Goal: Communication & Community: Answer question/provide support

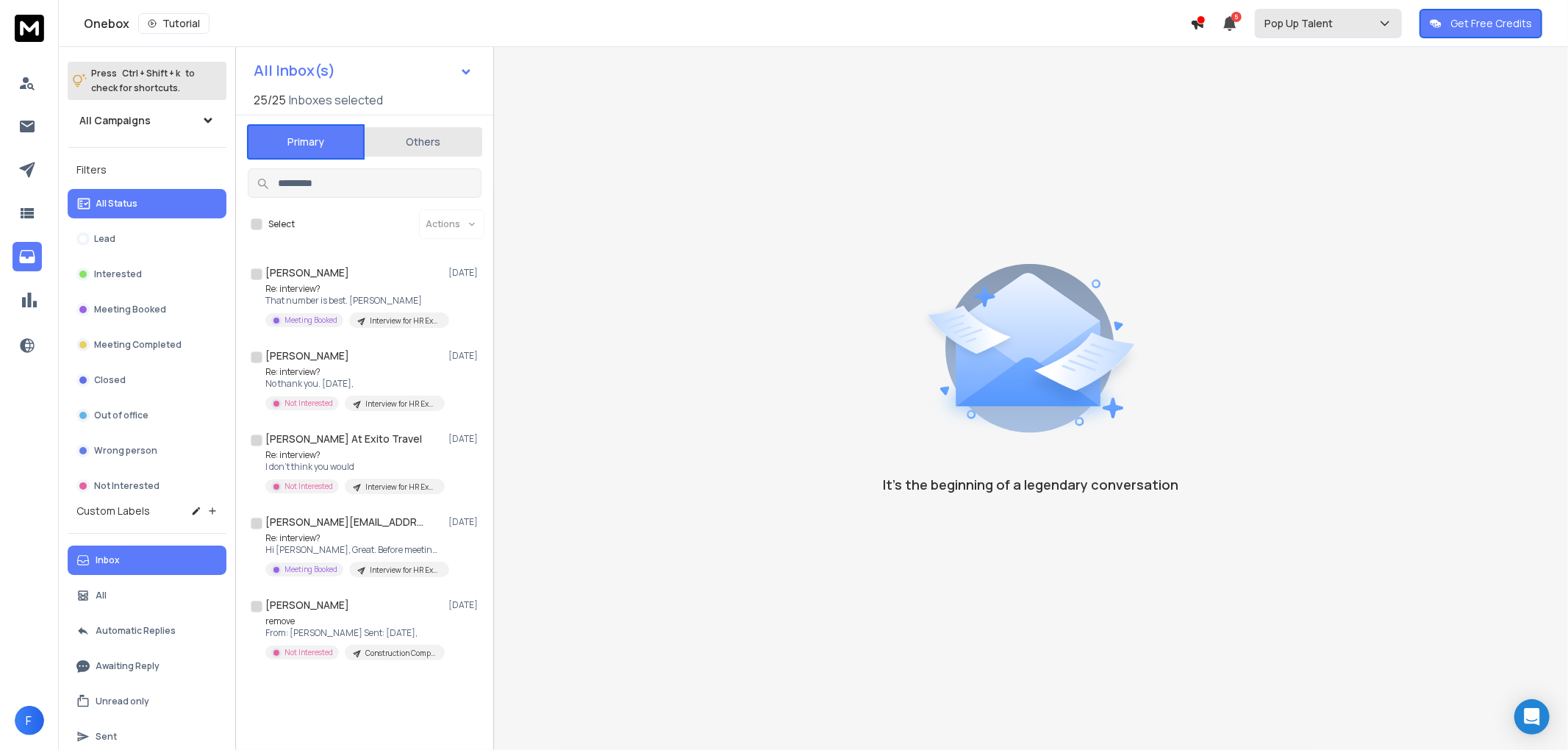
click at [1379, 22] on div "Pop Up Talent" at bounding box center [1329, 23] width 128 height 15
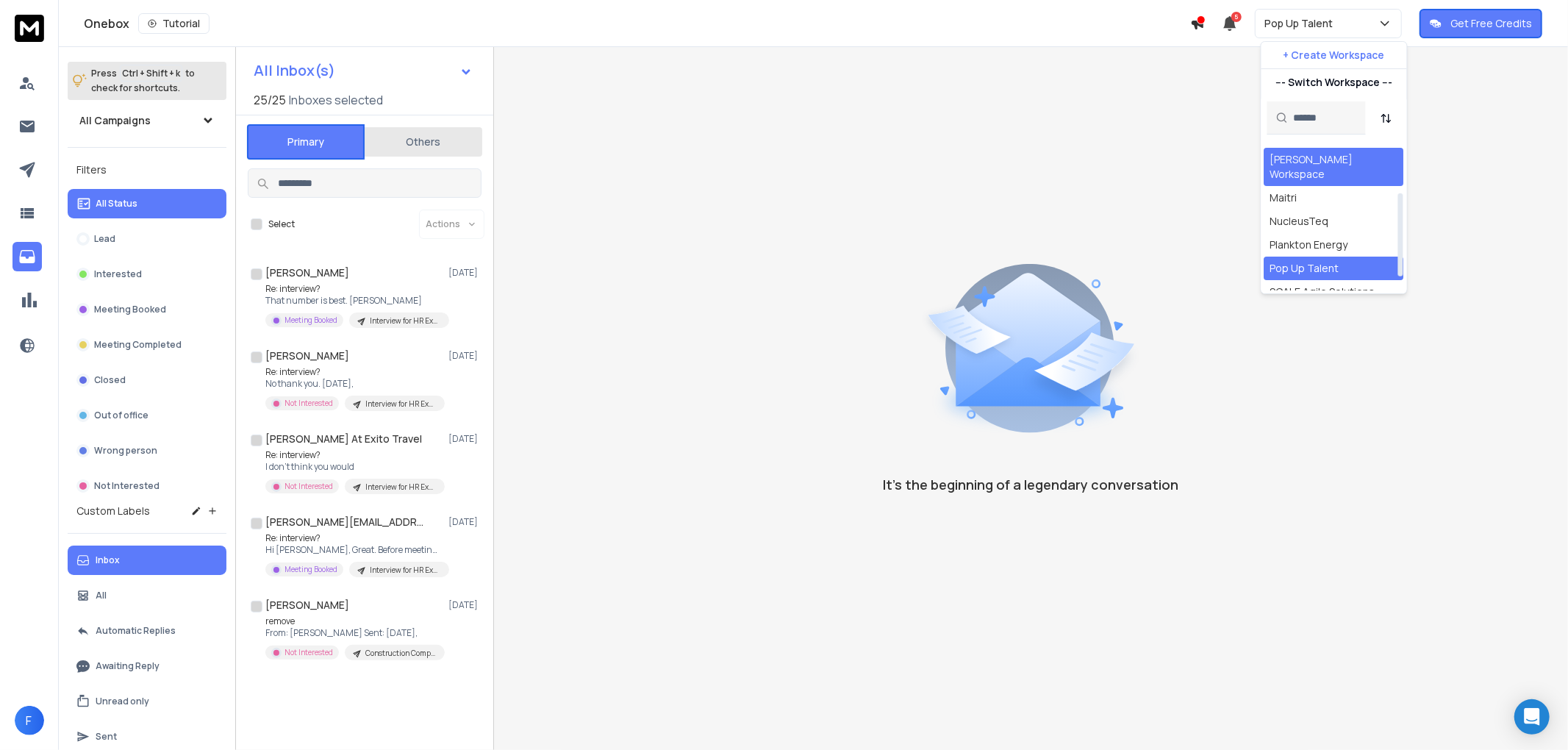
scroll to position [98, 0]
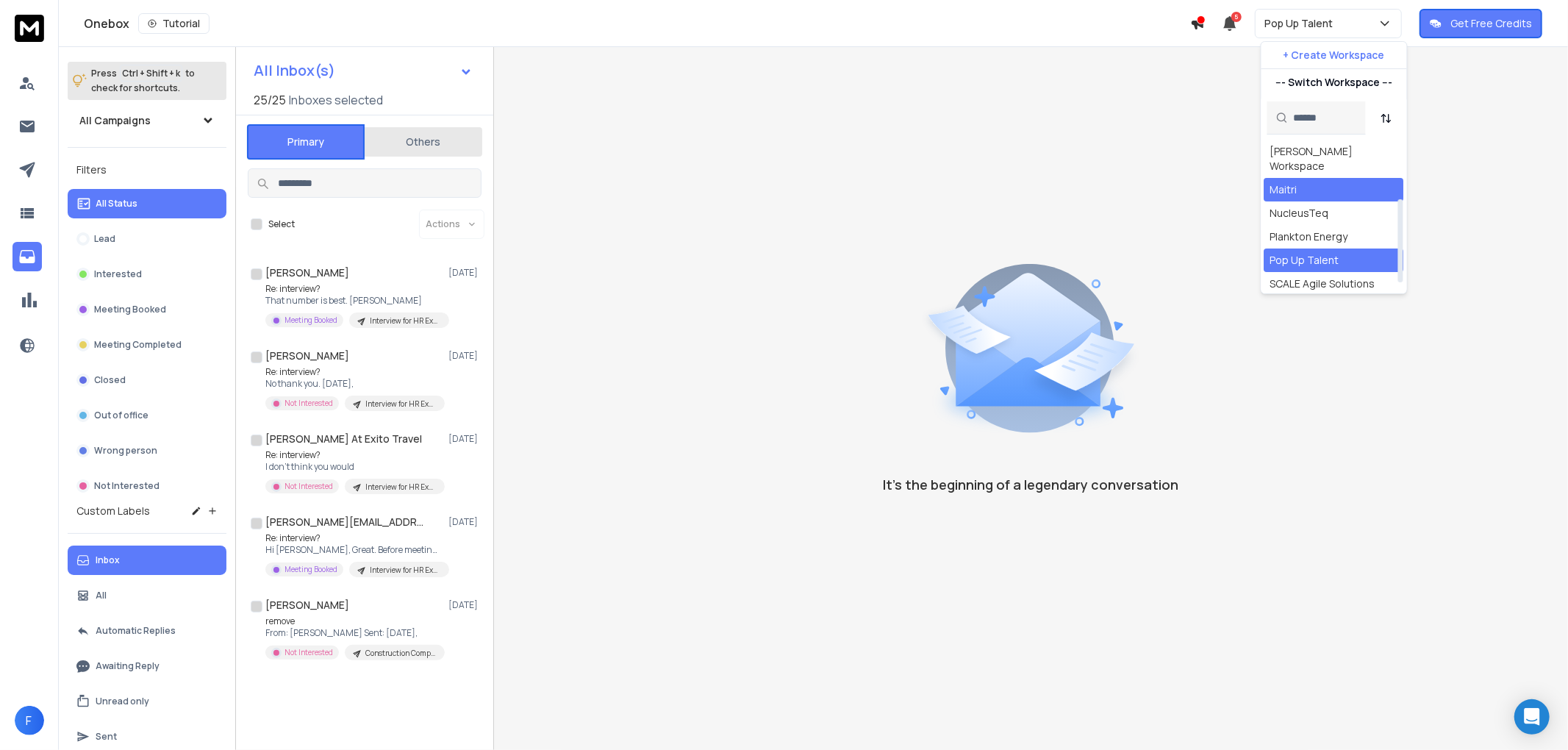
click at [1361, 178] on div "Maitri" at bounding box center [1335, 190] width 140 height 24
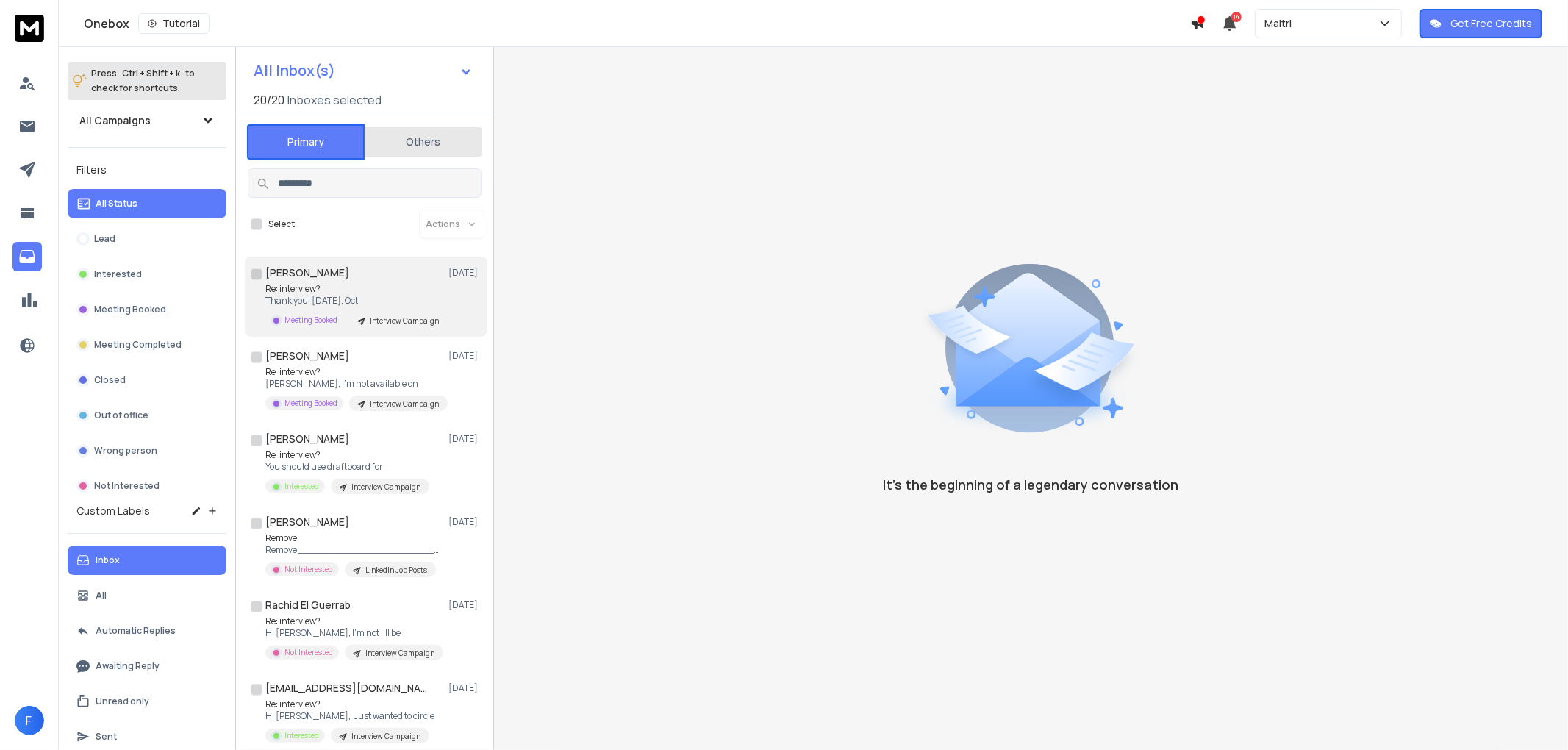
click at [397, 283] on p "Re: interview?" at bounding box center [353, 289] width 176 height 12
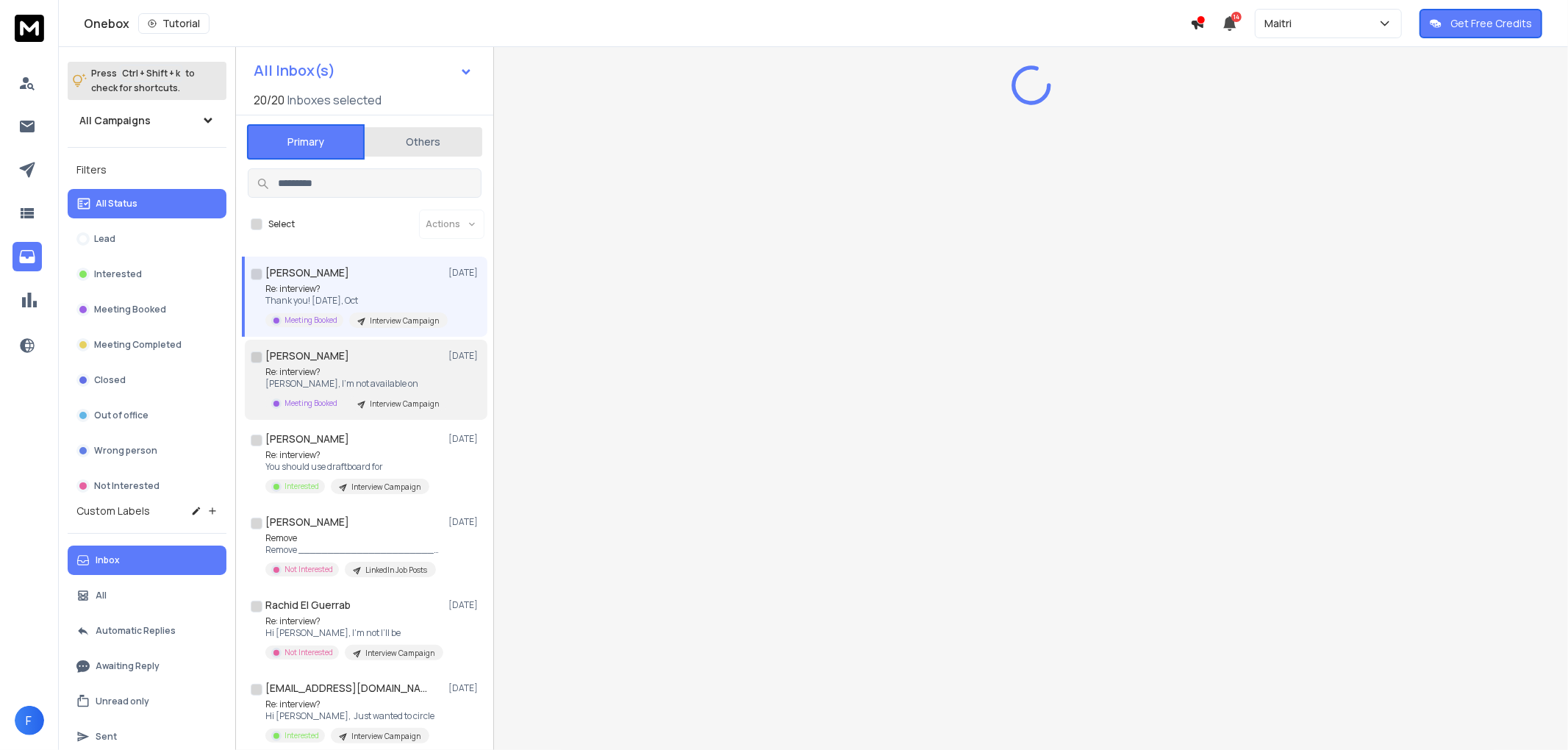
click at [335, 367] on p "Re: interview?" at bounding box center [353, 373] width 176 height 12
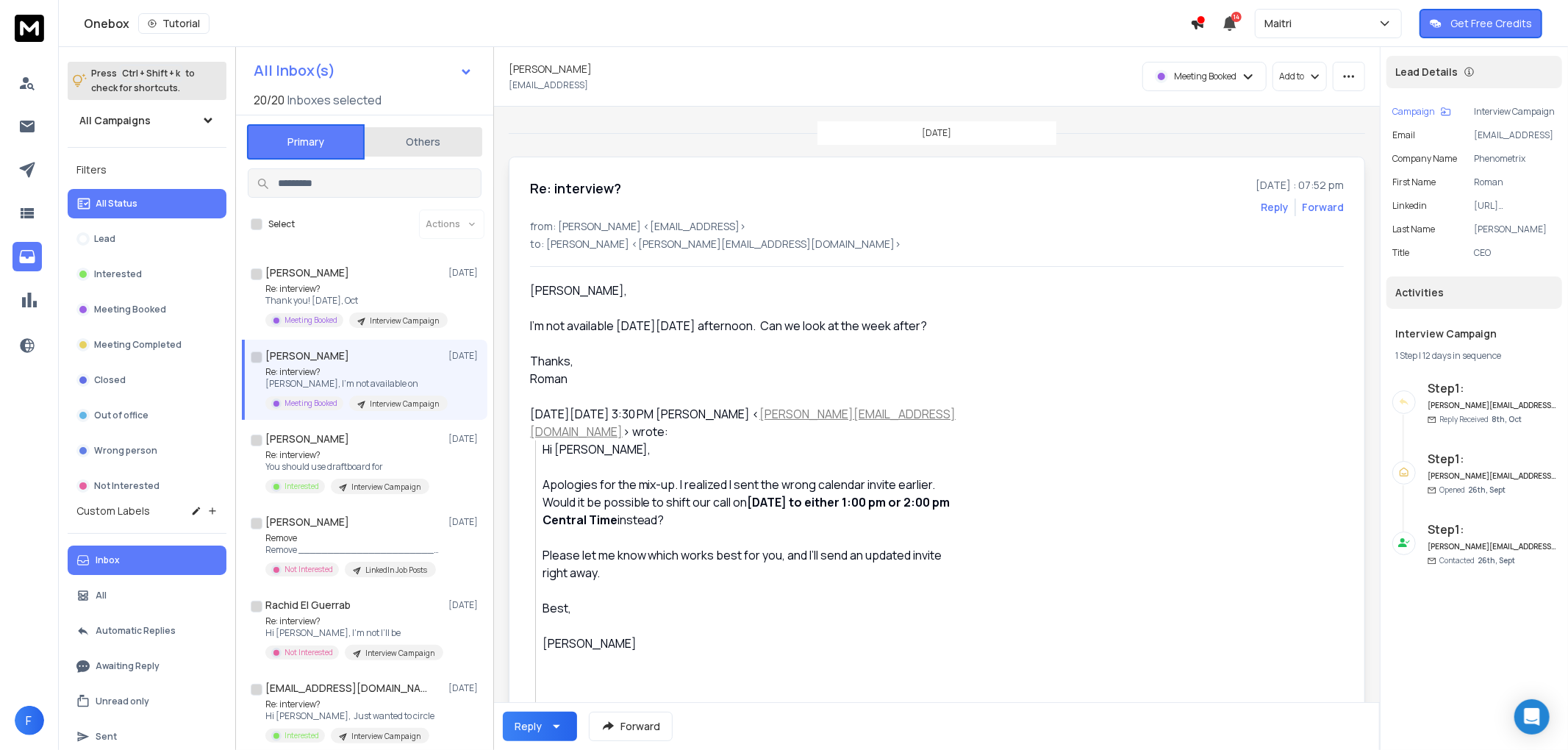
click at [684, 327] on div "I’m not available on Thursday Oct 16 afternoon. Can we look at the week after?" at bounding box center [745, 326] width 429 height 18
click at [944, 323] on div "I’m not available on Thursday Oct 16 afternoon. Can we look at the week after?" at bounding box center [745, 326] width 429 height 18
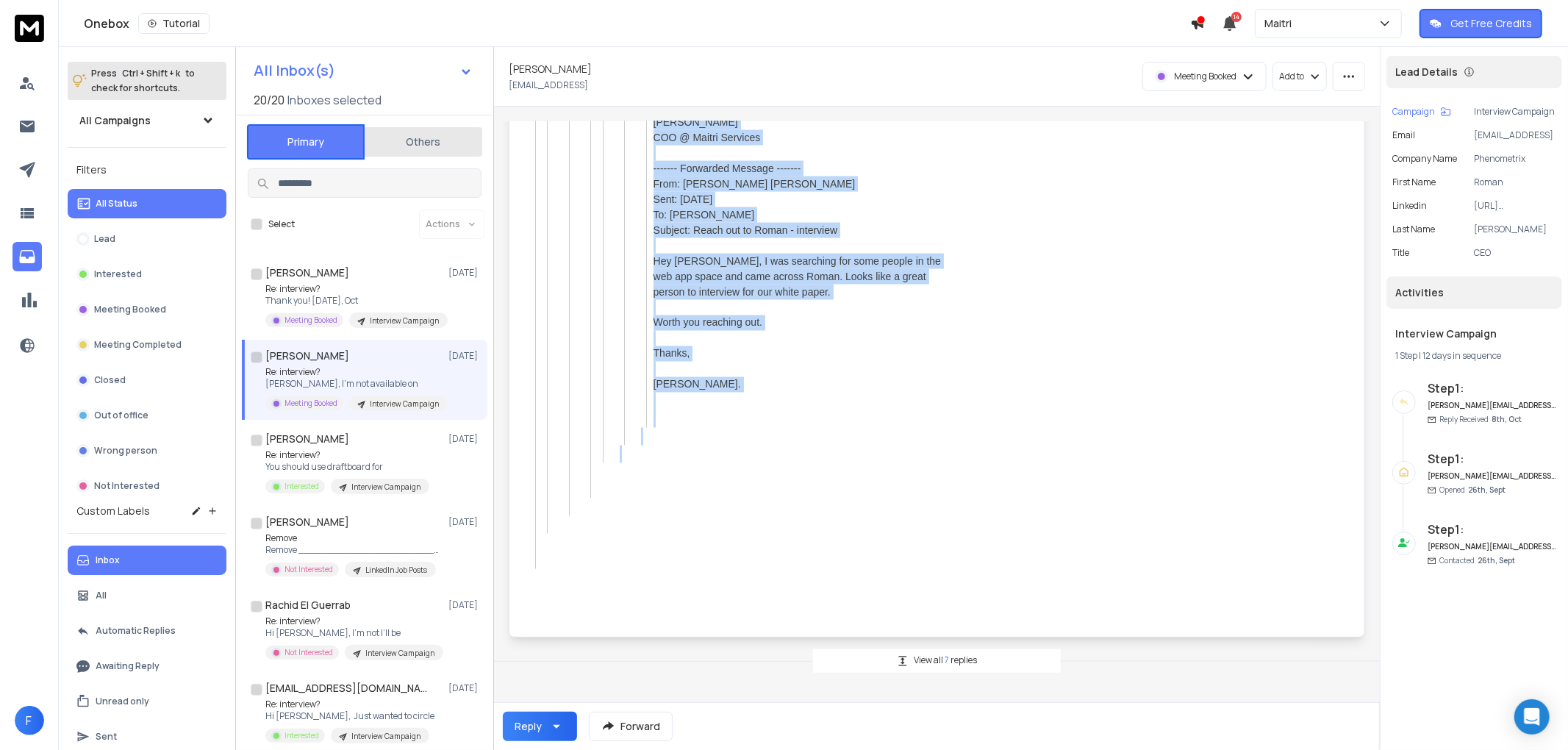
scroll to position [2183, 0]
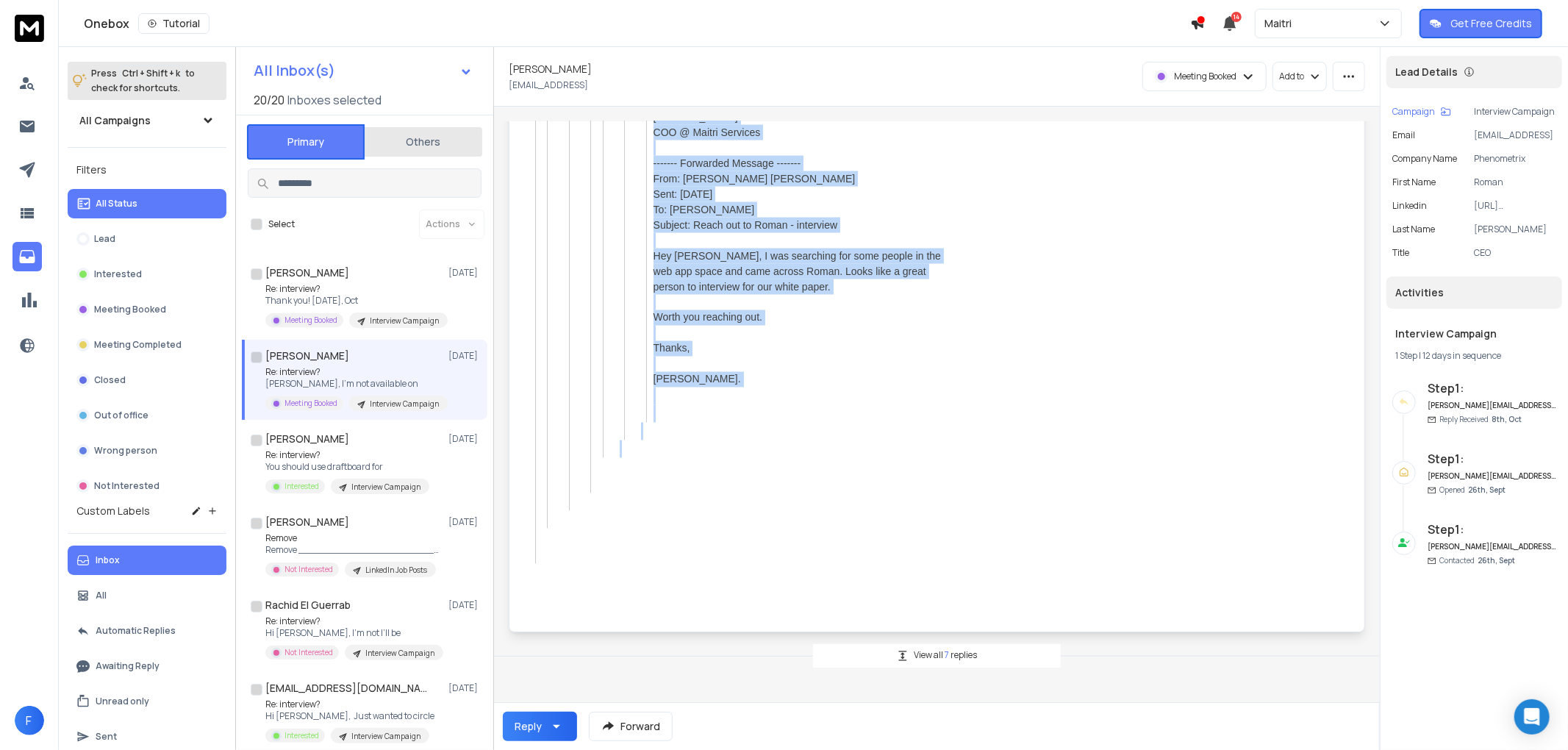
drag, startPoint x: 526, startPoint y: 287, endPoint x: 704, endPoint y: 489, distance: 269.2
copy div "Julie, I’m not available on Thursday Oct 16 afternoon. Can we look at the week …"
click at [531, 726] on div "Reply" at bounding box center [528, 726] width 28 height 15
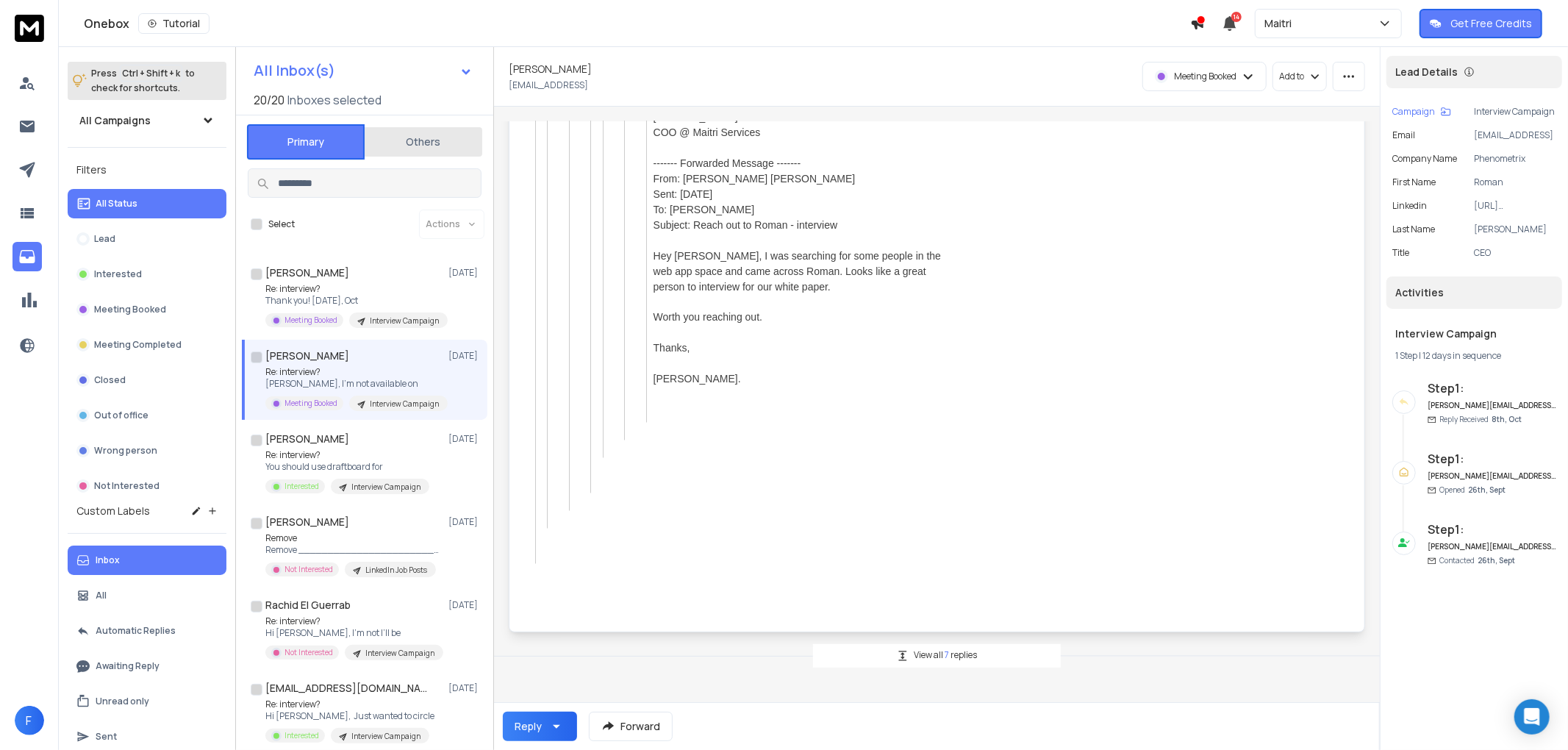
scroll to position [0, 0]
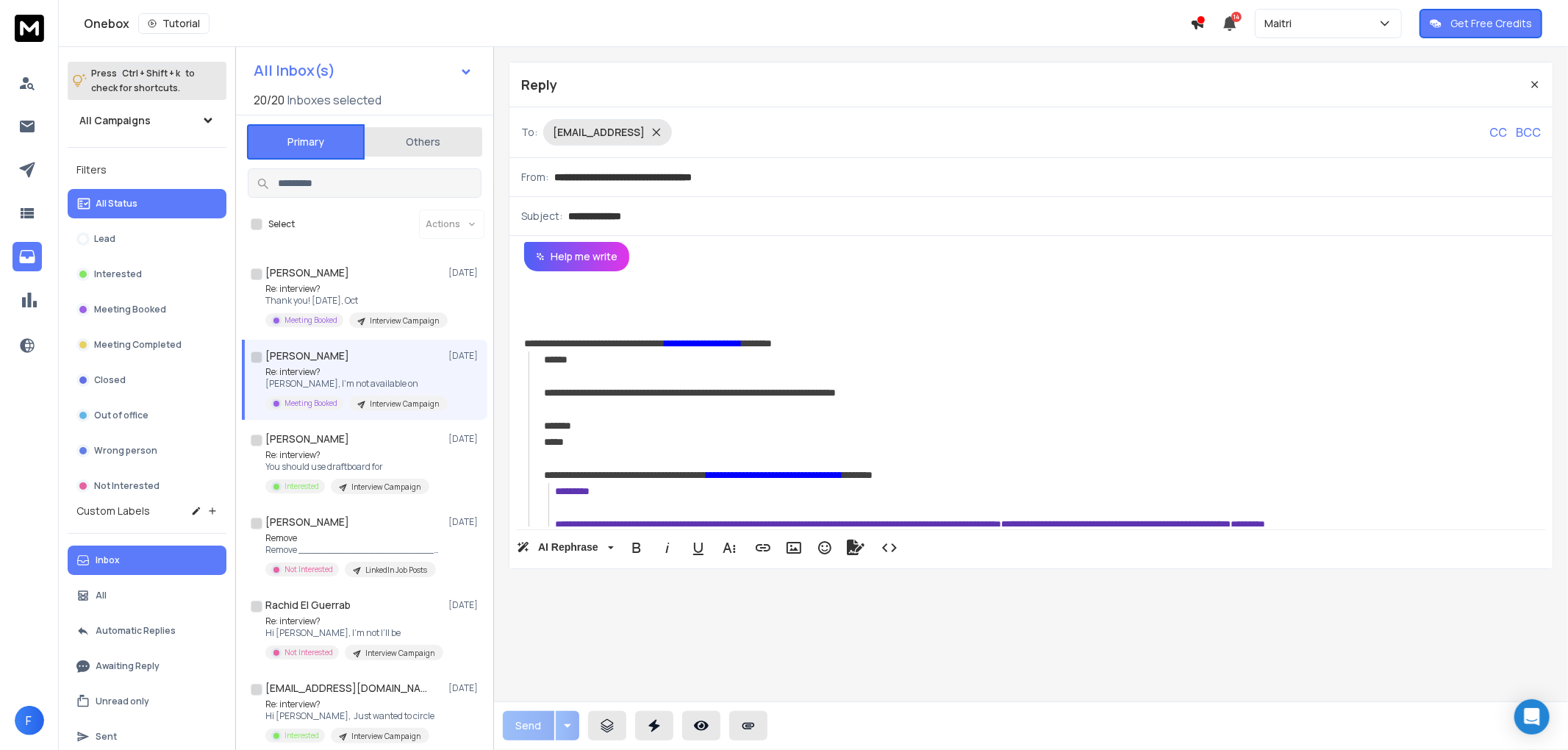
click at [660, 304] on div at bounding box center [1030, 310] width 1013 height 16
click at [669, 293] on div at bounding box center [1030, 294] width 1013 height 16
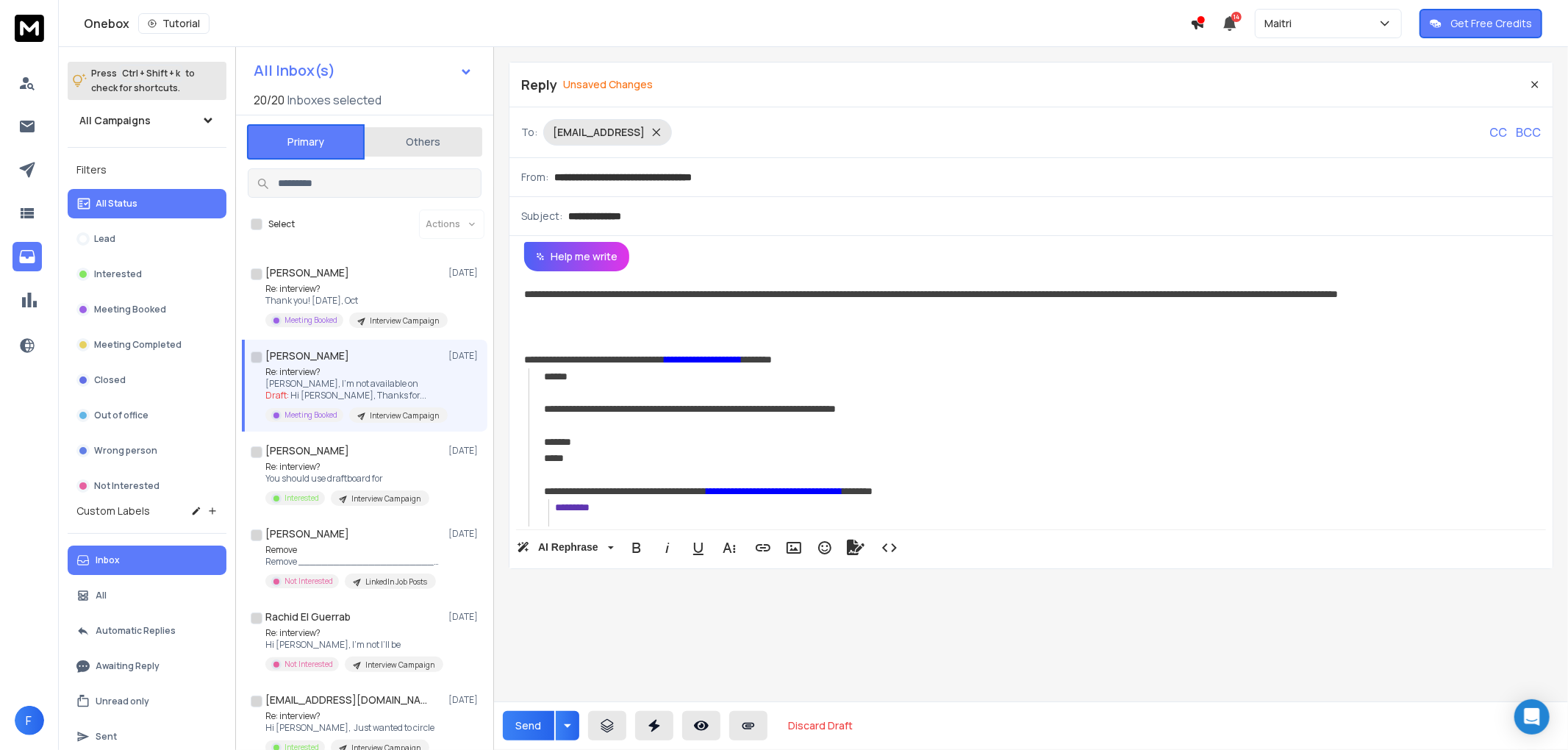
click at [575, 301] on div "**********" at bounding box center [1021, 303] width 995 height 34
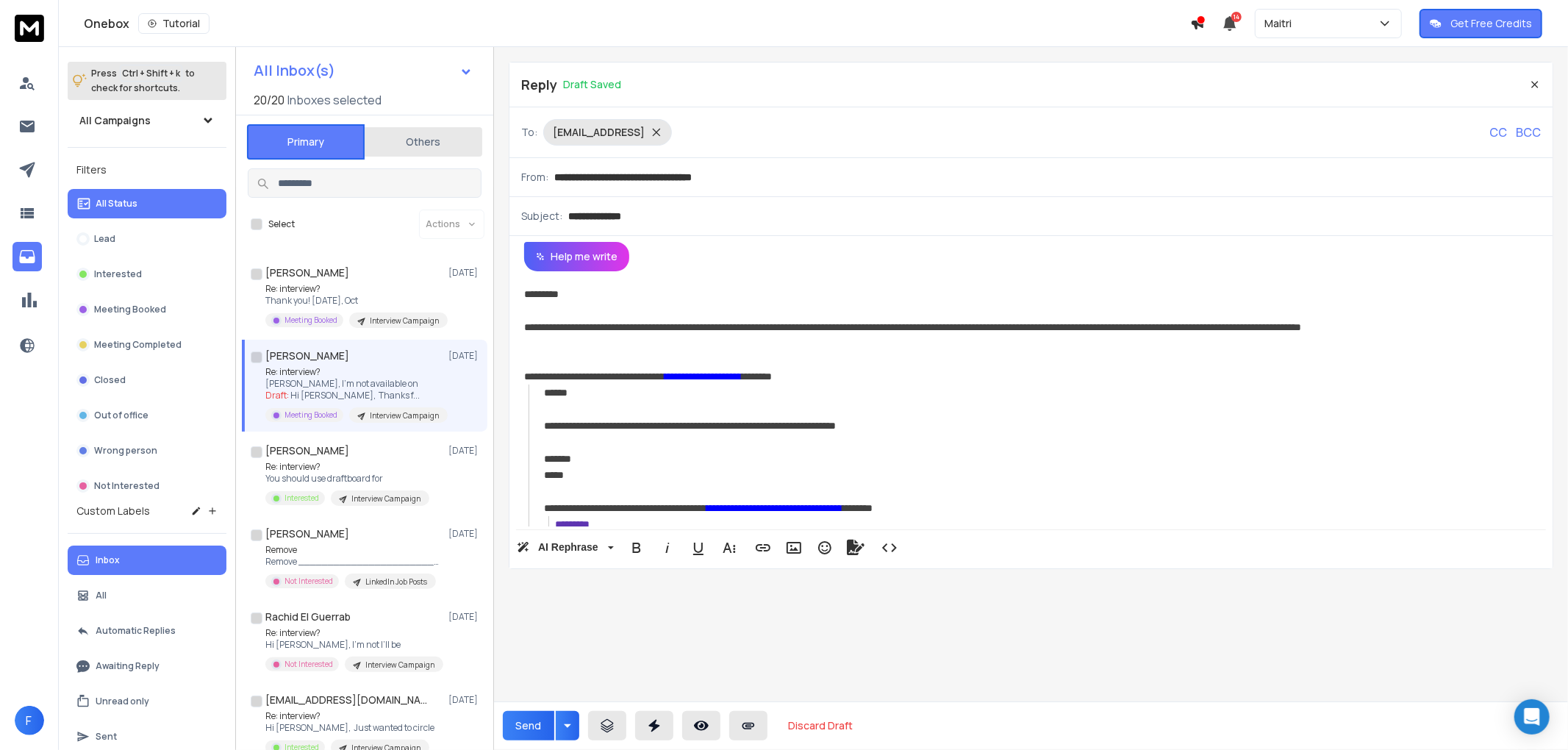
click at [1285, 327] on div "**********" at bounding box center [1021, 310] width 995 height 49
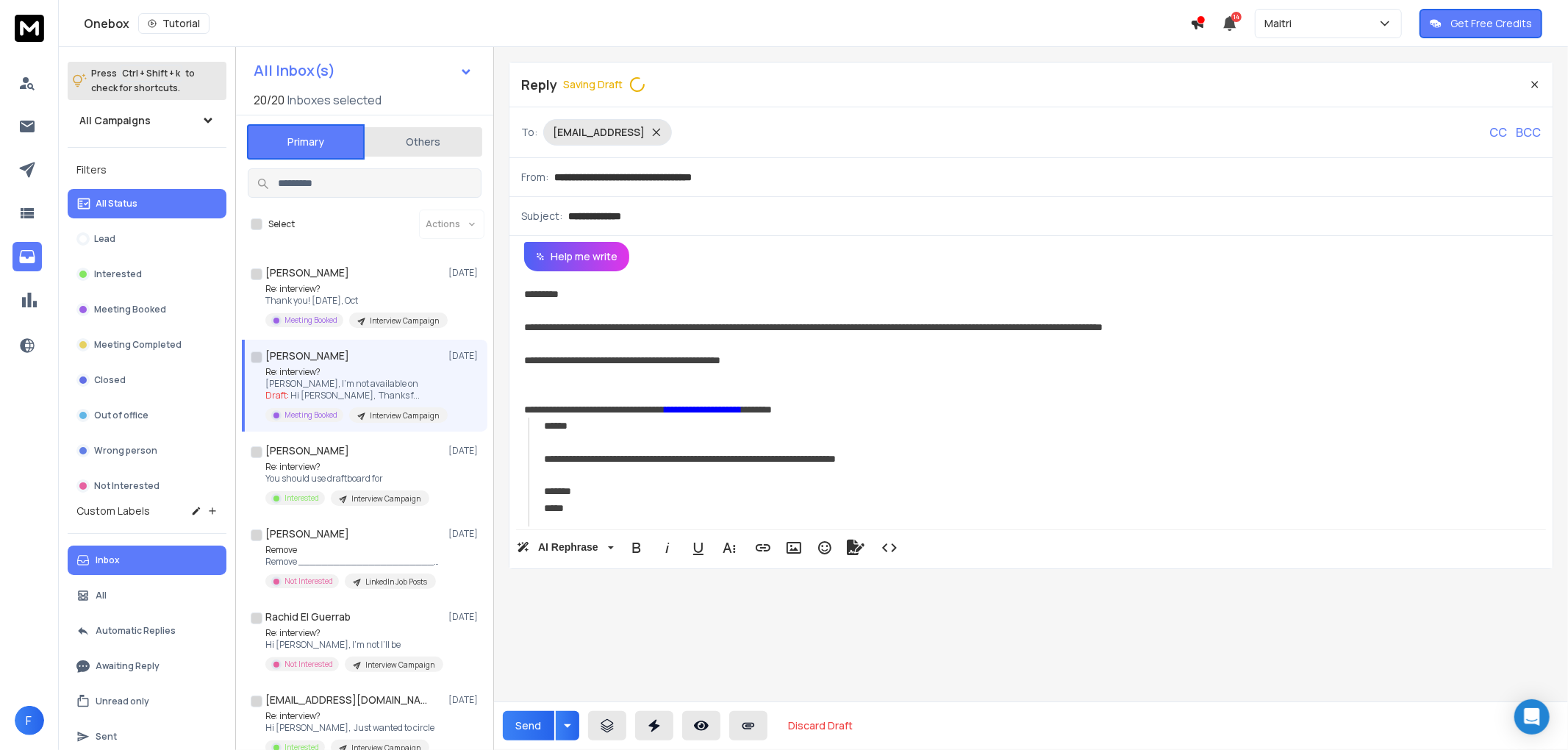
click at [766, 358] on div "**********" at bounding box center [1021, 327] width 995 height 83
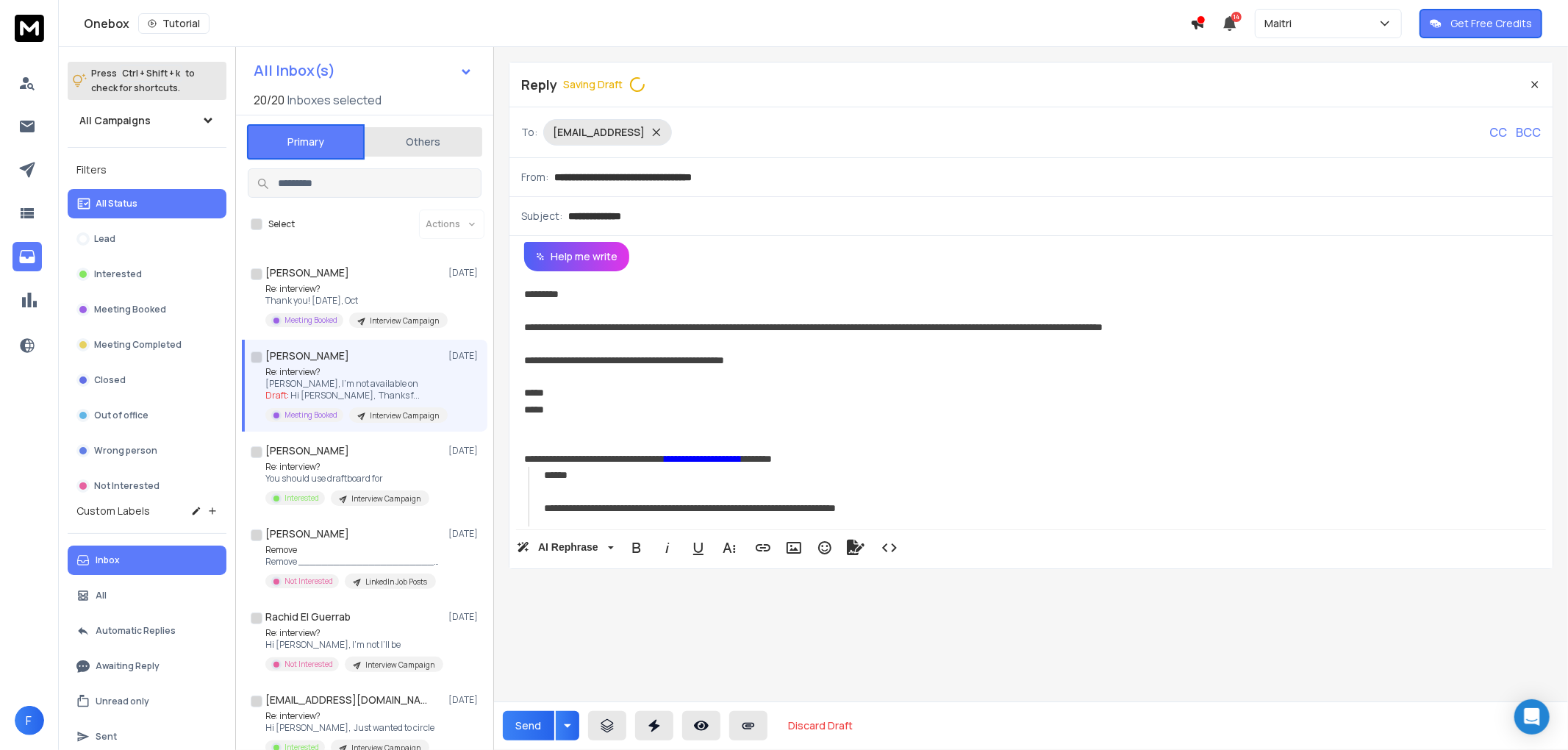
click at [538, 728] on button "Send" at bounding box center [529, 726] width 51 height 30
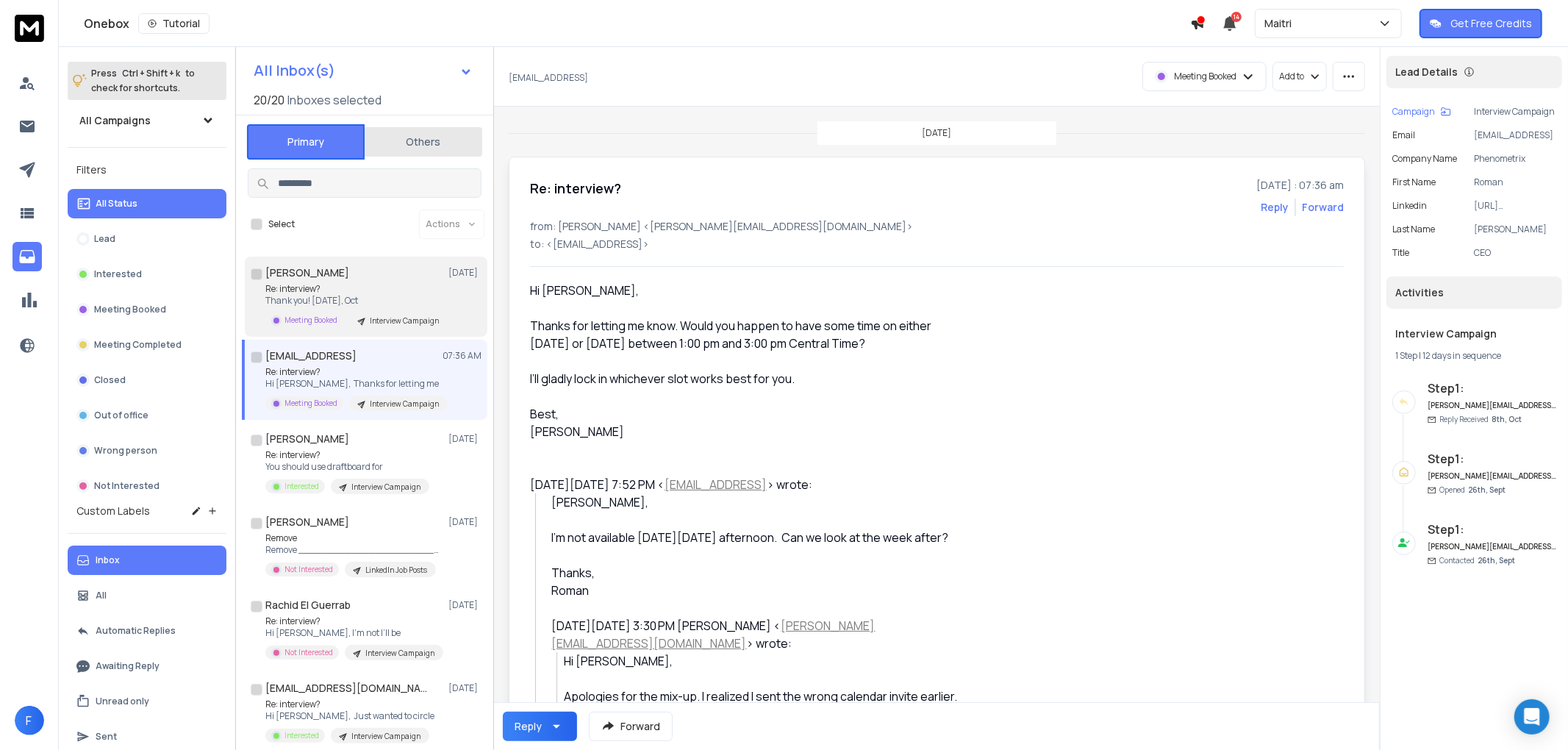
click at [415, 289] on p "Re: interview?" at bounding box center [353, 289] width 176 height 12
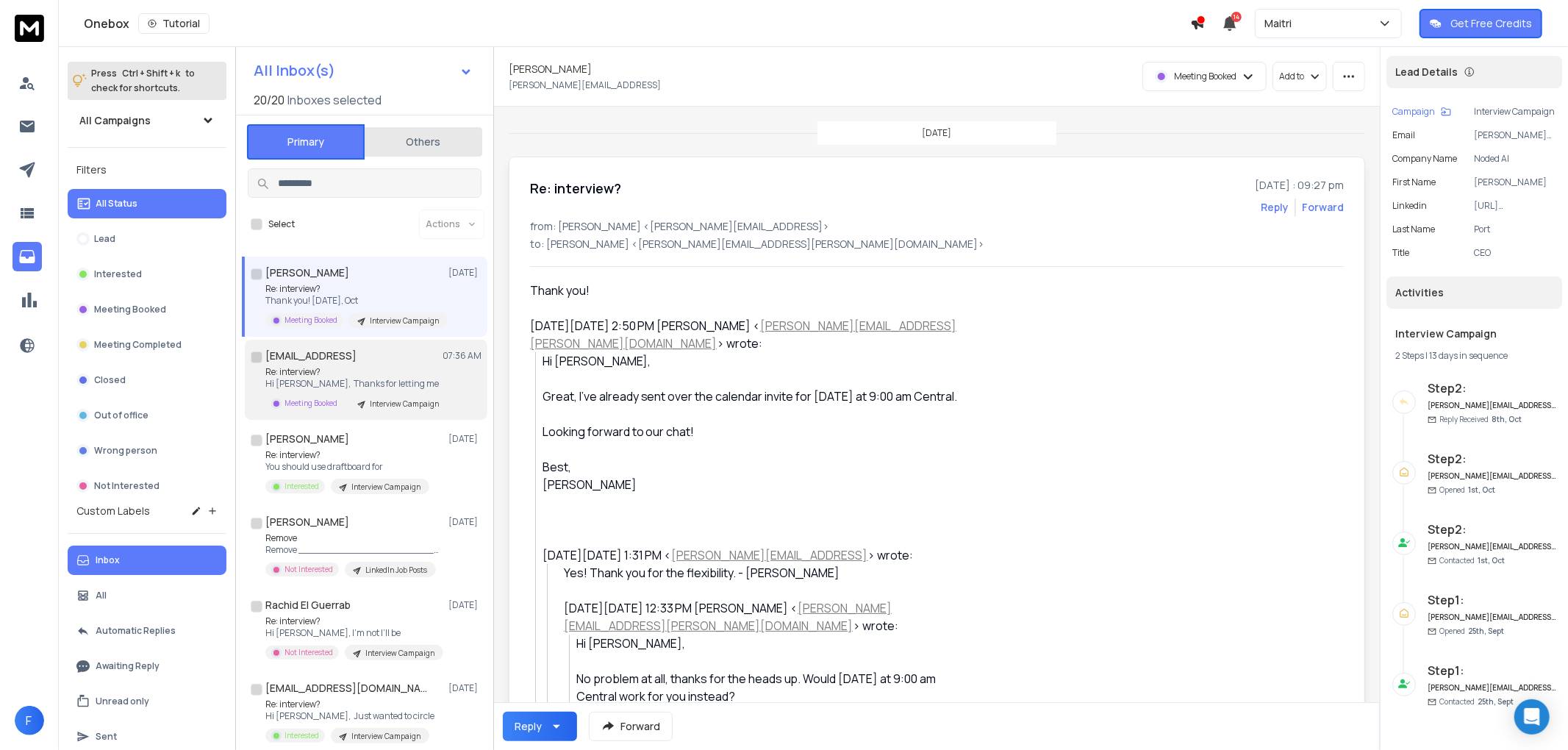
click at [418, 374] on p "Re: interview?" at bounding box center [353, 373] width 176 height 12
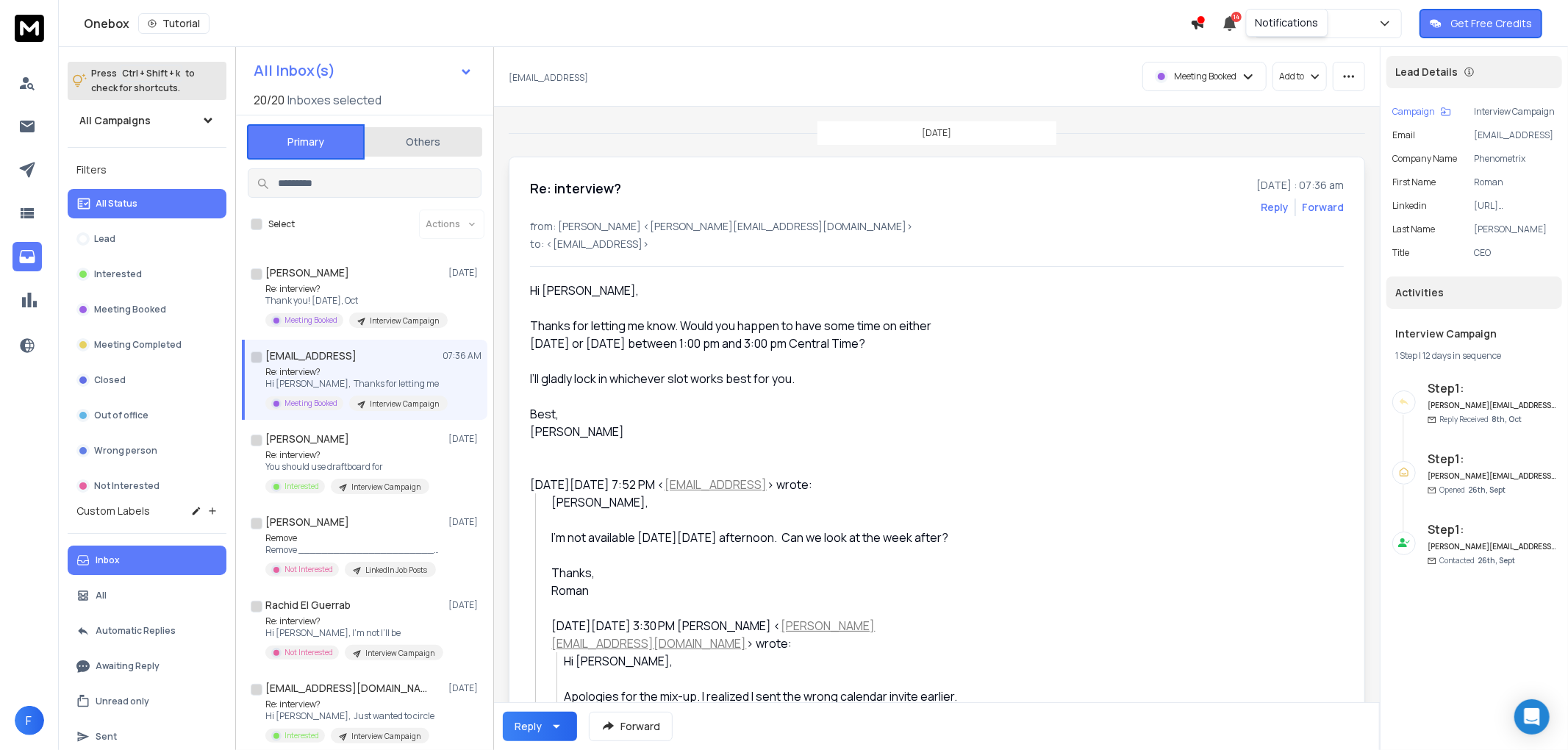
click at [1227, 25] on icon at bounding box center [1229, 23] width 15 height 15
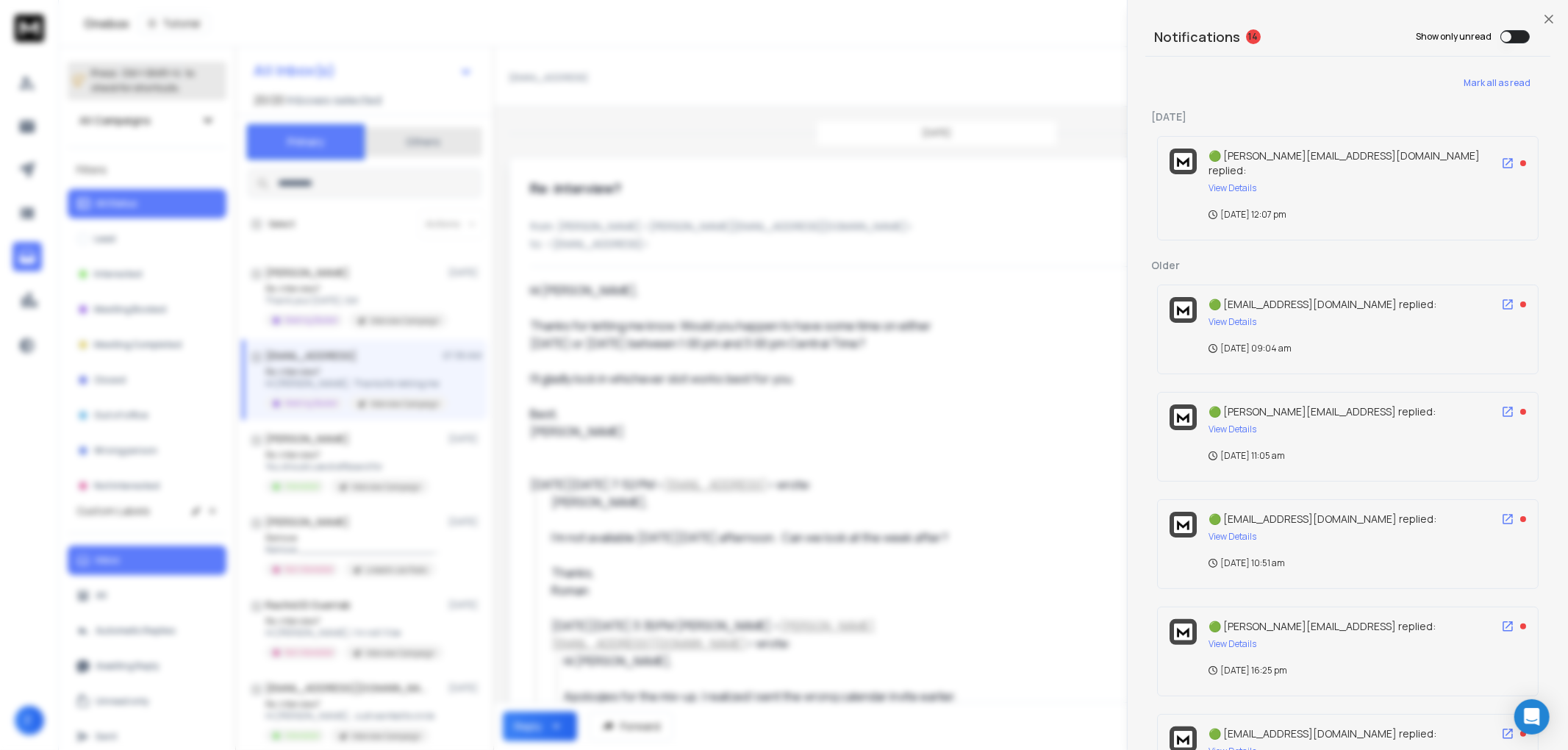
click at [1227, 25] on div "Notifications 14 Show only unread" at bounding box center [1347, 36] width 405 height 38
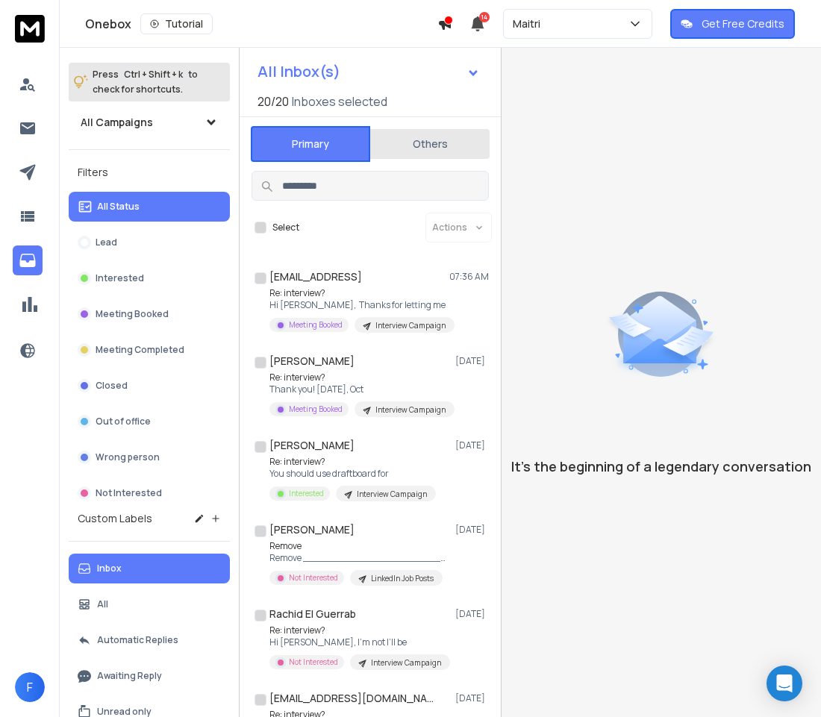
click at [110, 279] on p "Interested" at bounding box center [120, 278] width 49 height 12
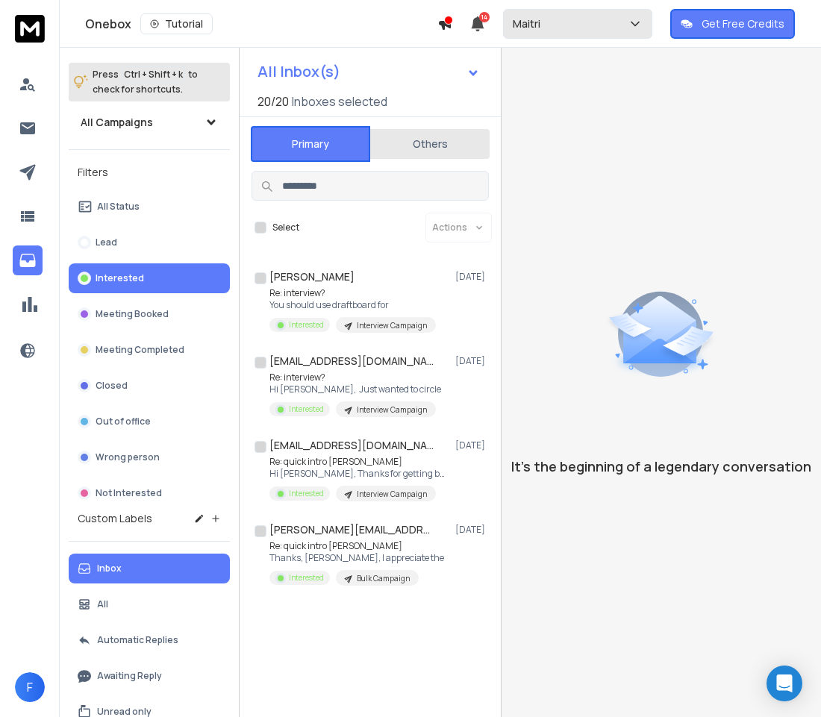
click at [582, 25] on div "Maitri" at bounding box center [578, 23] width 130 height 15
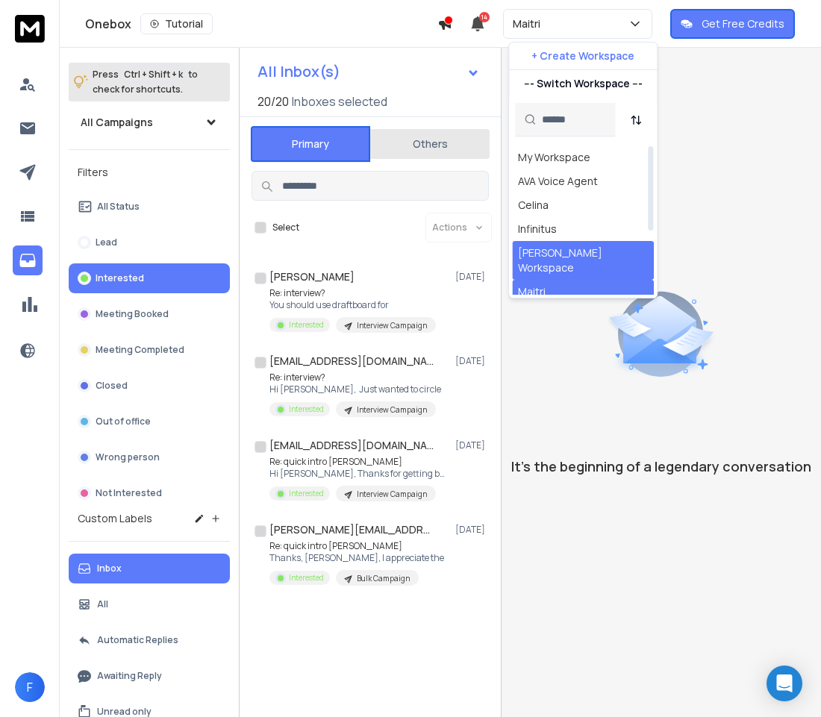
click at [564, 242] on div "[PERSON_NAME] Workspace" at bounding box center [583, 260] width 142 height 39
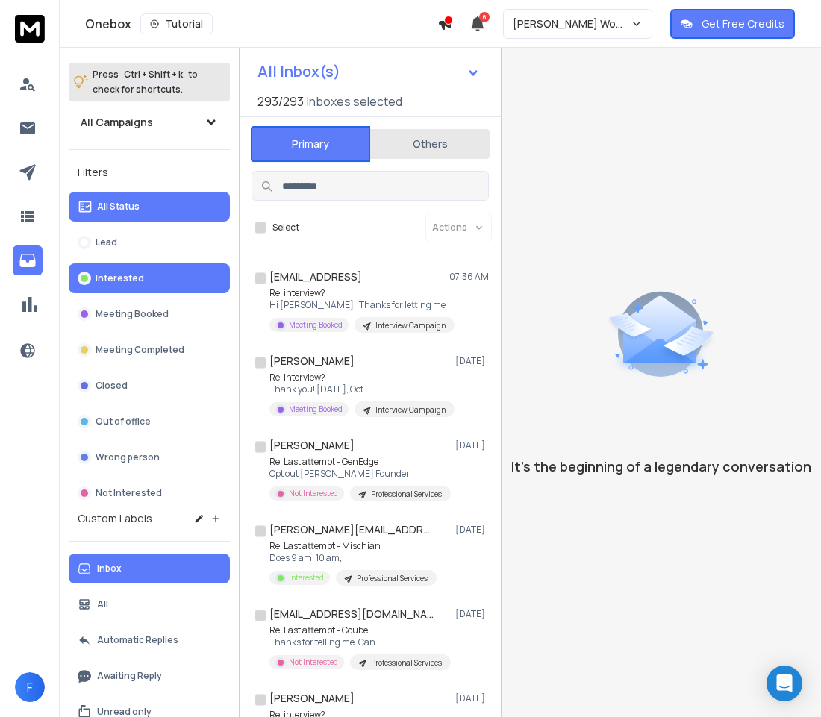
click at [111, 284] on div "Interested" at bounding box center [111, 278] width 66 height 13
click at [167, 275] on button "Interested" at bounding box center [149, 278] width 161 height 30
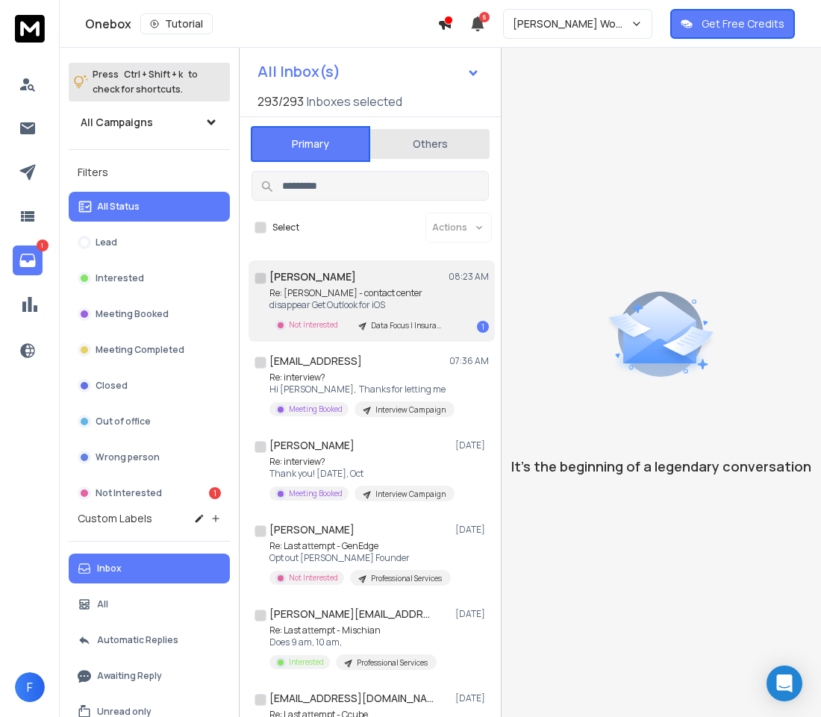
click at [312, 302] on p "disappear Get Outlook for iOS" at bounding box center [358, 305] width 179 height 12
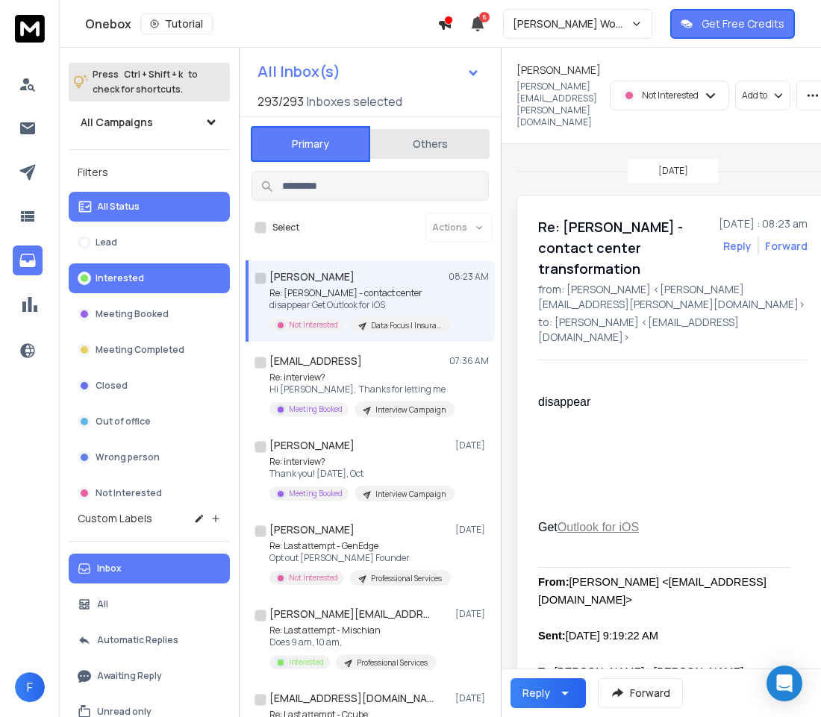
click at [136, 272] on p "Interested" at bounding box center [120, 278] width 49 height 12
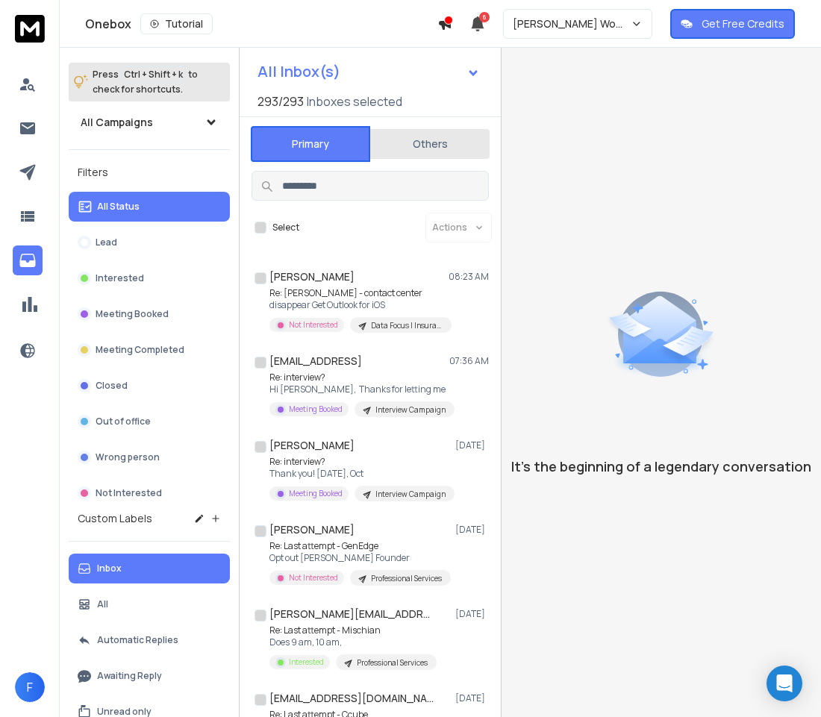
click at [105, 293] on div "All Status Lead Interested Meeting Booked Meeting Completed Closed Out of offic…" at bounding box center [149, 350] width 161 height 316
click at [96, 270] on button "Interested" at bounding box center [149, 278] width 161 height 30
click at [143, 266] on button "Interested" at bounding box center [149, 278] width 161 height 30
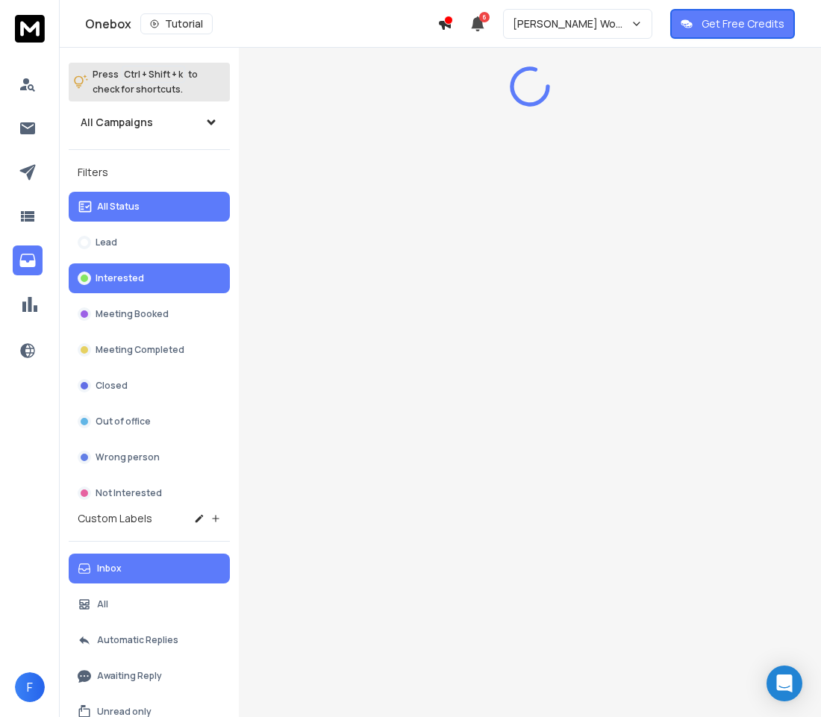
click at [108, 279] on p "Interested" at bounding box center [120, 278] width 49 height 12
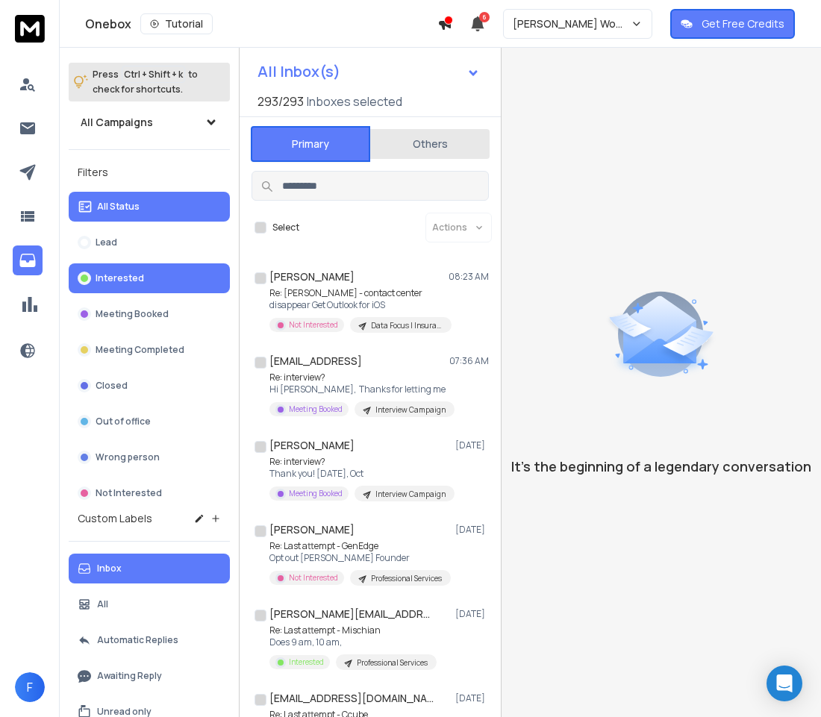
click at [125, 284] on p "Interested" at bounding box center [120, 278] width 49 height 12
click at [168, 276] on button "Interested" at bounding box center [149, 278] width 161 height 30
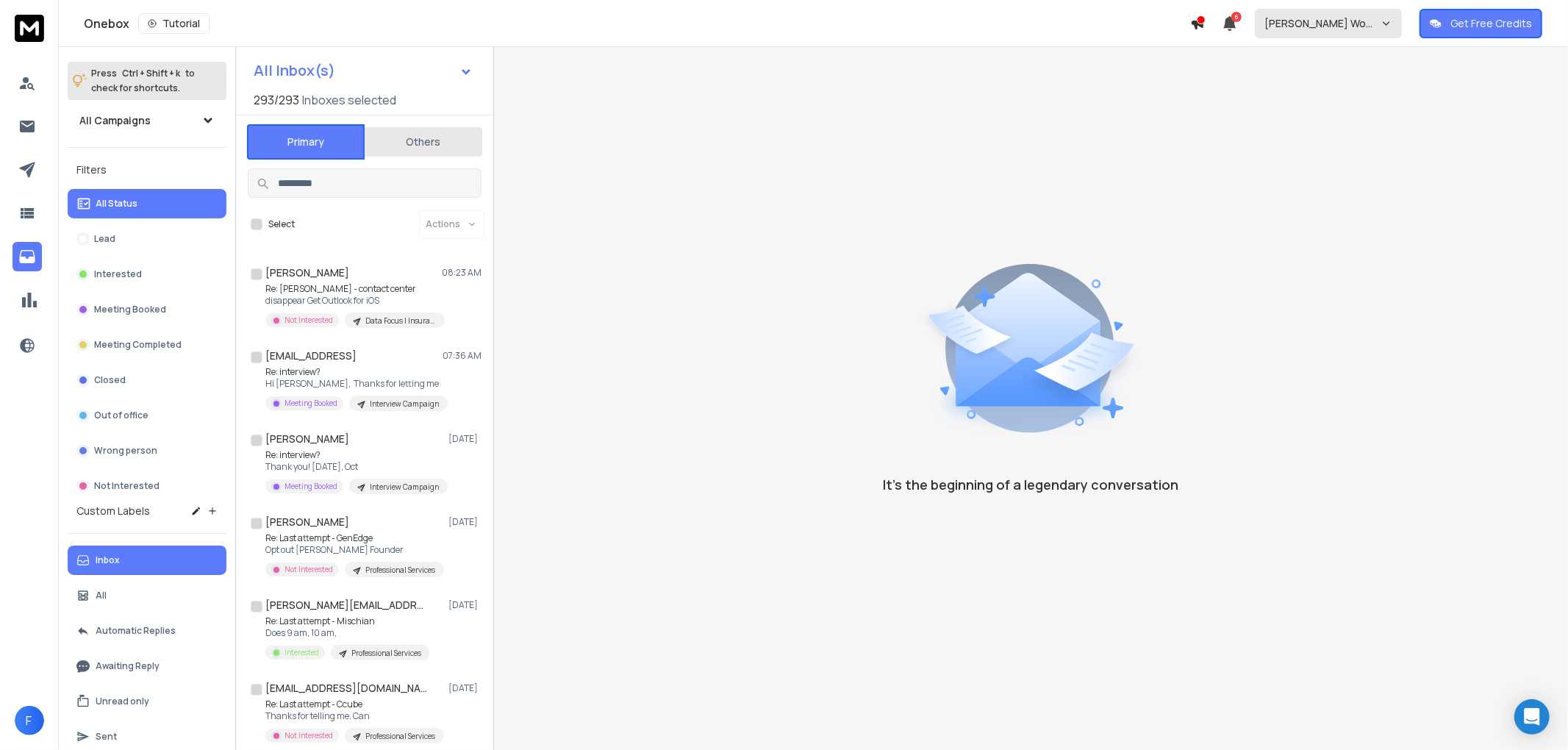
click at [808, 24] on p "[PERSON_NAME] Workspace" at bounding box center [1323, 23] width 116 height 15
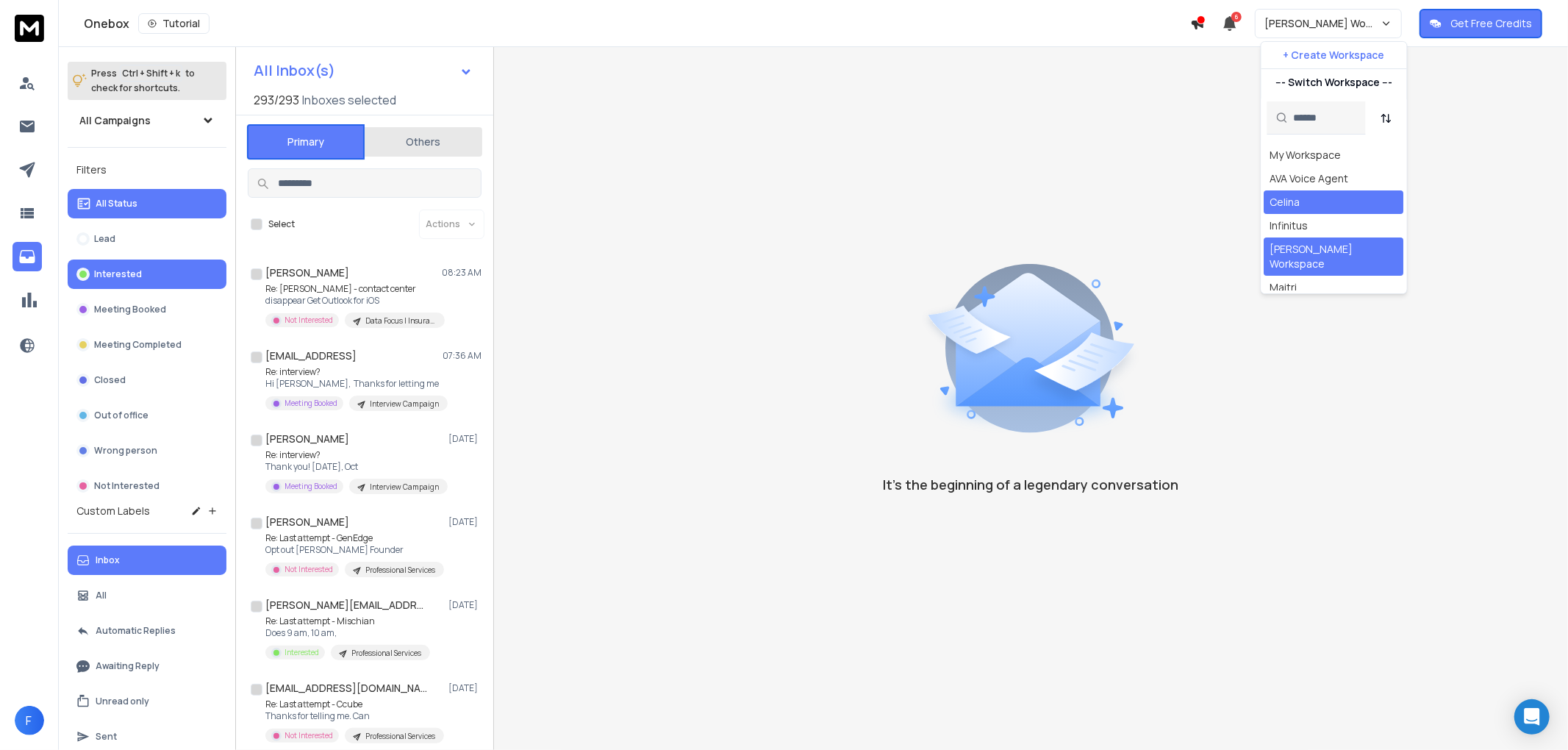
click at [98, 277] on p "Interested" at bounding box center [118, 274] width 48 height 12
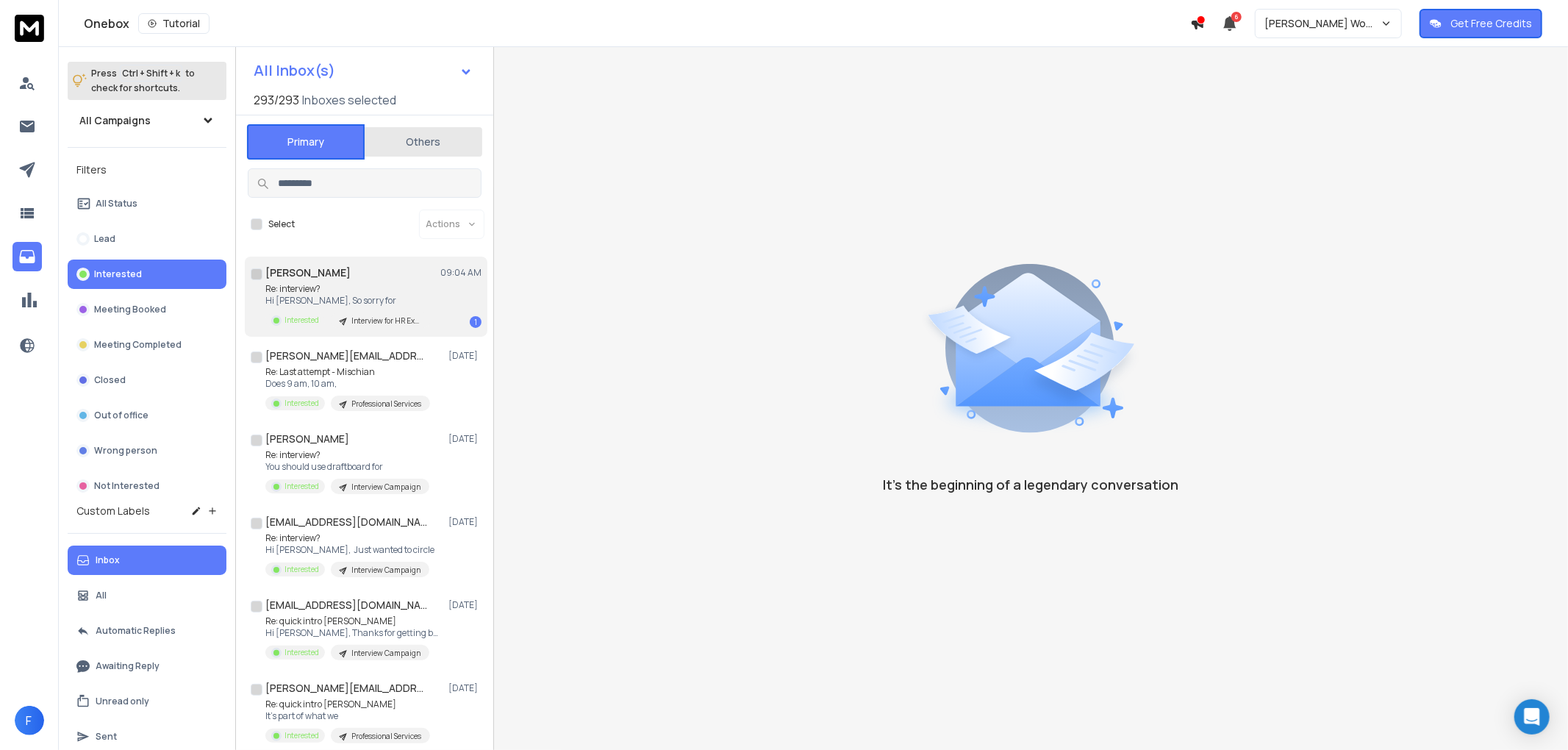
click at [370, 289] on p "Re: interview?" at bounding box center [348, 289] width 165 height 12
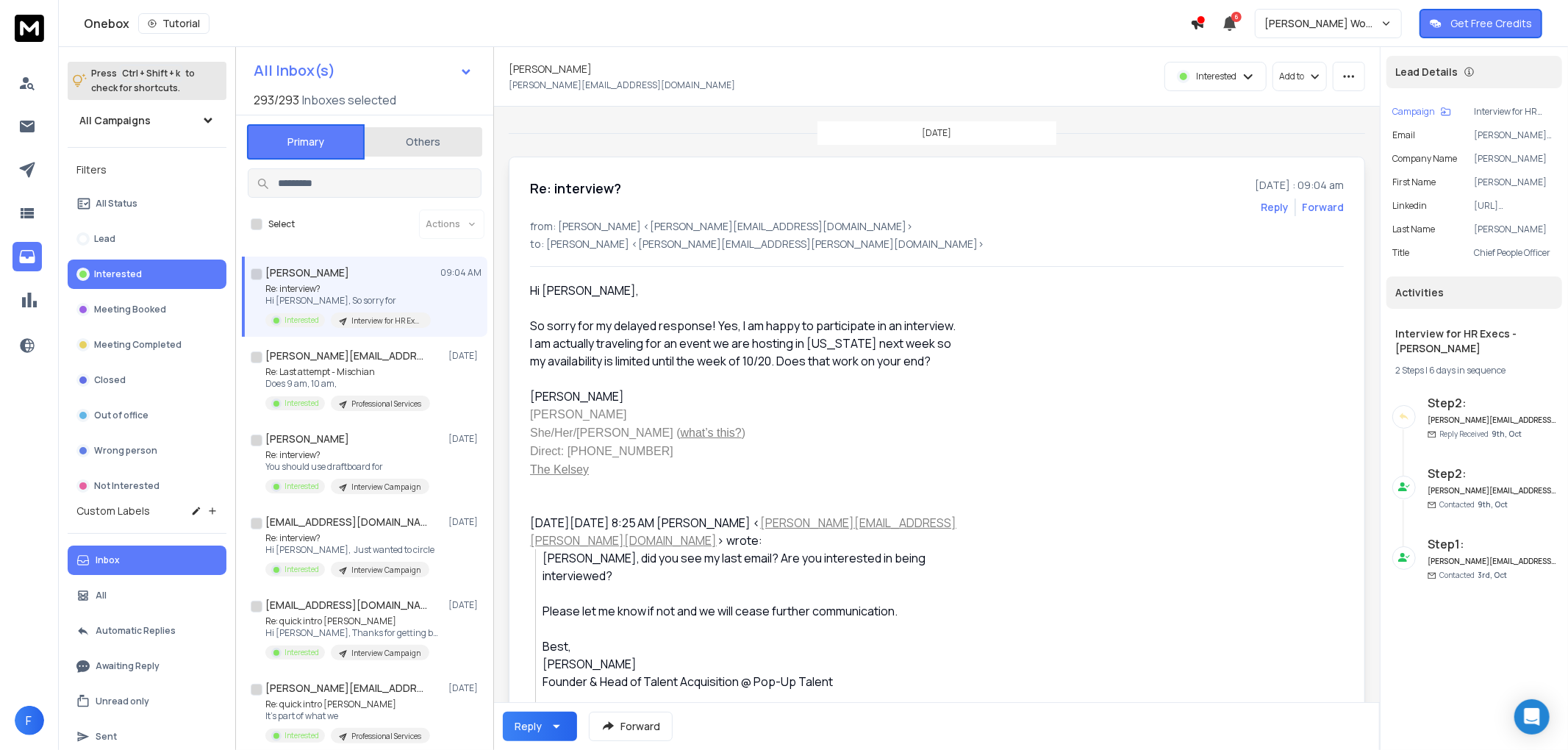
click at [743, 339] on div "So sorry for my delayed response! Yes, I am happy to participate in an intervie…" at bounding box center [745, 344] width 429 height 53
click at [808, 337] on div "So sorry for my delayed response! Yes, I am happy to participate in an intervie…" at bounding box center [745, 344] width 429 height 53
click at [583, 362] on div "So sorry for my delayed response! Yes, I am happy to participate in an intervie…" at bounding box center [745, 344] width 429 height 53
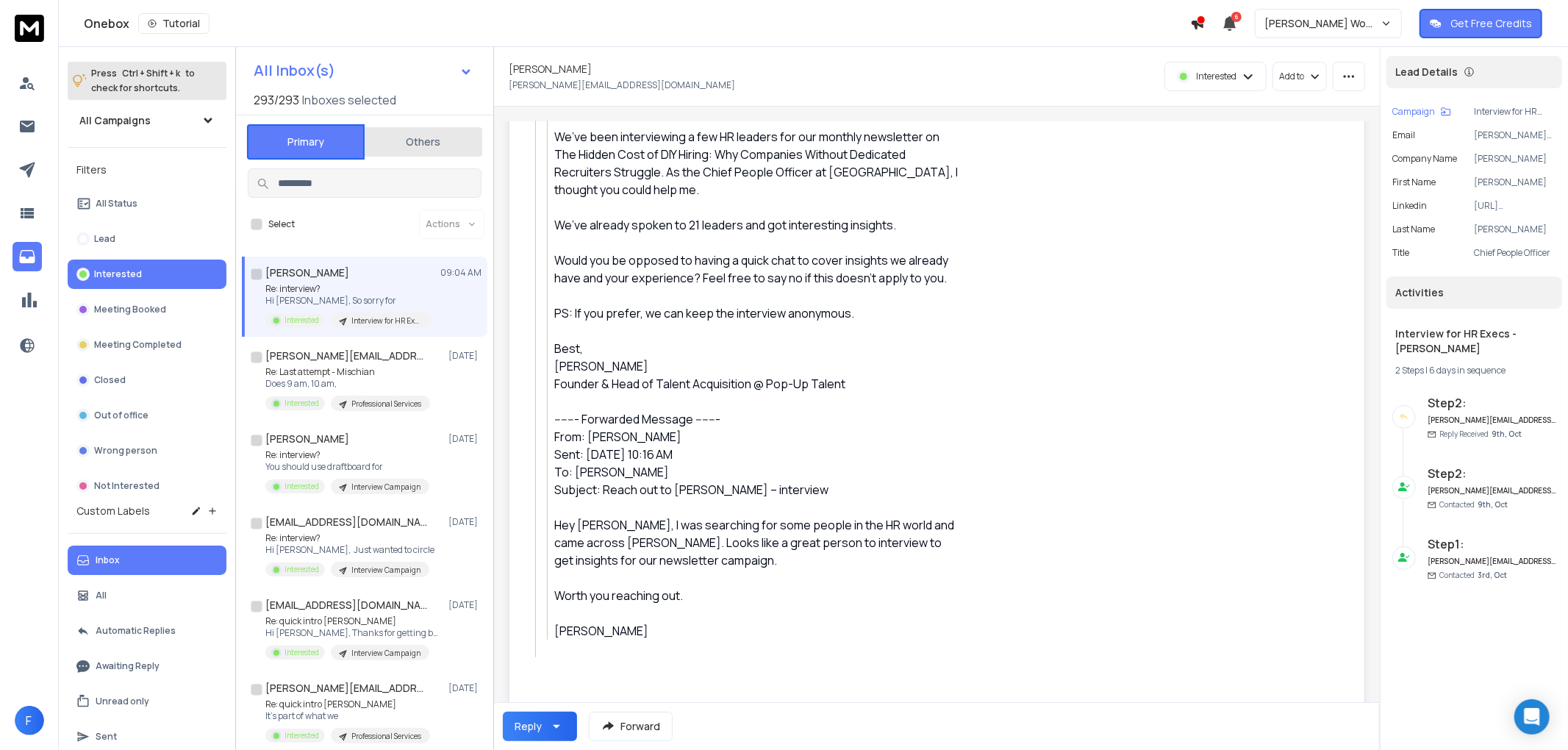
scroll to position [746, 0]
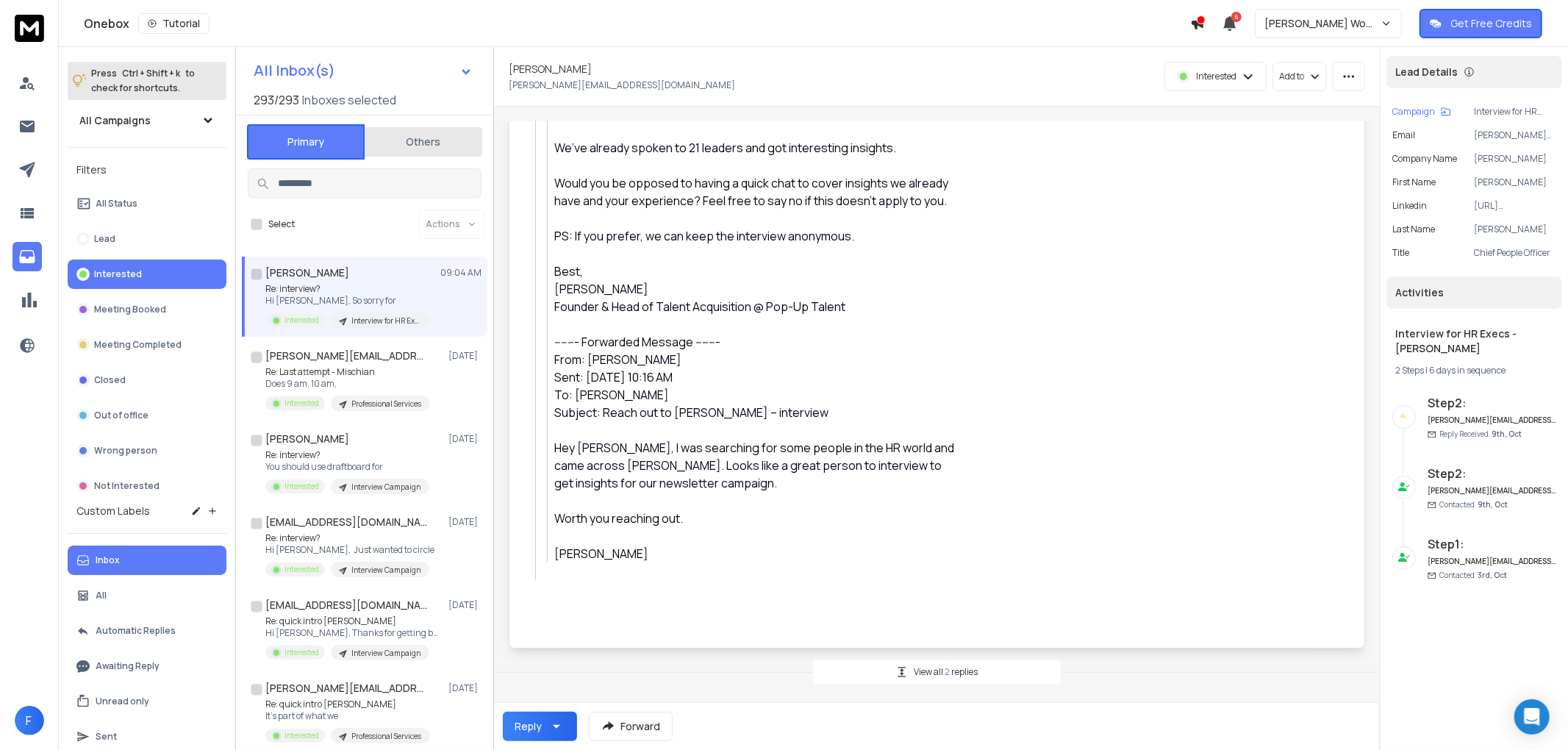
drag, startPoint x: 531, startPoint y: 284, endPoint x: 848, endPoint y: 566, distance: 424.3
click at [808, 566] on div "Hi Andrew, So sorry for my delayed response! Yes, I am happy to participate in …" at bounding box center [751, 82] width 441 height 1092
copy div "Hi Andrew, So sorry for my delayed response! Yes, I am happy to participate in …"
click at [808, 293] on div "Re: interview? 9 October 2025 : 09:04 am Reply Forward from: Irina Meza <irina@…" at bounding box center [937, 30] width 814 height 1195
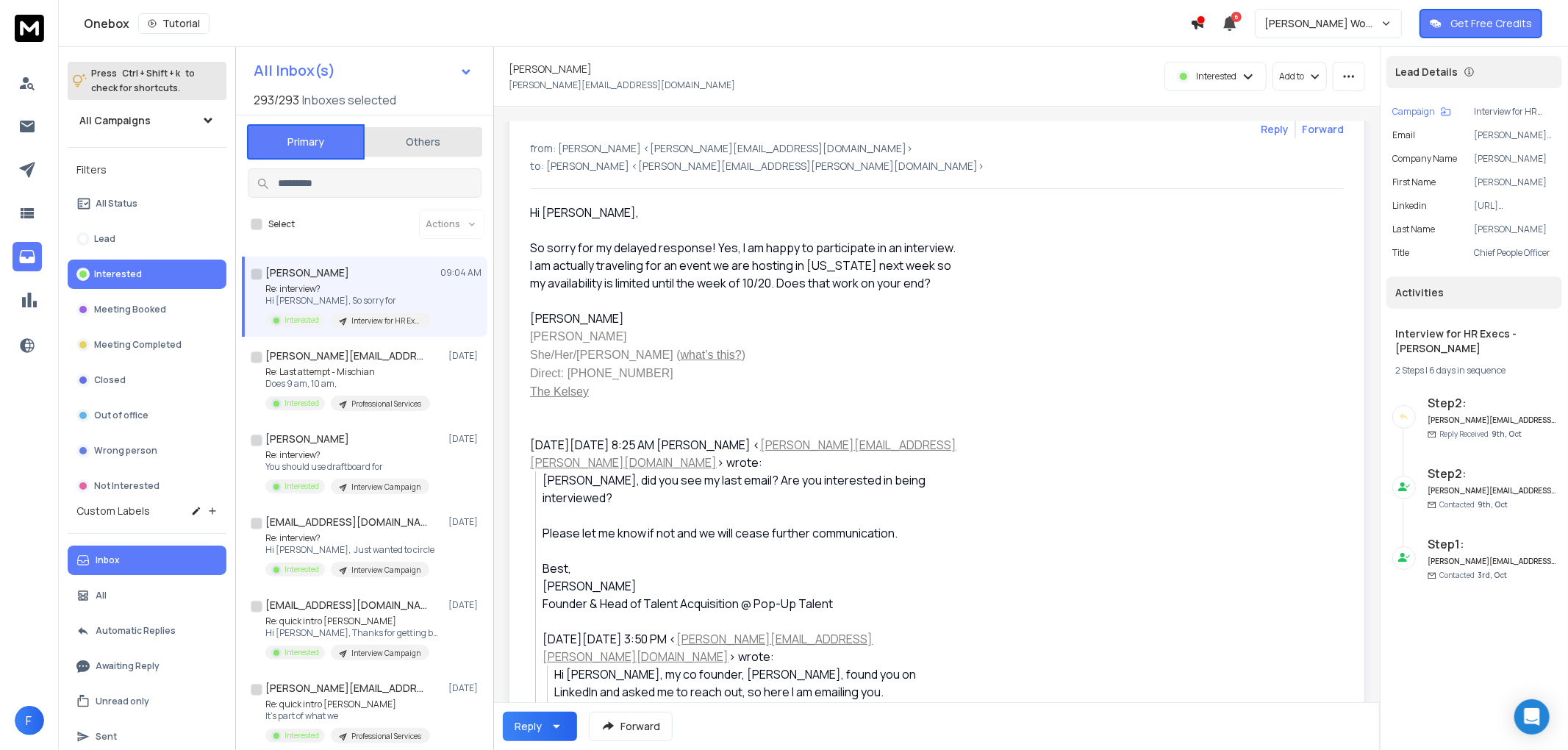
scroll to position [0, 0]
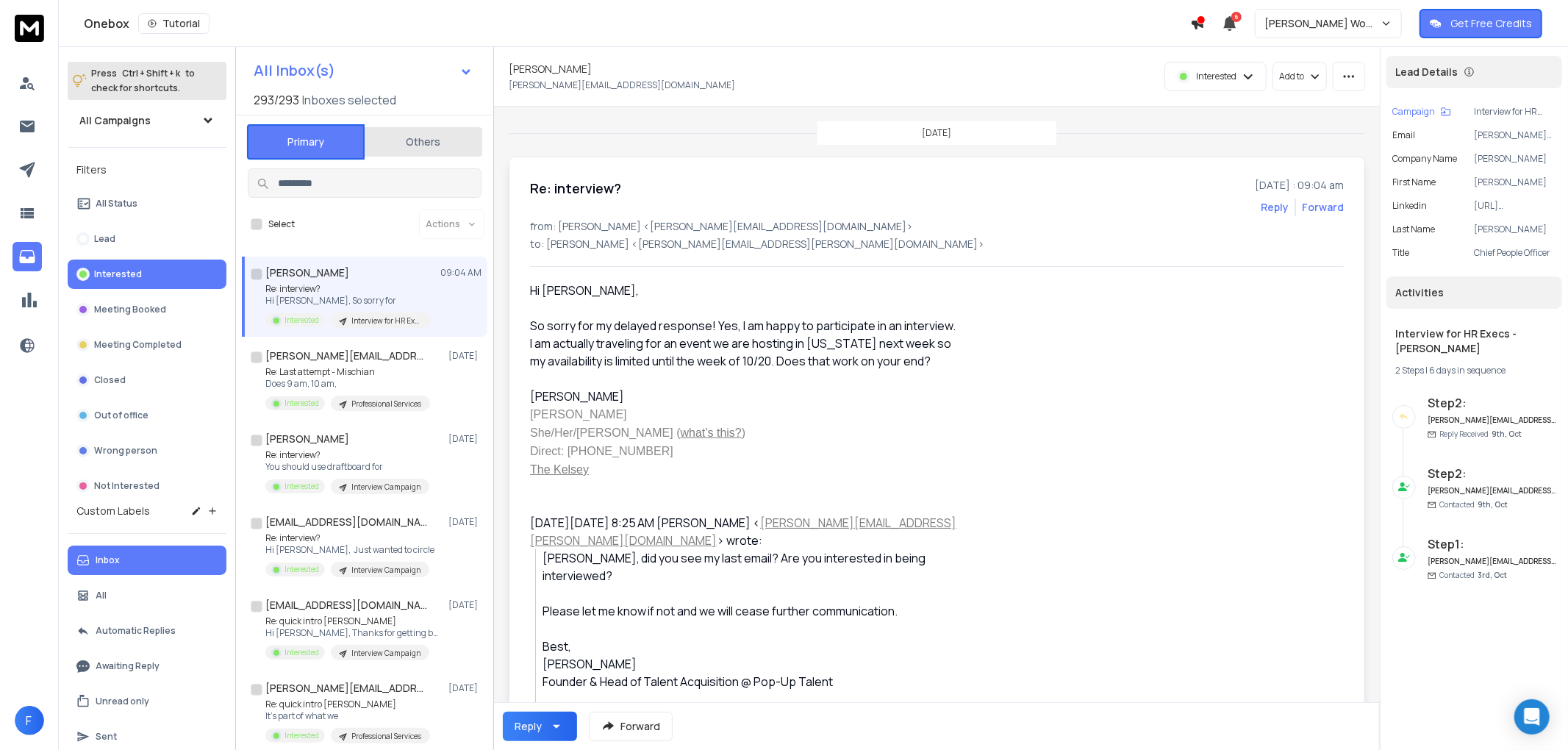
click at [636, 314] on div at bounding box center [745, 308] width 429 height 18
click at [651, 351] on div "So sorry for my delayed response! Yes, I am happy to participate in an intervie…" at bounding box center [745, 344] width 429 height 53
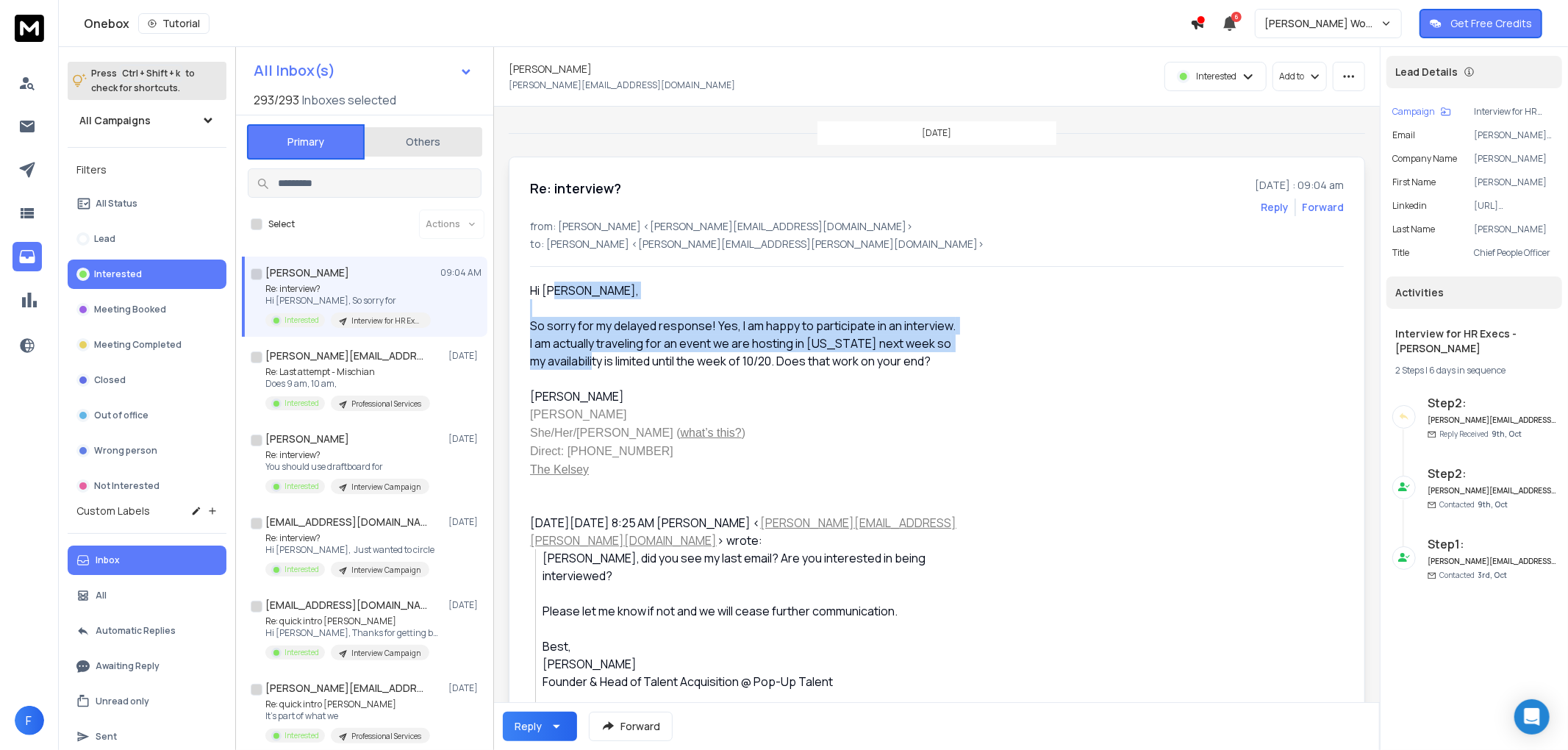
drag, startPoint x: 555, startPoint y: 295, endPoint x: 575, endPoint y: 356, distance: 64.2
click at [575, 356] on div "Hi Andrew, So sorry for my delayed response! Yes, I am happy to participate in …" at bounding box center [745, 389] width 429 height 215
click at [575, 353] on div "So sorry for my delayed response! Yes, I am happy to participate in an intervie…" at bounding box center [745, 344] width 429 height 53
click at [808, 338] on div "So sorry for my delayed response! Yes, I am happy to participate in an intervie…" at bounding box center [745, 344] width 429 height 53
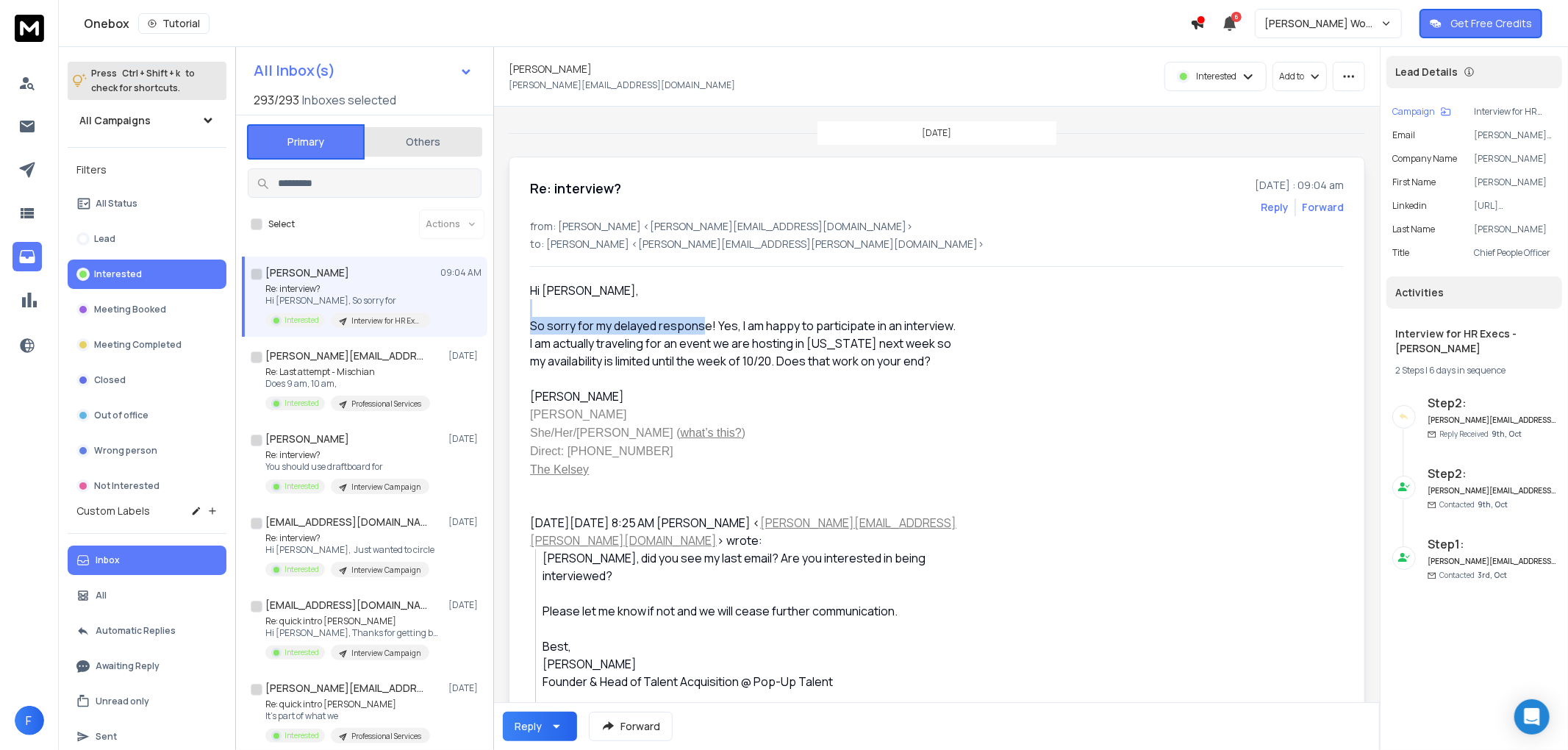
drag, startPoint x: 632, startPoint y: 315, endPoint x: 700, endPoint y: 326, distance: 68.9
click at [700, 326] on div "Hi Andrew, So sorry for my delayed response! Yes, I am happy to participate in …" at bounding box center [745, 389] width 429 height 215
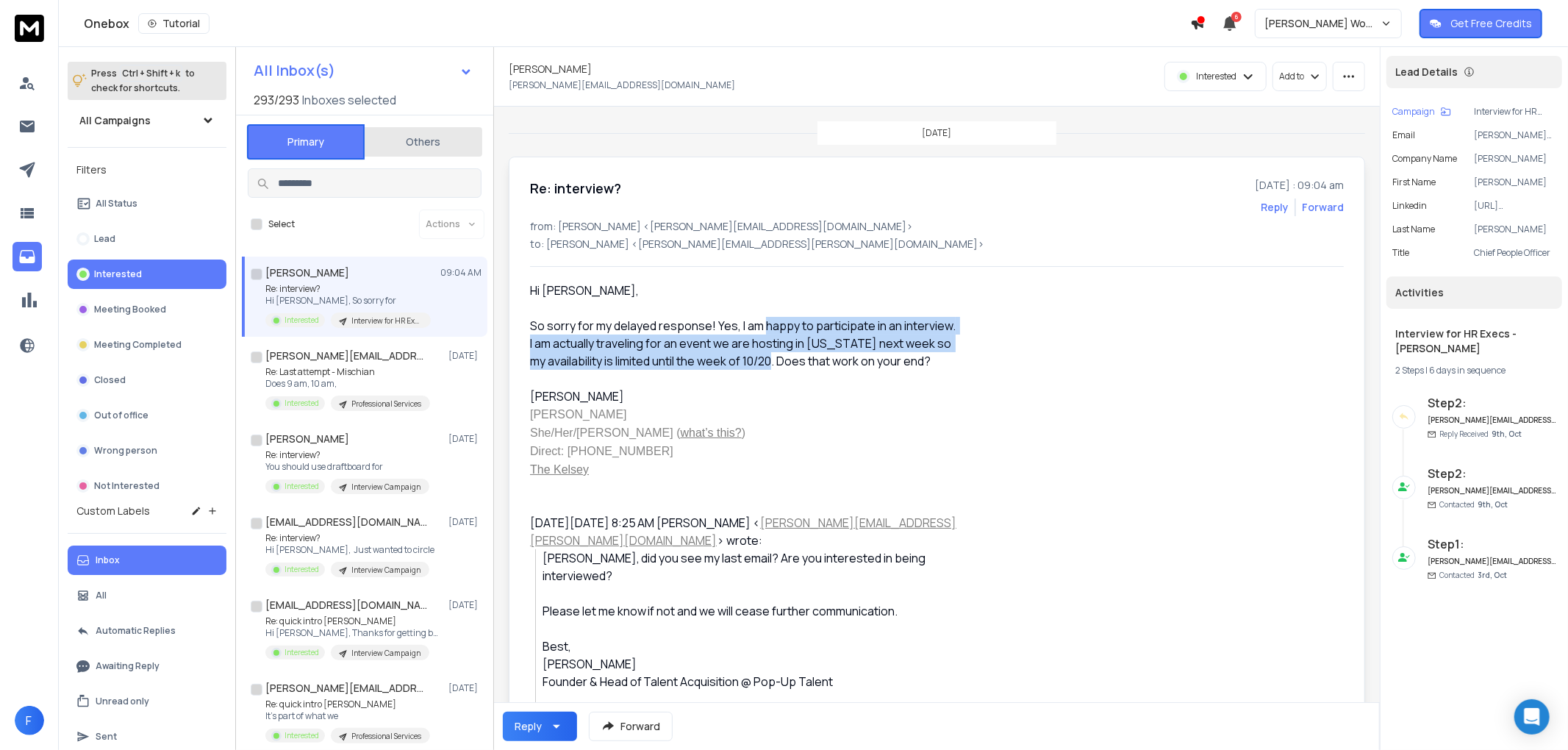
drag, startPoint x: 765, startPoint y: 326, endPoint x: 779, endPoint y: 357, distance: 34.0
click at [770, 358] on div "So sorry for my delayed response! Yes, I am happy to participate in an intervie…" at bounding box center [745, 344] width 429 height 53
click at [808, 352] on div "So sorry for my delayed response! Yes, I am happy to participate in an intervie…" at bounding box center [745, 344] width 429 height 53
drag, startPoint x: 888, startPoint y: 342, endPoint x: 728, endPoint y: 369, distance: 162.3
click at [728, 369] on div "So sorry for my delayed response! Yes, I am happy to participate in an intervie…" at bounding box center [745, 344] width 429 height 53
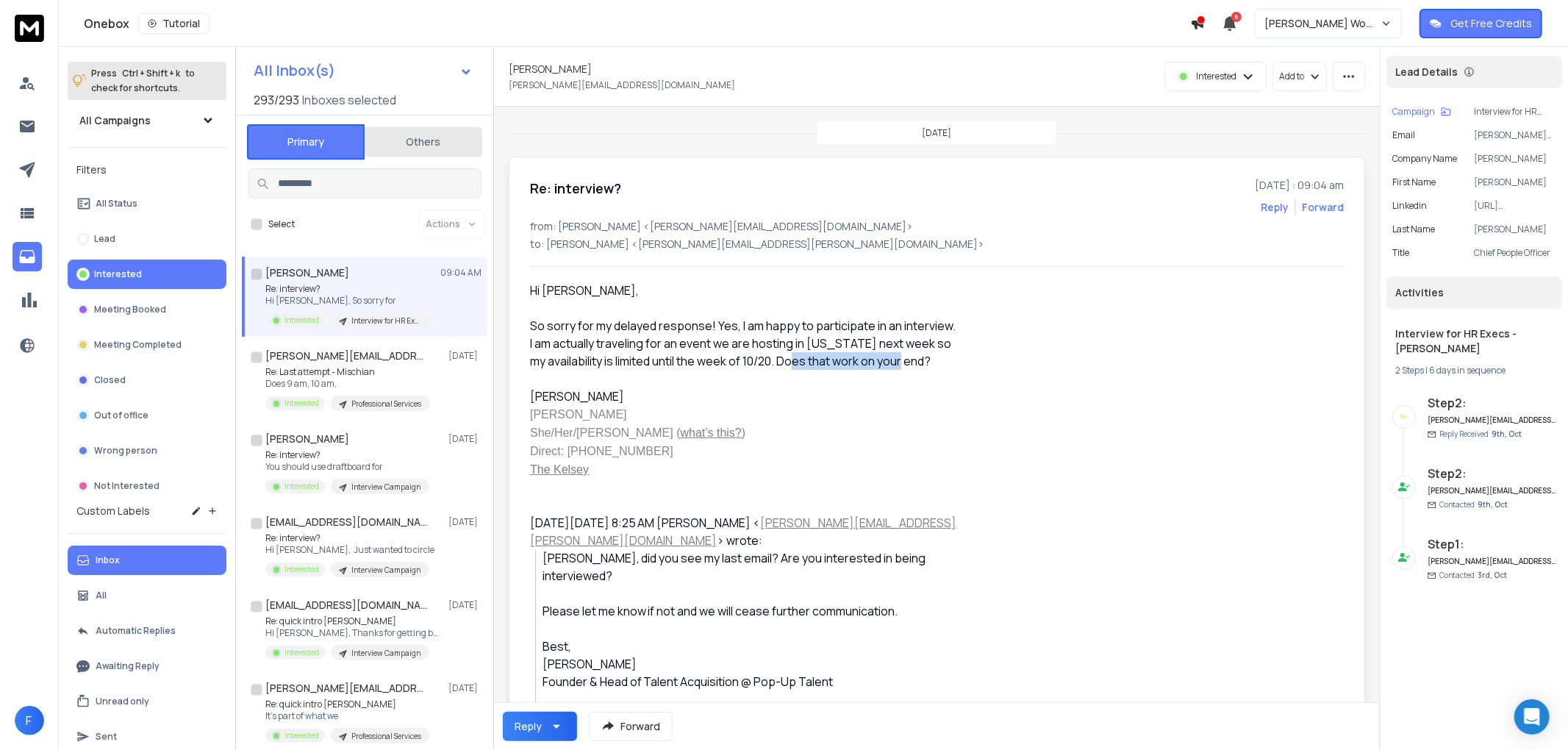
drag, startPoint x: 784, startPoint y: 359, endPoint x: 889, endPoint y: 368, distance: 105.4
click at [808, 368] on div "So sorry for my delayed response! Yes, I am happy to participate in an intervie…" at bounding box center [745, 344] width 429 height 53
click at [560, 338] on div "So sorry for my delayed response! Yes, I am happy to participate in an intervie…" at bounding box center [745, 344] width 429 height 53
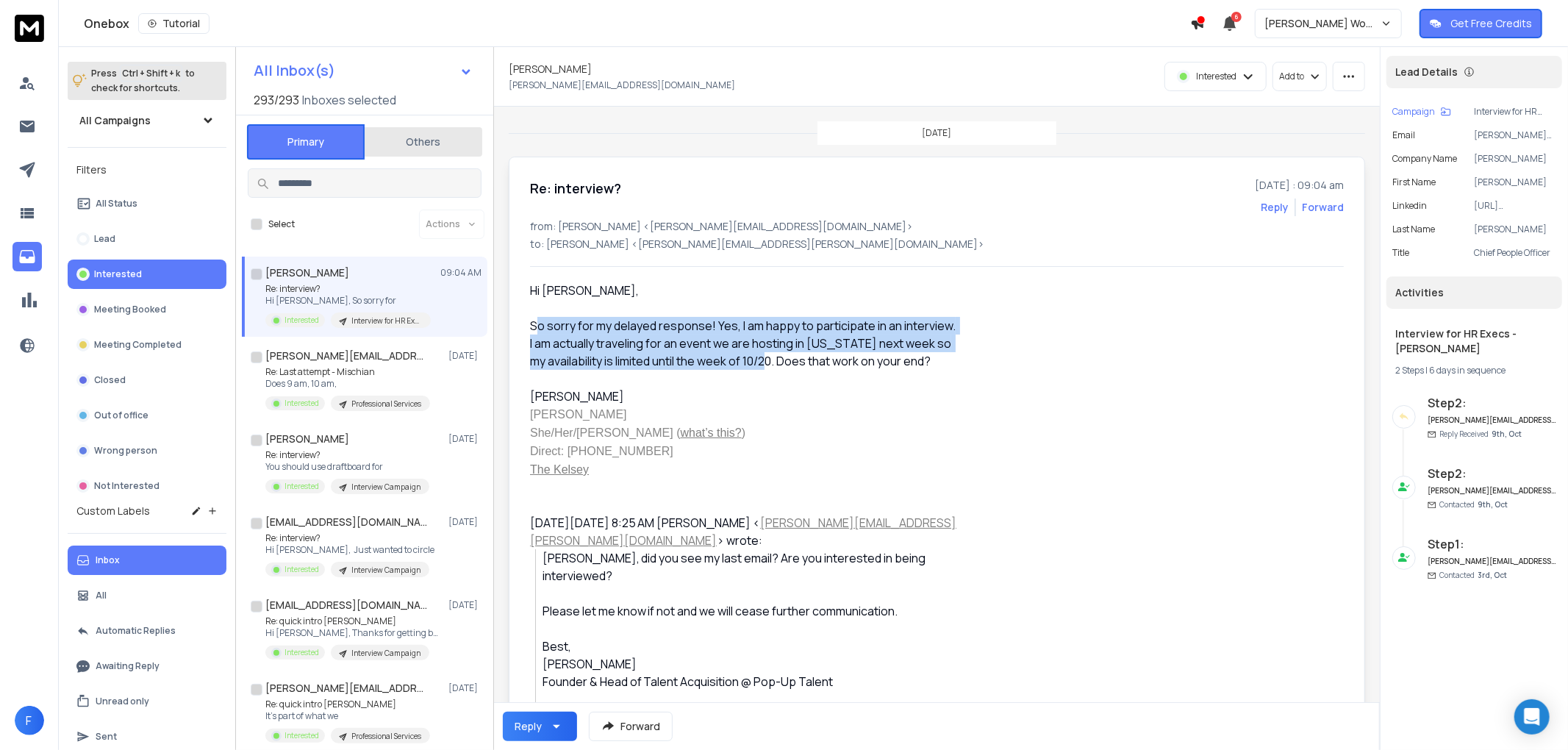
drag, startPoint x: 538, startPoint y: 326, endPoint x: 754, endPoint y: 360, distance: 218.7
click at [754, 360] on div "So sorry for my delayed response! Yes, I am happy to participate in an intervie…" at bounding box center [745, 344] width 429 height 53
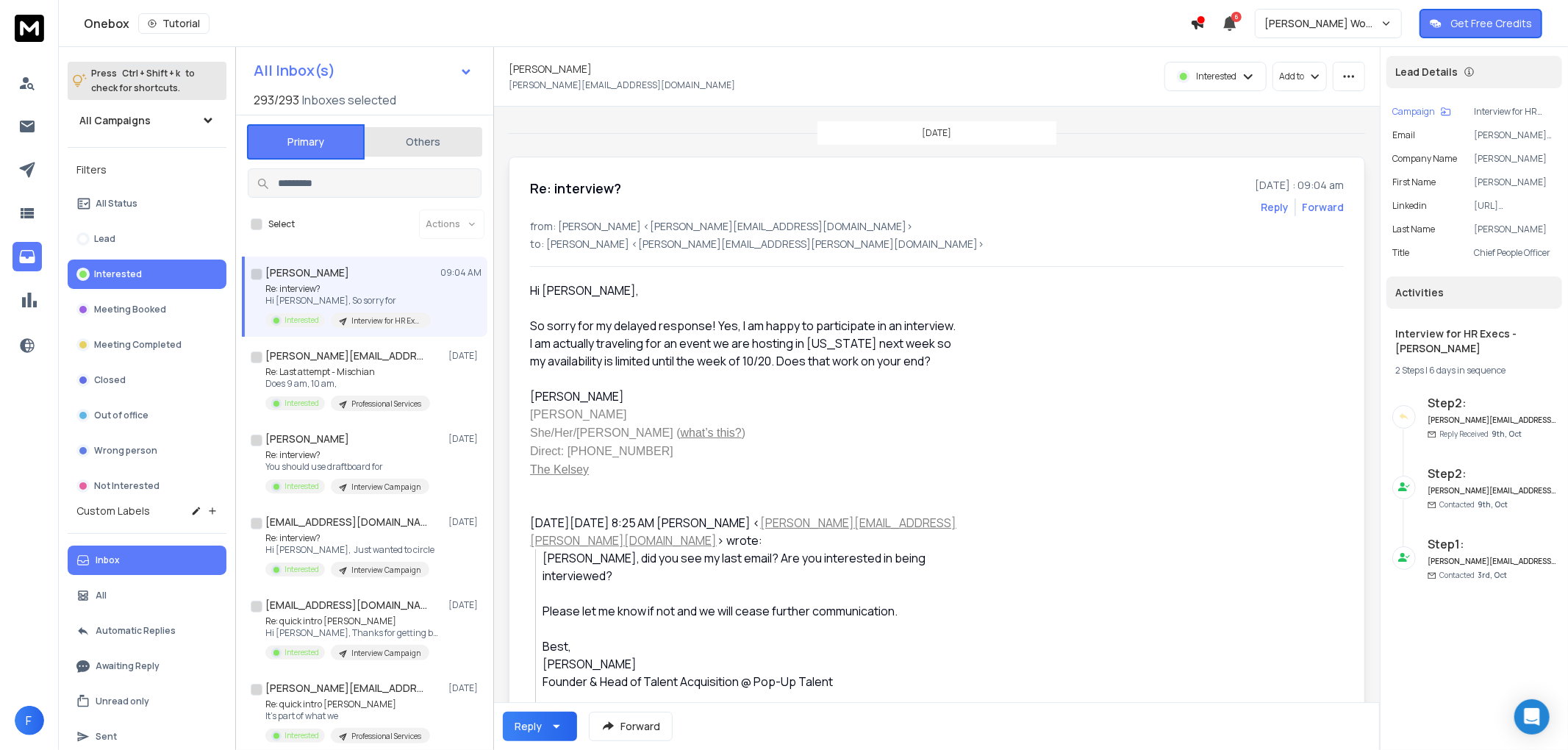
click at [800, 354] on div "So sorry for my delayed response! Yes, I am happy to participate in an intervie…" at bounding box center [745, 344] width 429 height 53
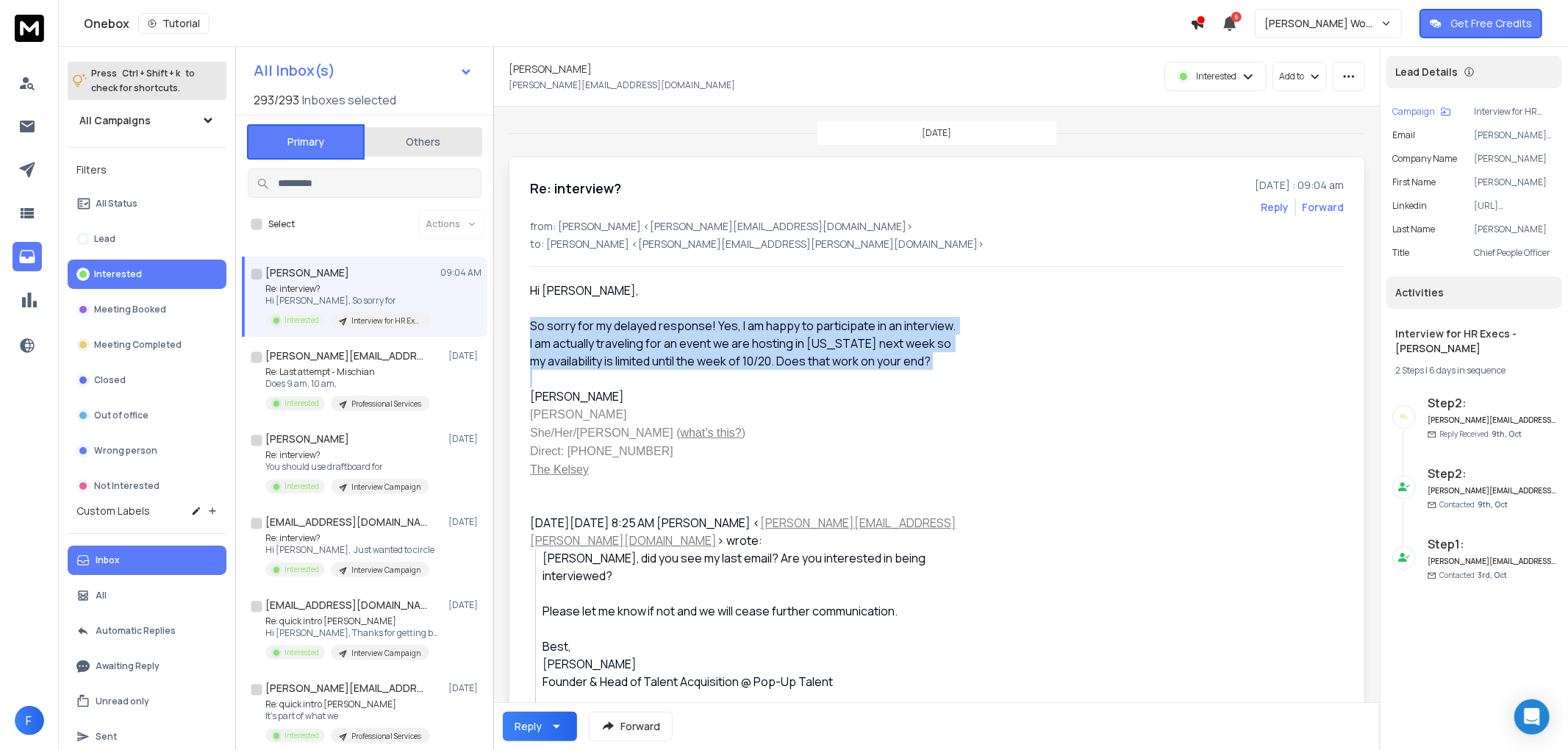
click at [800, 354] on div "So sorry for my delayed response! Yes, I am happy to participate in an intervie…" at bounding box center [745, 344] width 429 height 53
click at [777, 359] on div "So sorry for my delayed response! Yes, I am happy to participate in an intervie…" at bounding box center [745, 344] width 429 height 53
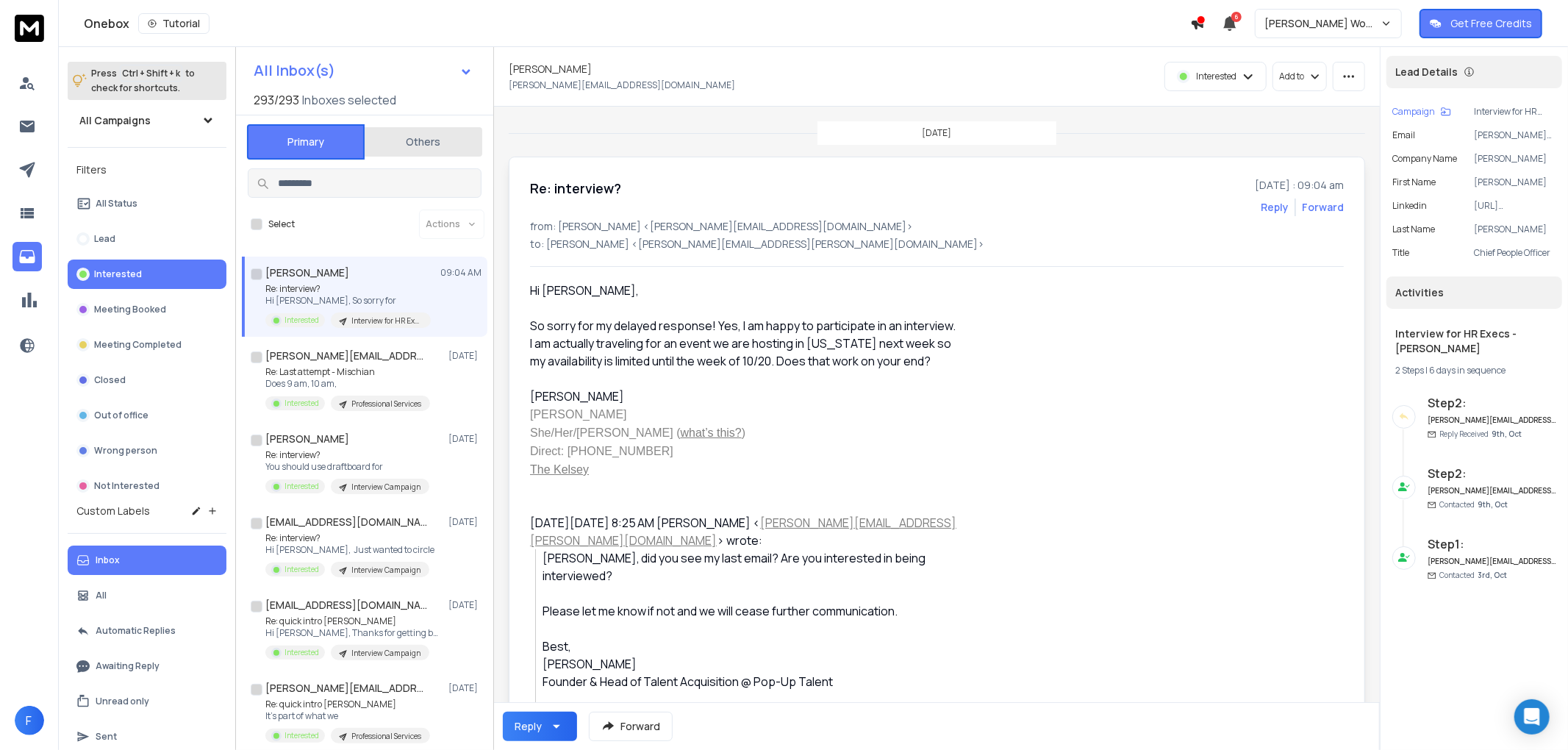
click at [477, 248] on div "Select Actions Irina Meza 09:04 AM Re: interview? Hi Andrew, So sorry for Inter…" at bounding box center [364, 486] width 257 height 647
click at [524, 707] on div "Reply" at bounding box center [528, 726] width 28 height 15
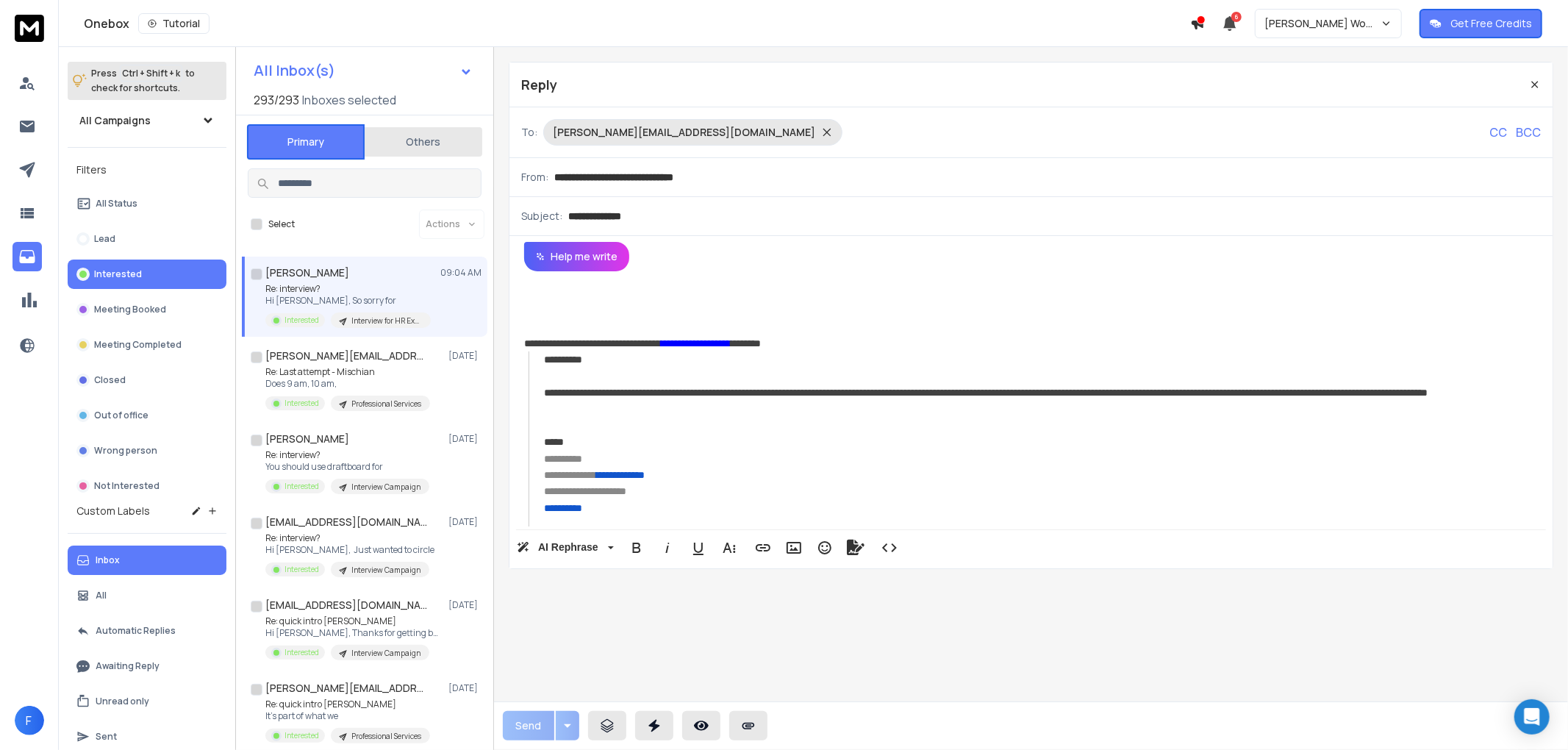
click at [581, 307] on div at bounding box center [1030, 310] width 1013 height 16
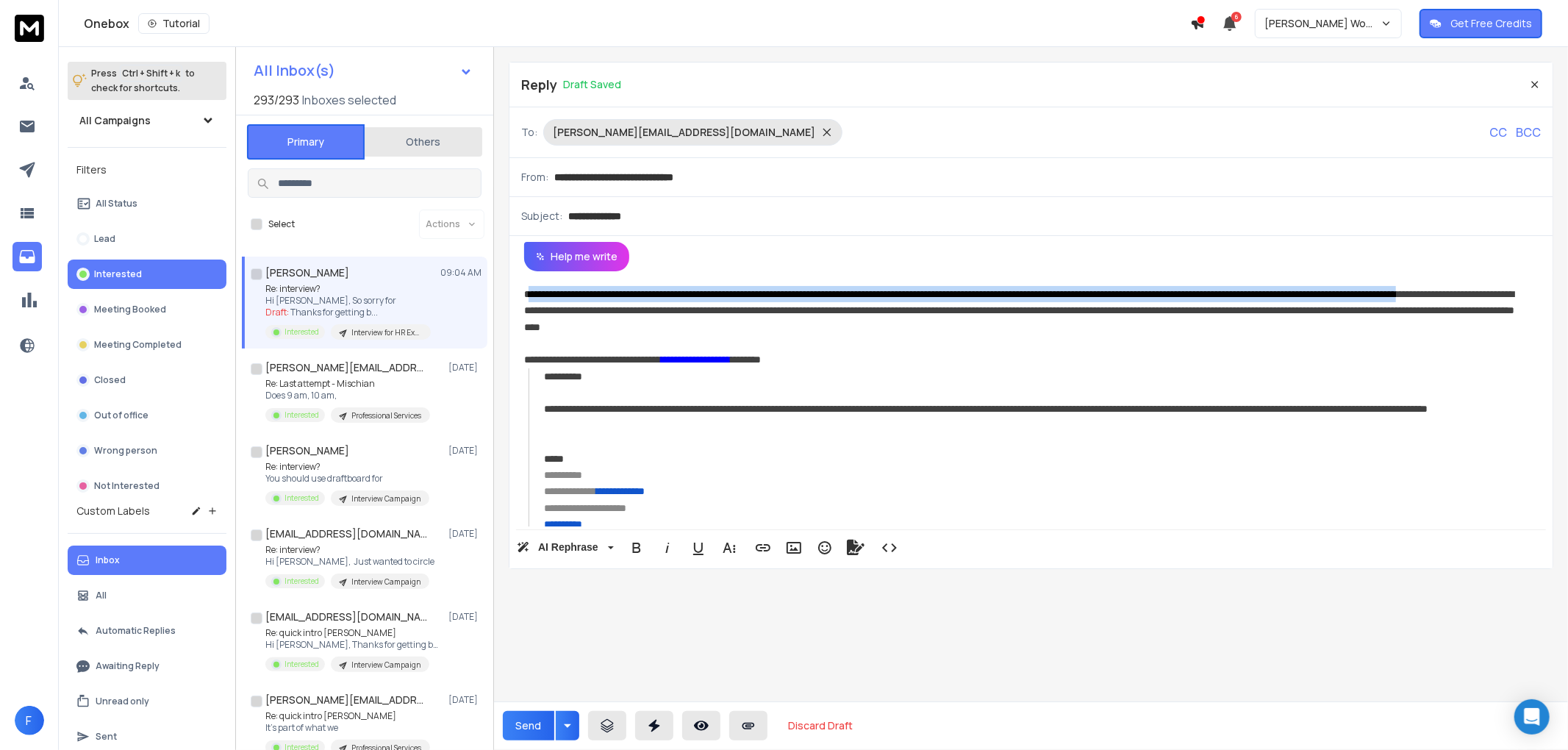
drag, startPoint x: 530, startPoint y: 295, endPoint x: 552, endPoint y: 290, distance: 22.6
click at [609, 307] on div "**********" at bounding box center [1021, 310] width 995 height 49
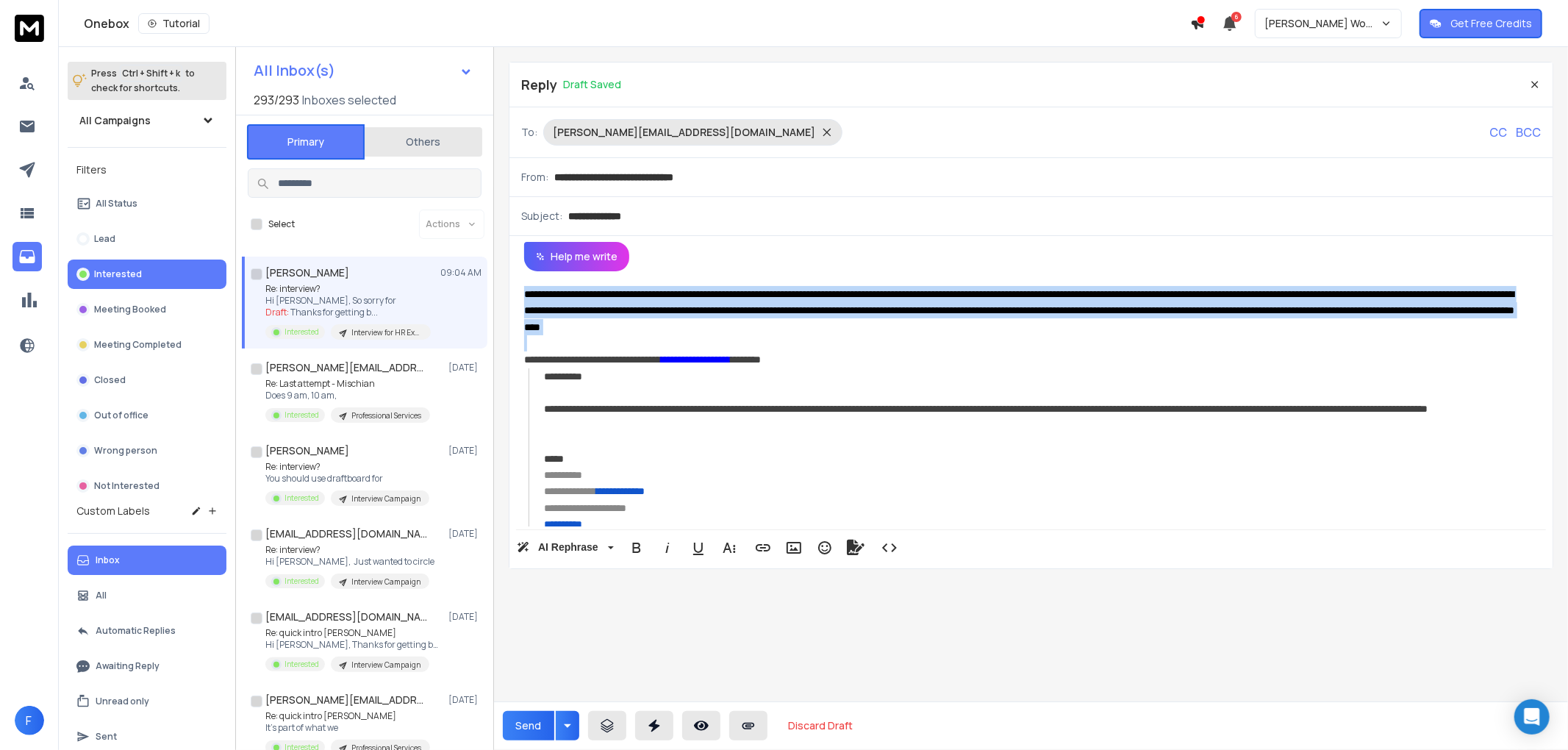
drag, startPoint x: 526, startPoint y: 295, endPoint x: 1170, endPoint y: 340, distance: 645.6
click at [808, 340] on div "**********" at bounding box center [1028, 398] width 1039 height 255
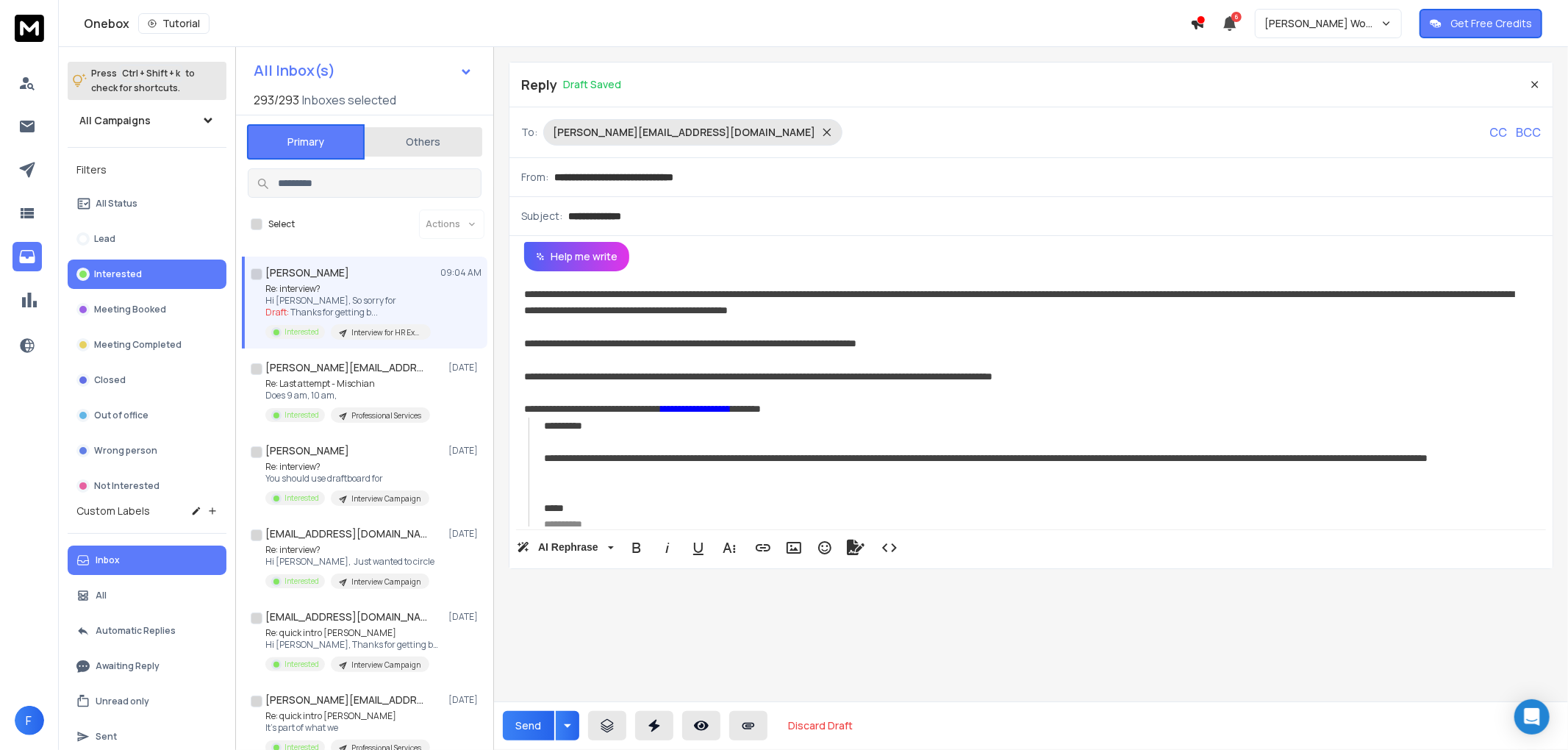
click at [808, 375] on div "**********" at bounding box center [1021, 376] width 995 height 16
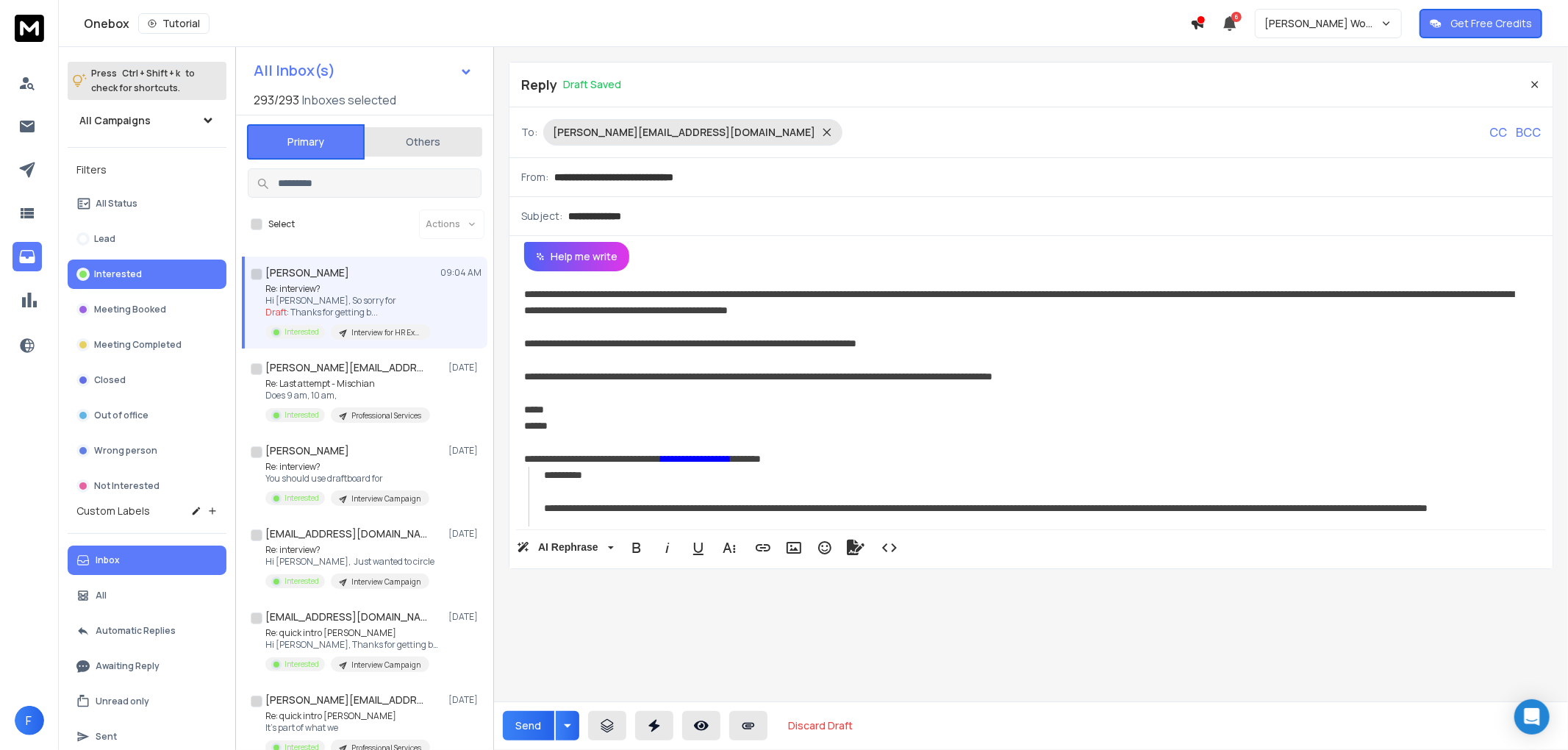
click at [514, 707] on button "Send" at bounding box center [529, 726] width 51 height 30
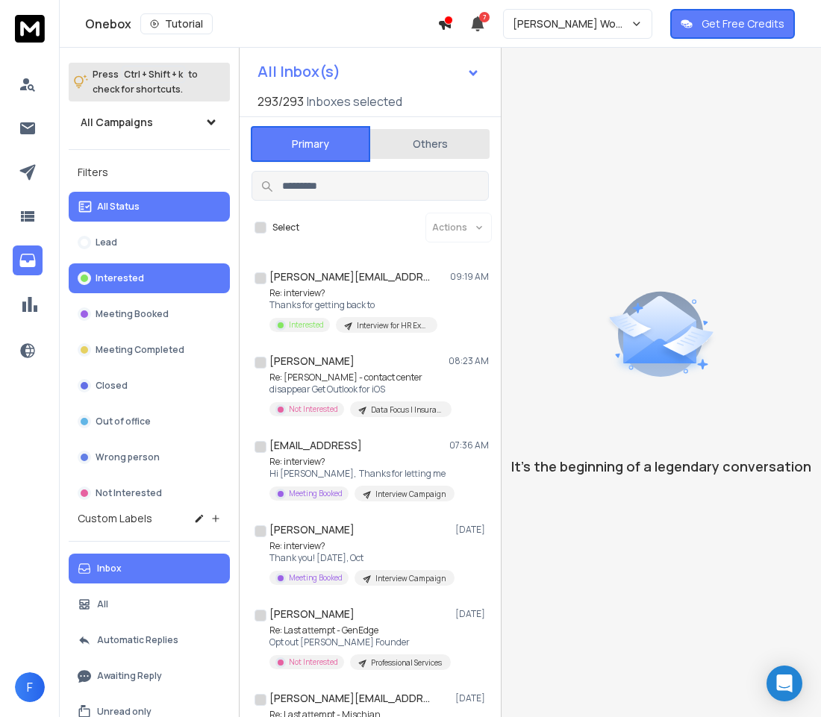
click at [111, 290] on button "Interested" at bounding box center [149, 278] width 161 height 30
click at [107, 266] on button "Interested" at bounding box center [149, 278] width 161 height 30
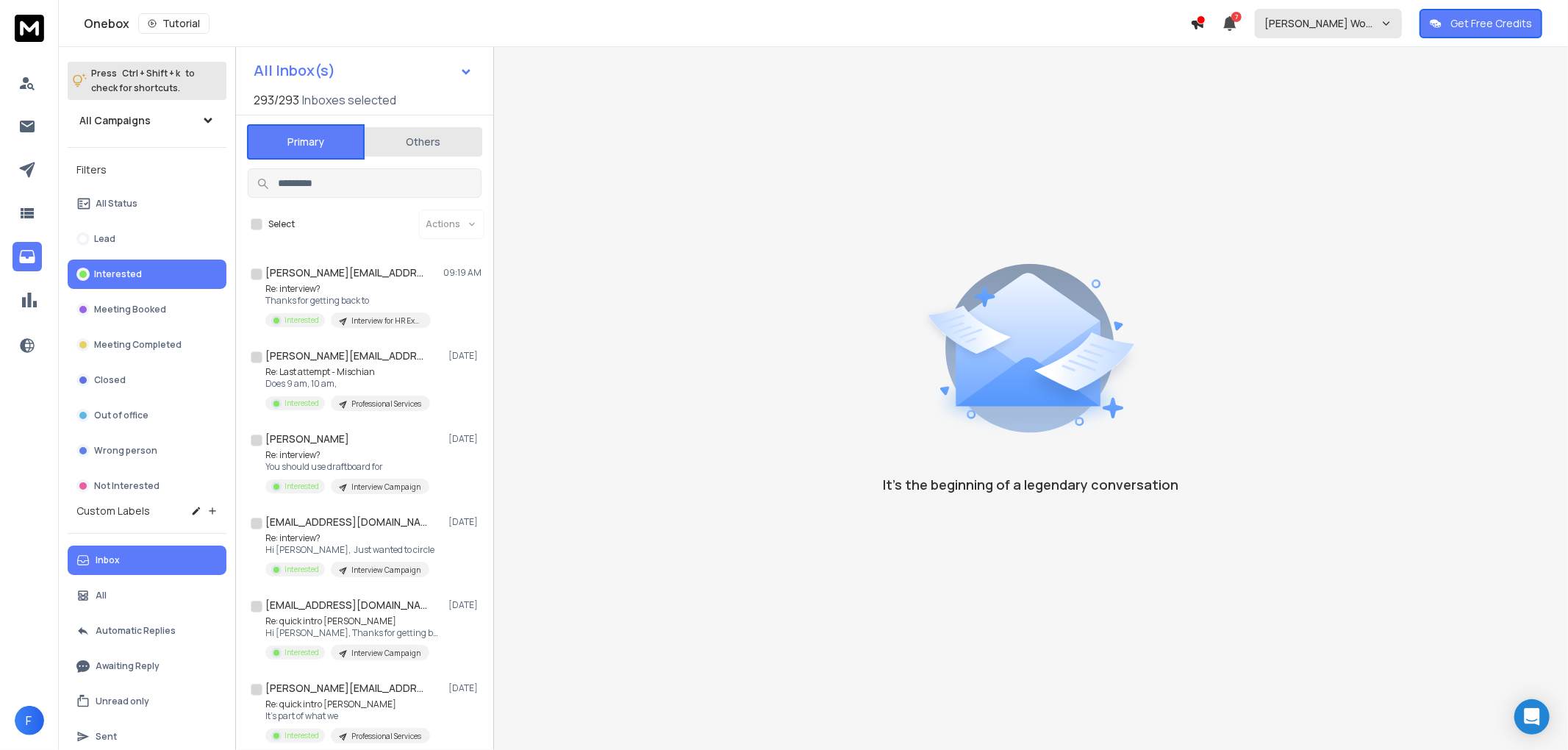
click at [808, 19] on p "[PERSON_NAME] Workspace" at bounding box center [1323, 23] width 116 height 15
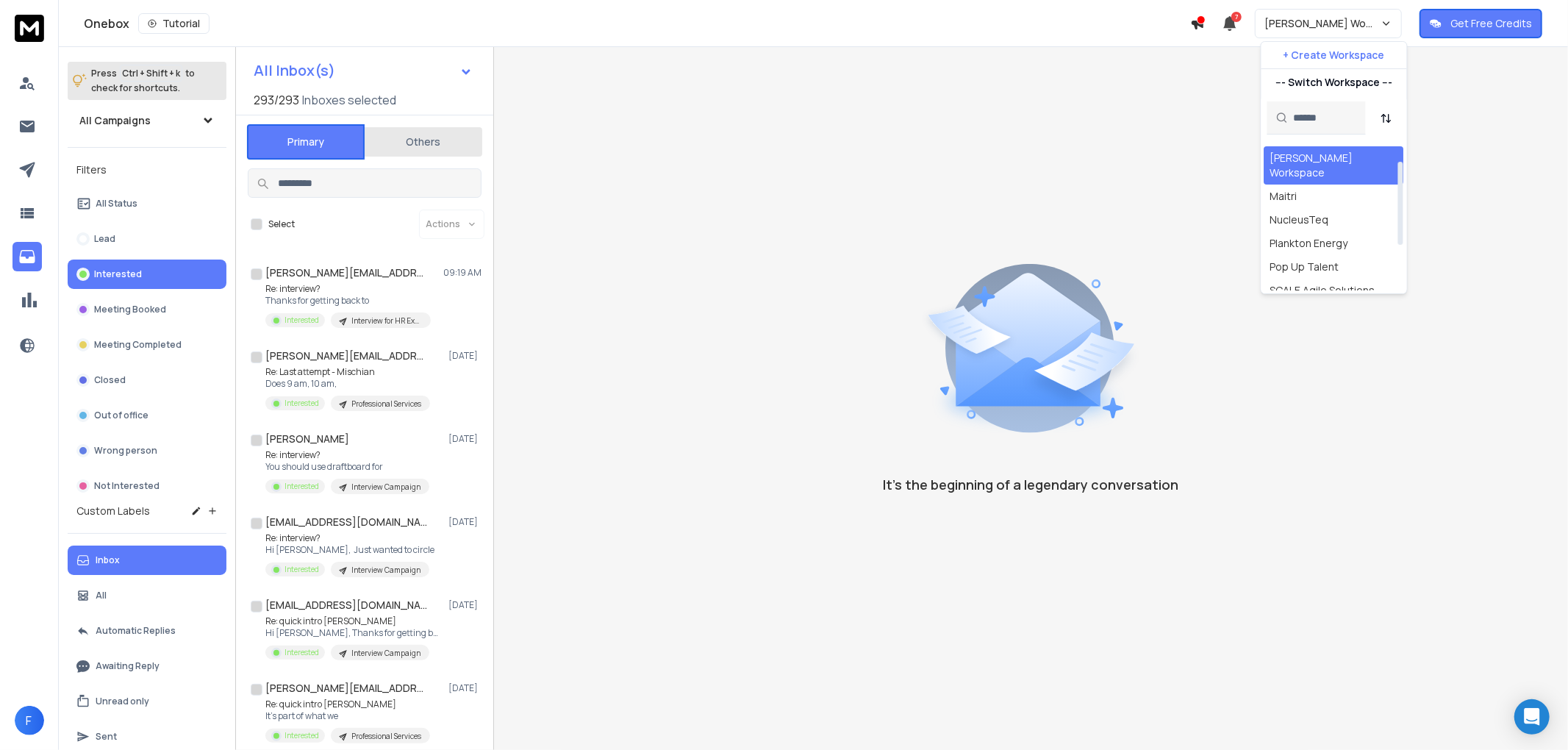
scroll to position [98, 0]
click at [808, 253] on div "Pop Up Talent" at bounding box center [1305, 260] width 69 height 15
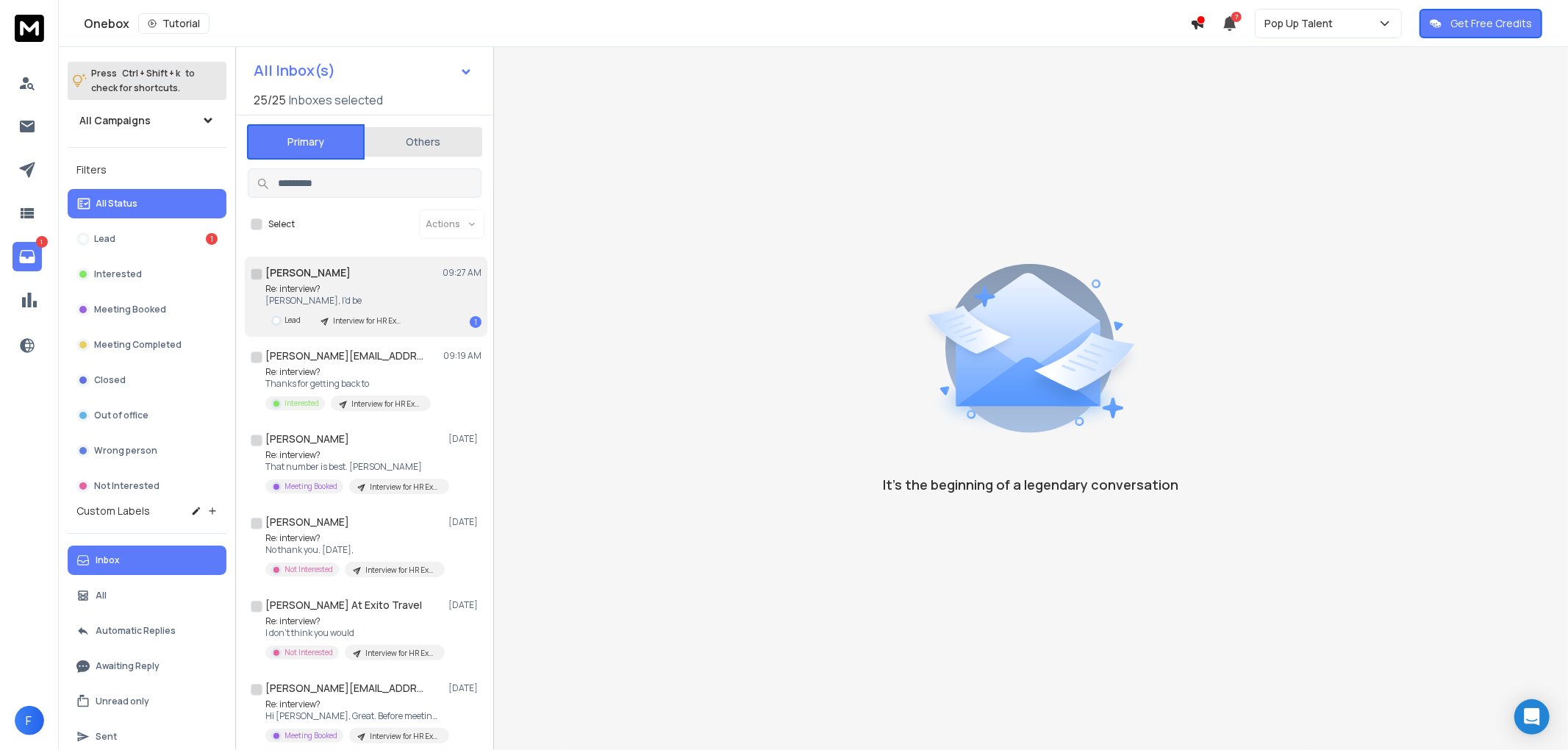
click at [406, 295] on p "Andrew - Sure, I'd be" at bounding box center [338, 301] width 147 height 12
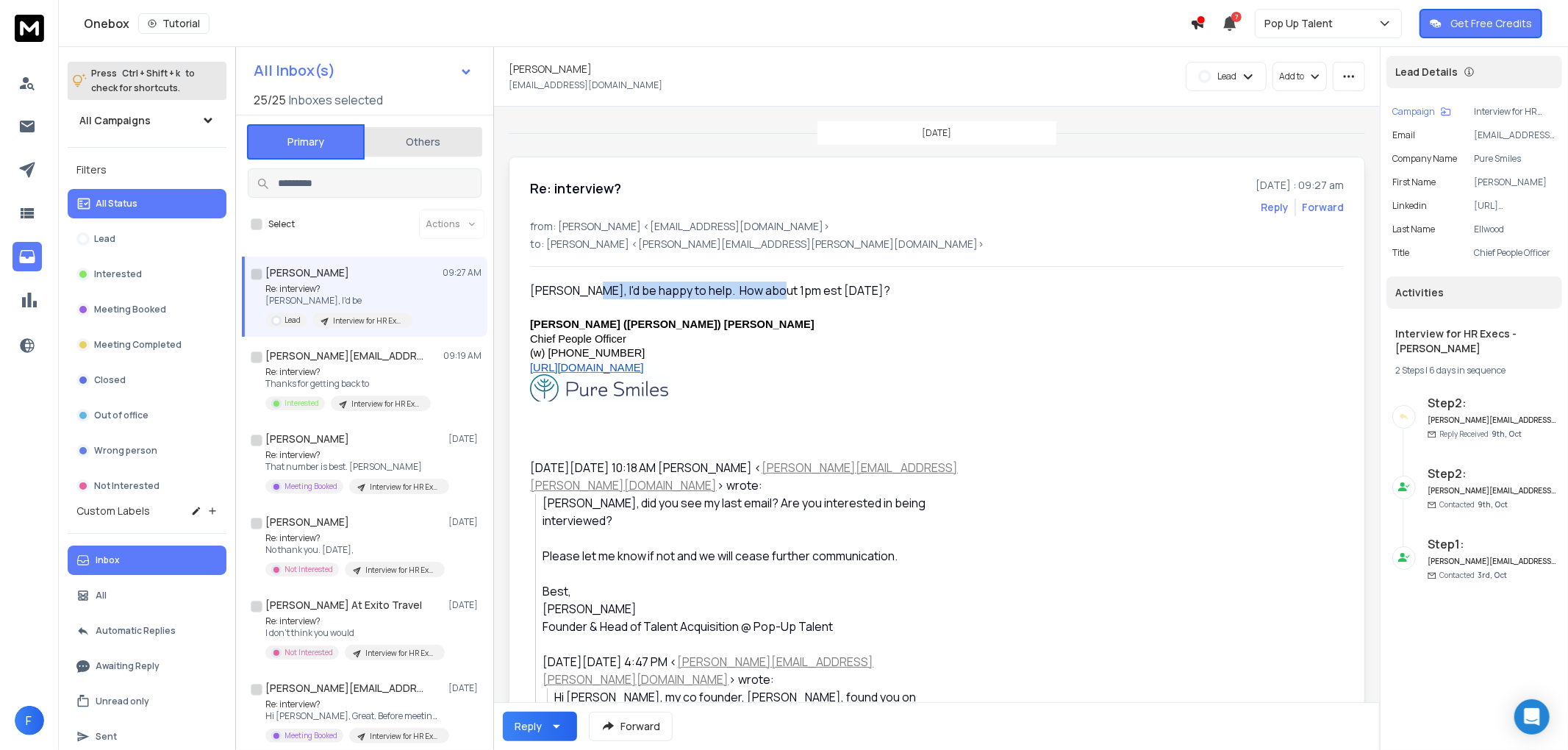
drag, startPoint x: 588, startPoint y: 295, endPoint x: 770, endPoint y: 296, distance: 182.0
click at [770, 296] on div "Andrew - Sure, I'd be happy to help. How about 1pm est tomorrow?" at bounding box center [745, 291] width 429 height 18
click at [787, 289] on div "Andrew - Sure, I'd be happy to help. How about 1pm est tomorrow?" at bounding box center [745, 291] width 429 height 18
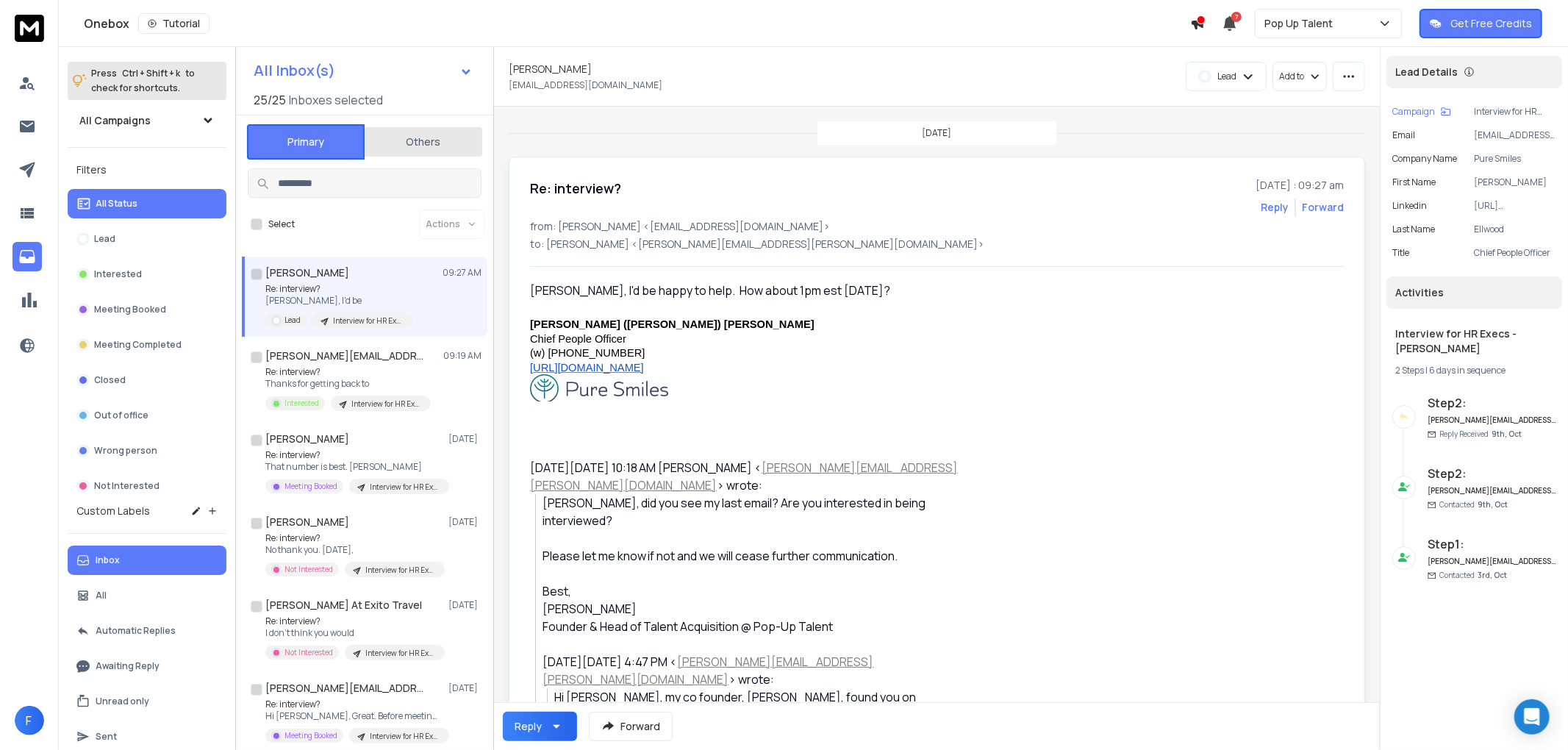
click at [797, 289] on div "Andrew - Sure, I'd be happy to help. How about 1pm est tomorrow?" at bounding box center [745, 291] width 429 height 18
click at [838, 298] on div "Andrew - Sure, I'd be happy to help. How about 1pm est tomorrow?" at bounding box center [745, 291] width 429 height 18
drag, startPoint x: 1224, startPoint y: 182, endPoint x: 1251, endPoint y: 172, distance: 28.8
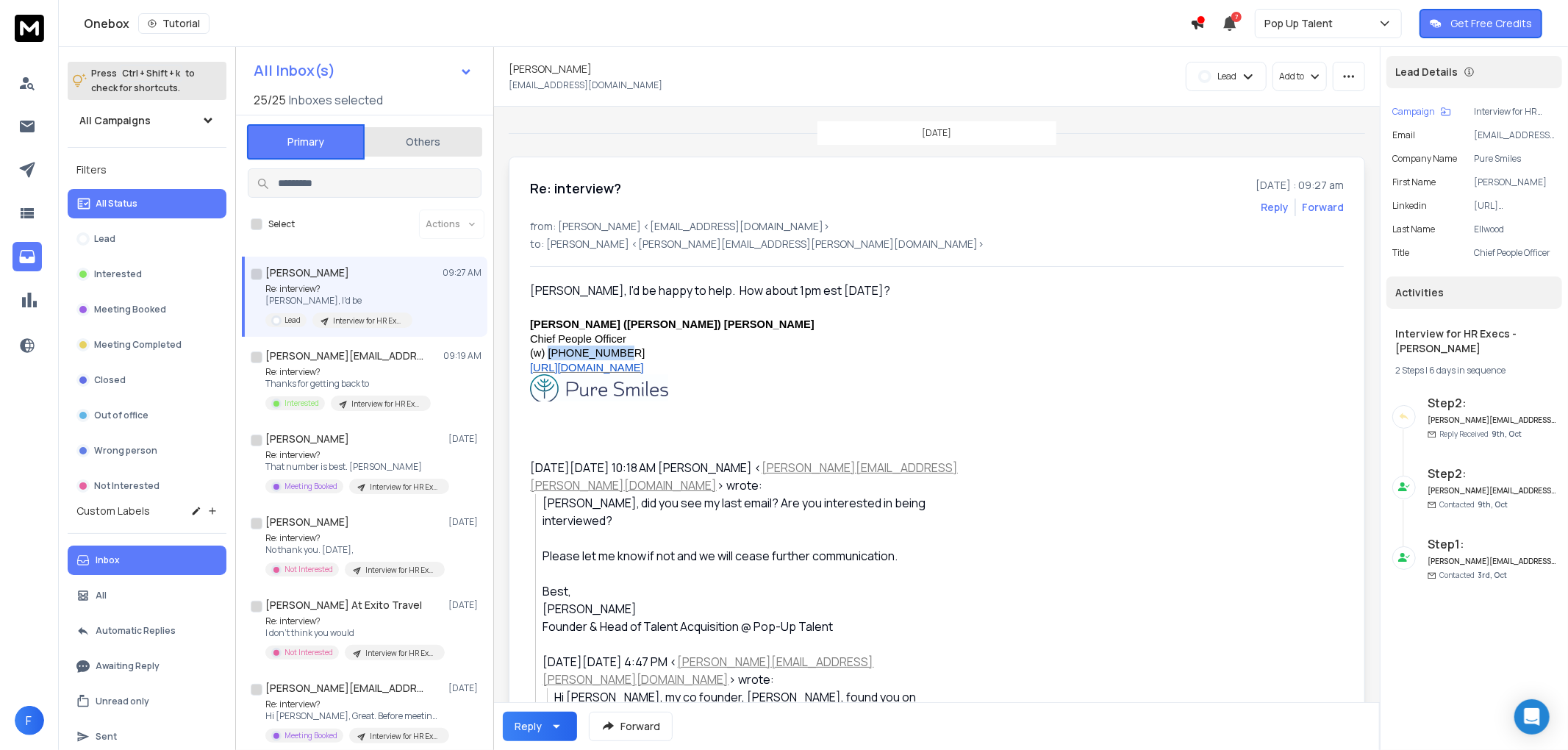
drag, startPoint x: 611, startPoint y: 351, endPoint x: 547, endPoint y: 356, distance: 64.2
click at [547, 356] on p "(w) 614-578-3825" at bounding box center [745, 353] width 429 height 15
copy span "614-578-3825"
click at [950, 403] on p at bounding box center [745, 389] width 429 height 31
drag, startPoint x: 529, startPoint y: 292, endPoint x: 507, endPoint y: 239, distance: 57.4
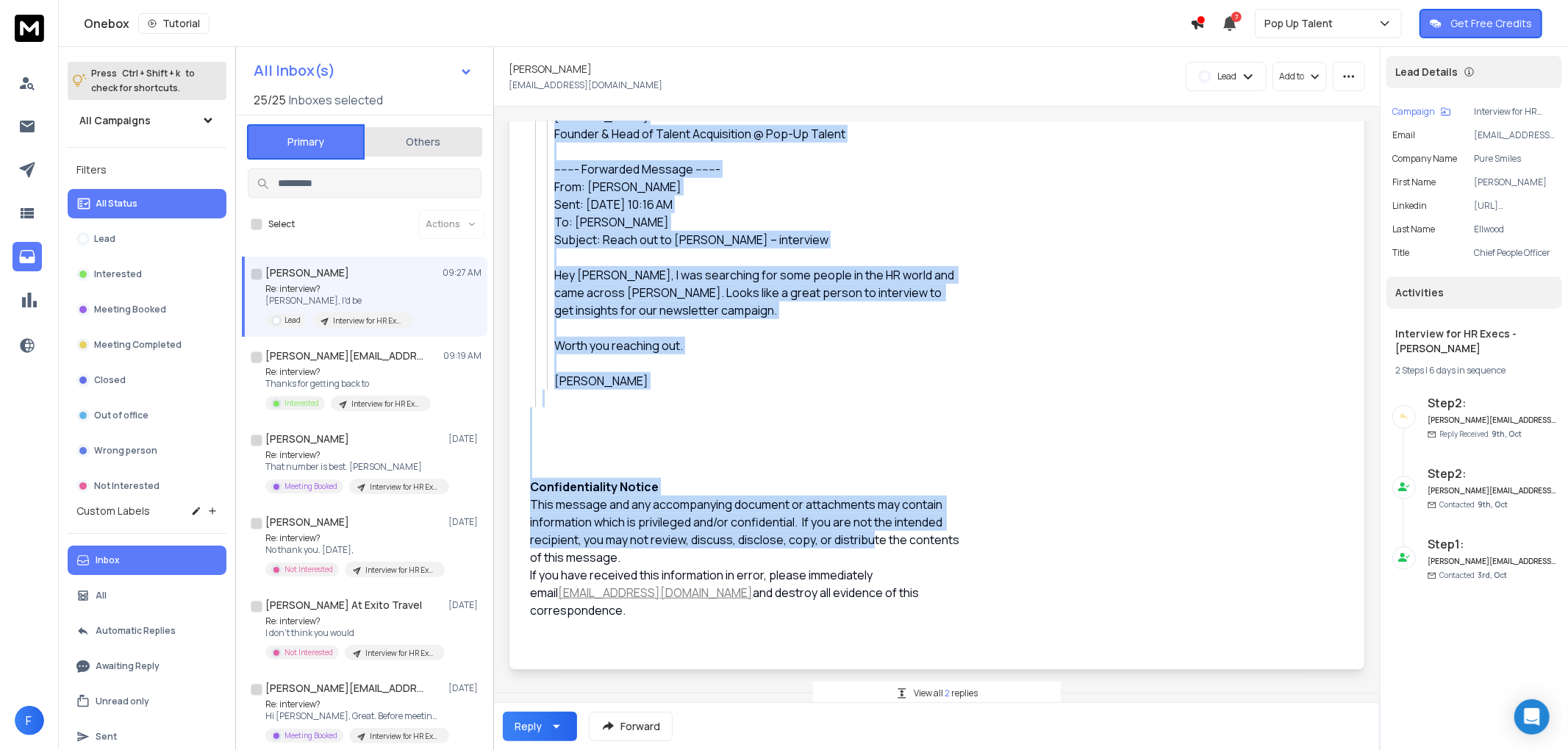
scroll to position [883, 0]
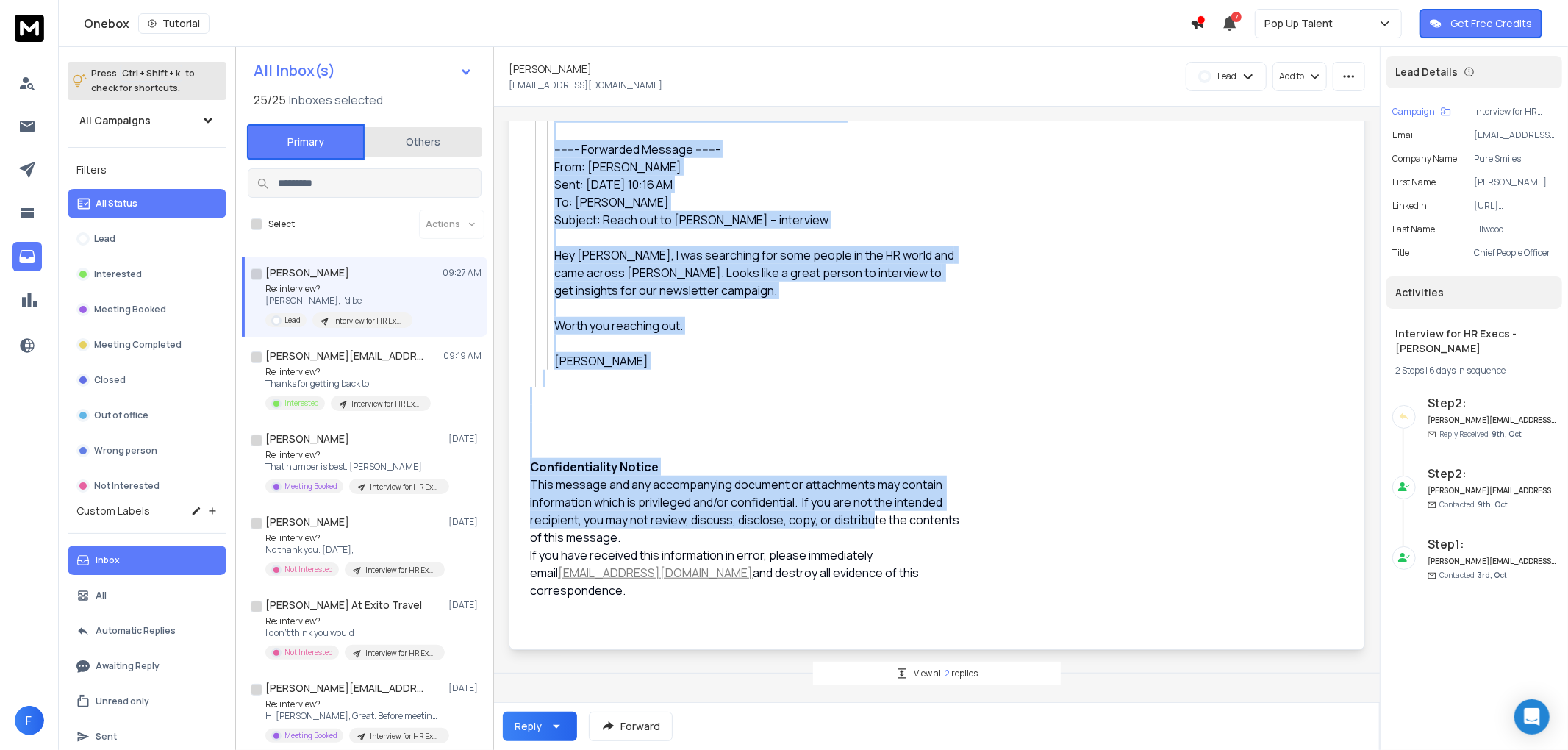
copy div "Re: interview? 9 October 2025 : 09:27 am Reply Forward from: Cathy Ellwood <cel…"
drag, startPoint x: 534, startPoint y: 198, endPoint x: 1020, endPoint y: 588, distance: 623.1
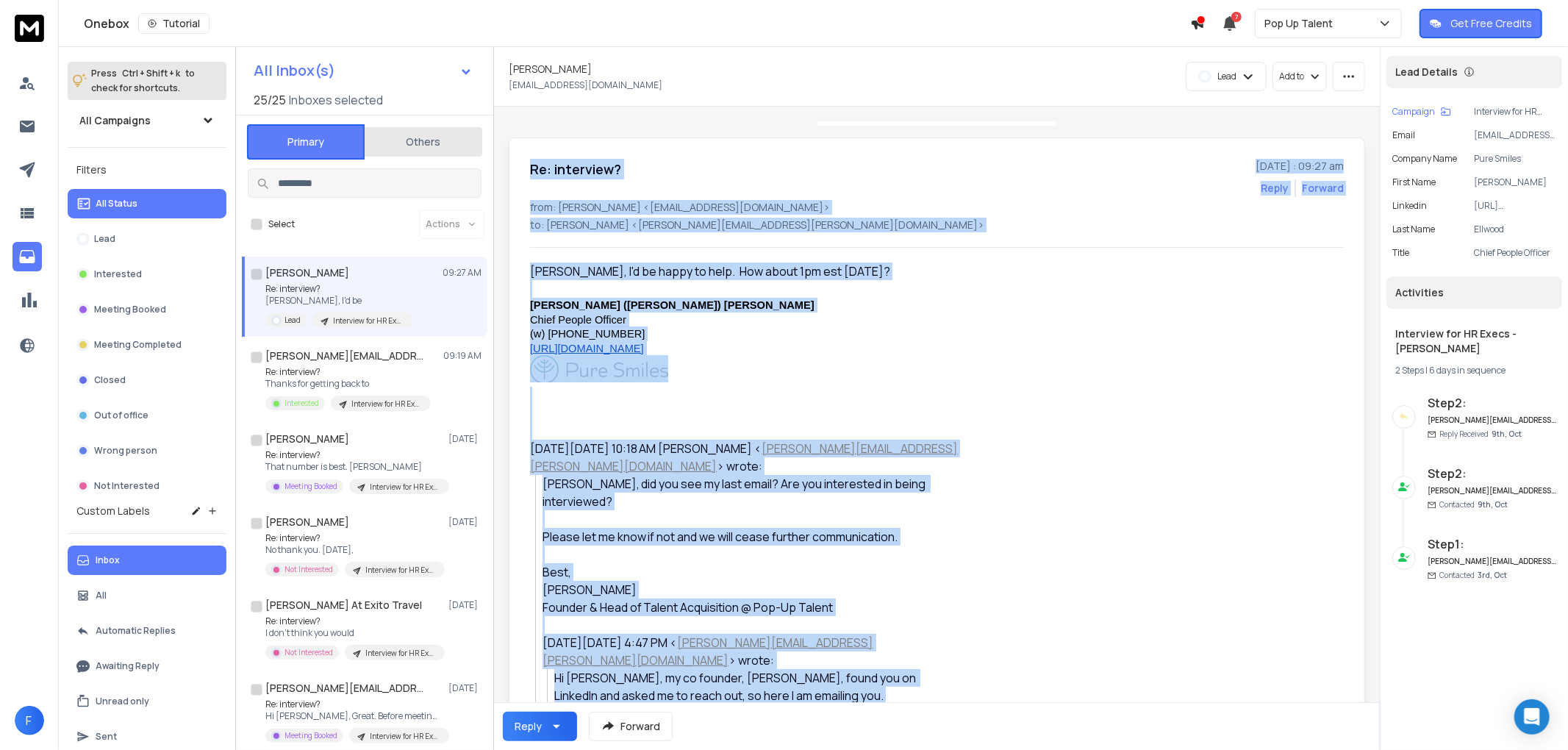
scroll to position [0, 0]
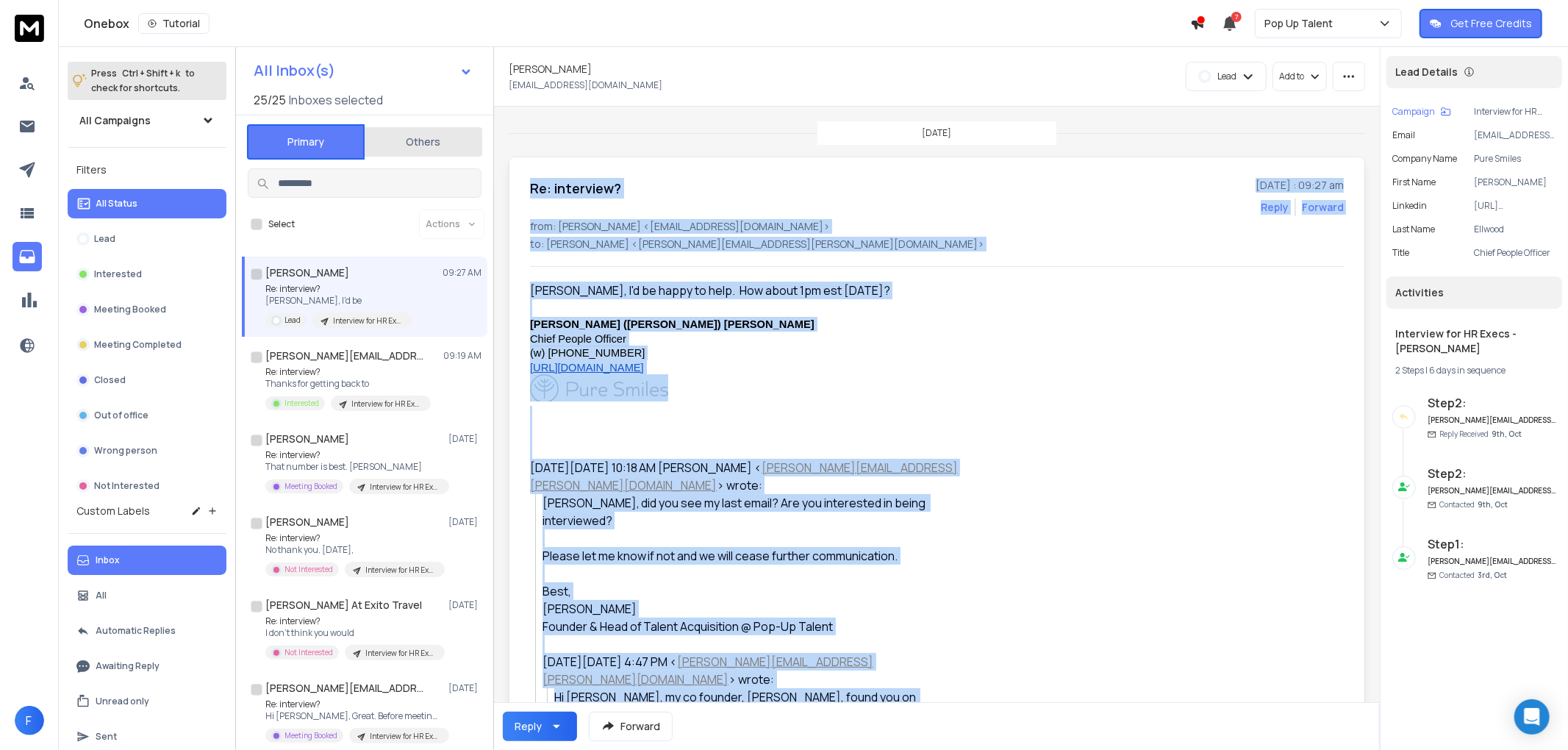
click at [704, 348] on p "(w) 614-578-3825" at bounding box center [745, 353] width 429 height 15
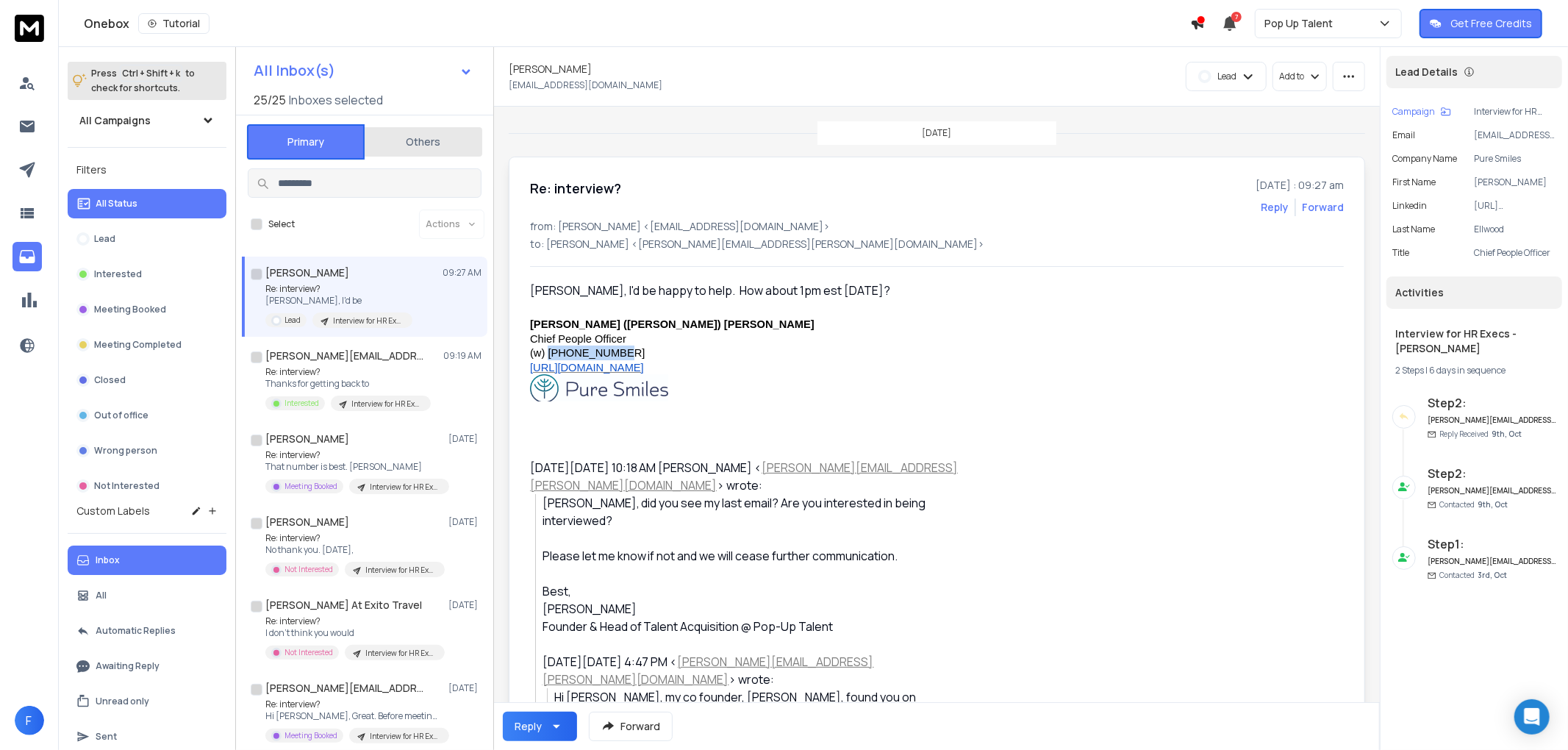
drag, startPoint x: 606, startPoint y: 354, endPoint x: 547, endPoint y: 353, distance: 59.0
click at [547, 353] on span "(w) 614-578-3825" at bounding box center [587, 353] width 114 height 12
copy span "614-578-3825"
drag, startPoint x: 556, startPoint y: 225, endPoint x: 624, endPoint y: 225, distance: 68.0
click at [624, 225] on p "from: Cathy Ellwood <cellwood@puresmiles.com>" at bounding box center [937, 226] width 814 height 15
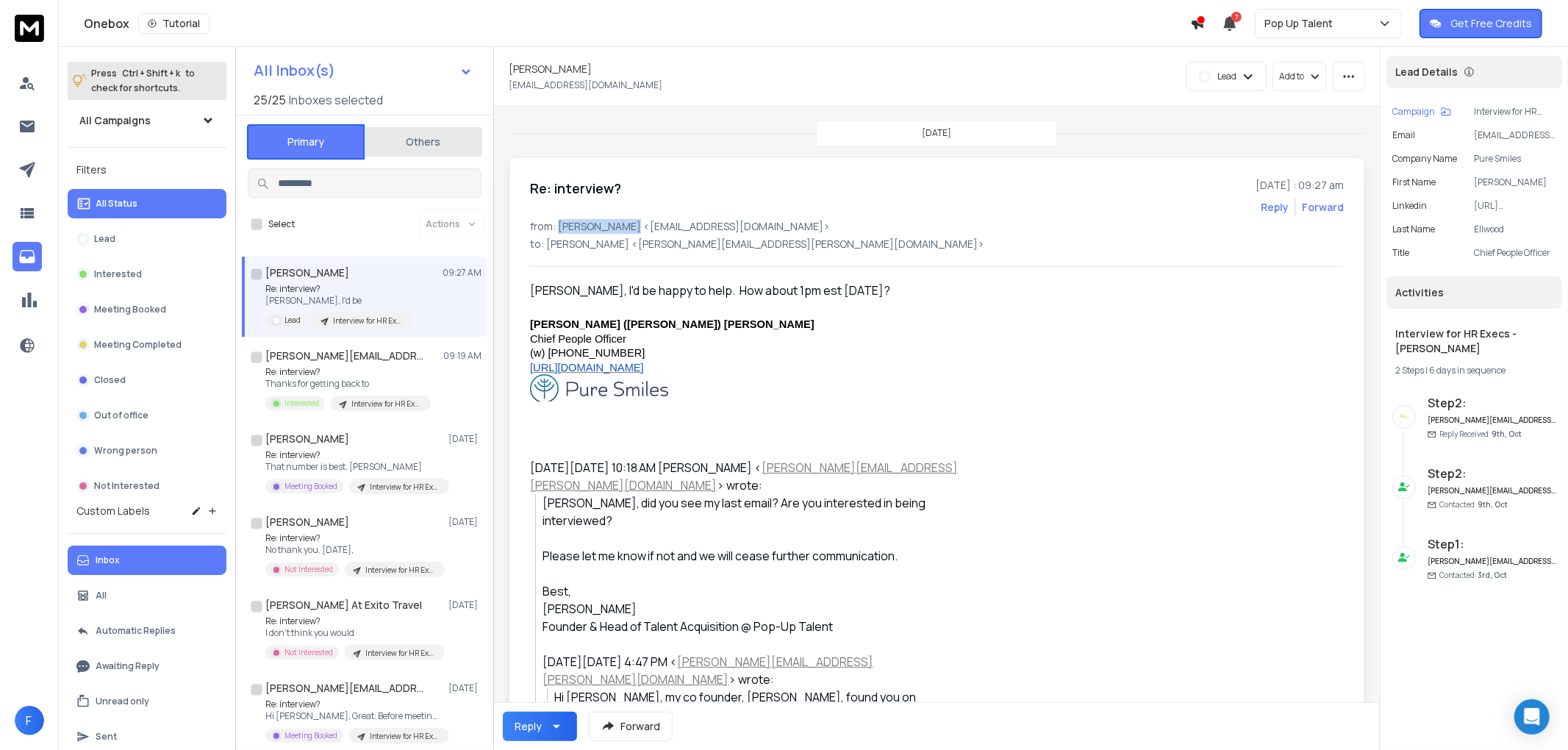
copy p "Cathy Ellwood"
drag, startPoint x: 630, startPoint y: 225, endPoint x: 758, endPoint y: 233, distance: 128.2
click at [758, 233] on p "from: Cathy Ellwood <cellwood@puresmiles.com>" at bounding box center [937, 226] width 814 height 15
copy p "[EMAIL_ADDRESS][DOMAIN_NAME]"
click at [588, 335] on span "Chief People Officer" at bounding box center [578, 339] width 97 height 12
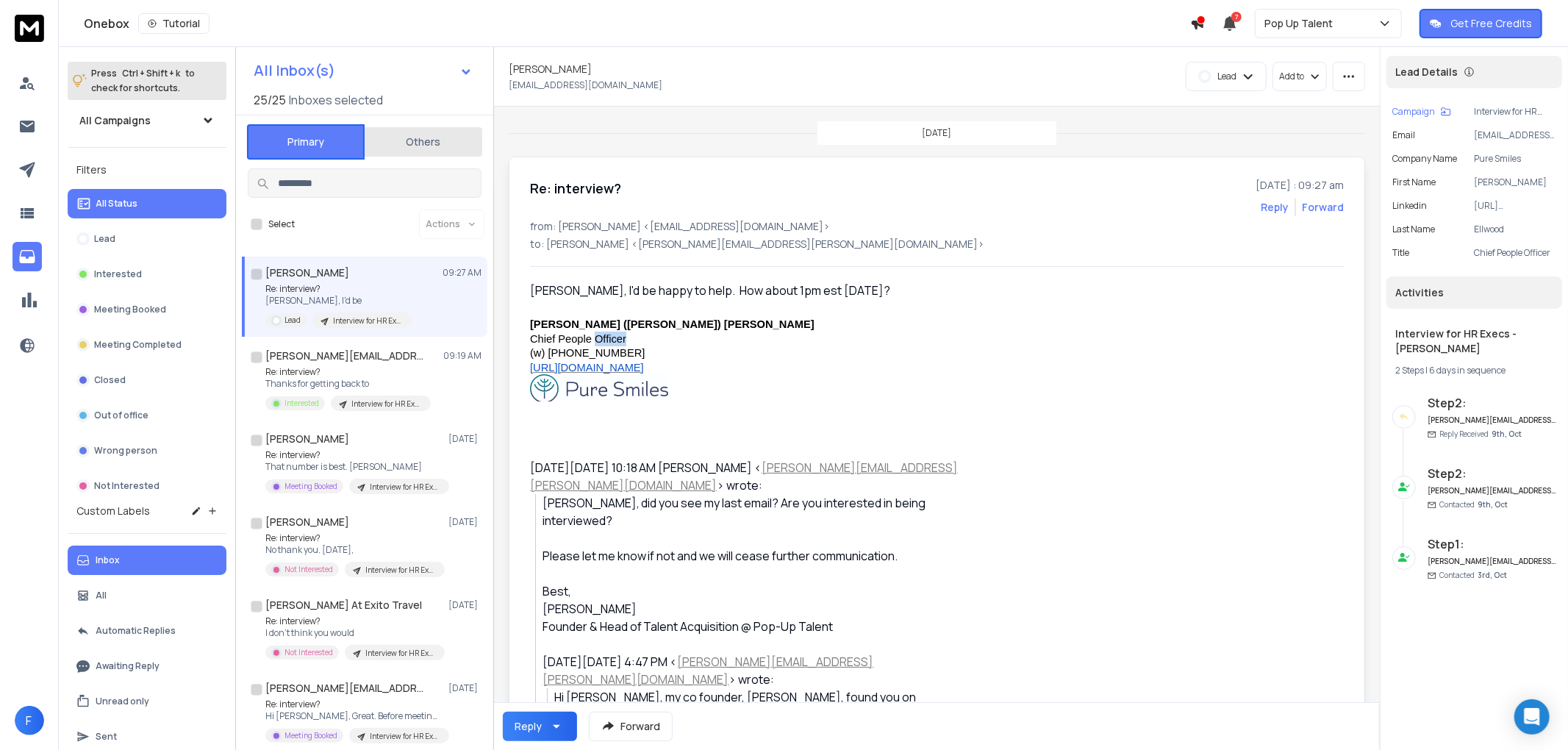
click at [588, 335] on span "Chief People Officer" at bounding box center [578, 339] width 97 height 12
copy span "Chief People Officer"
copy span "https://puresmiles.com"
drag, startPoint x: 641, startPoint y: 368, endPoint x: 454, endPoint y: 189, distance: 258.9
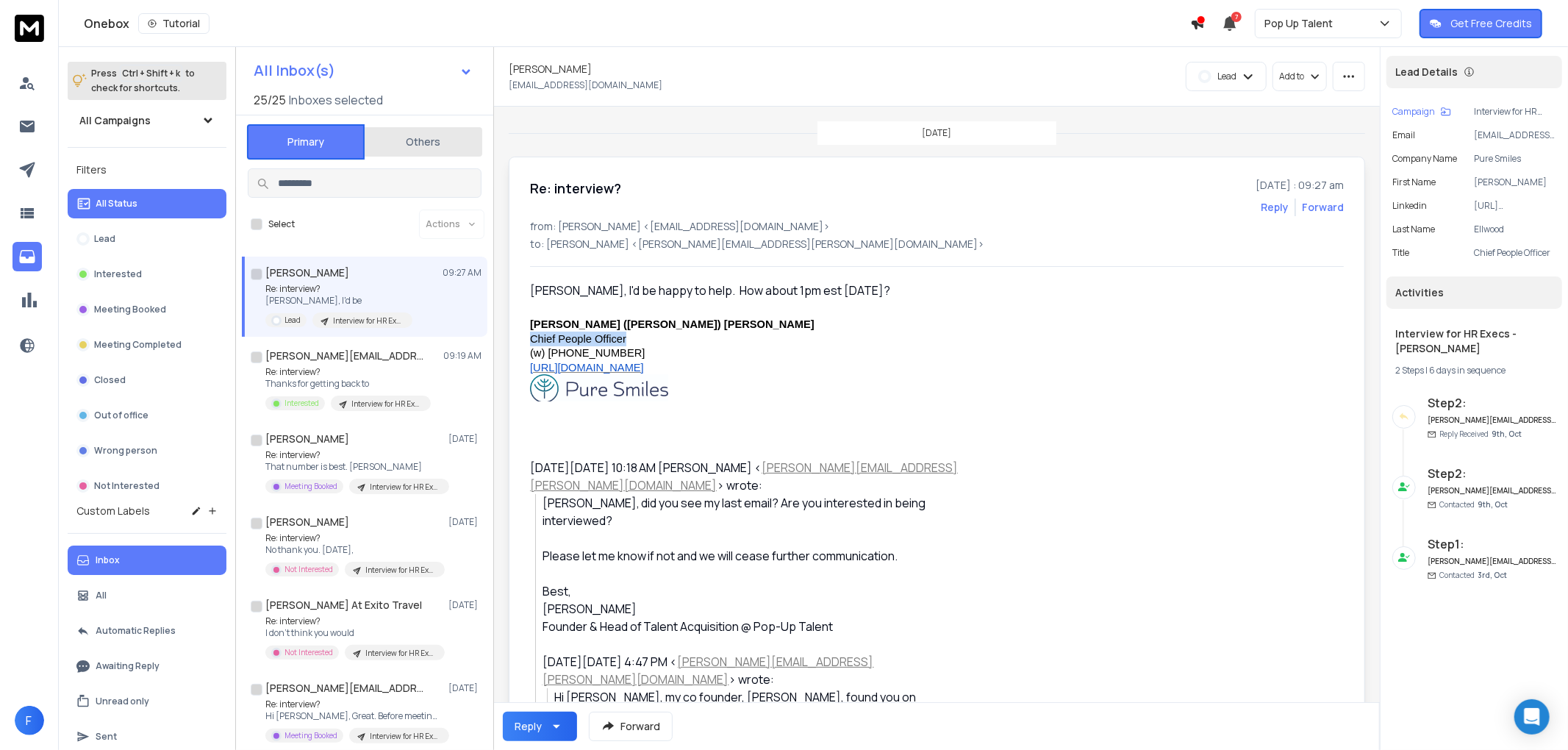
click at [349, 443] on h1 "[PERSON_NAME]" at bounding box center [306, 439] width 84 height 15
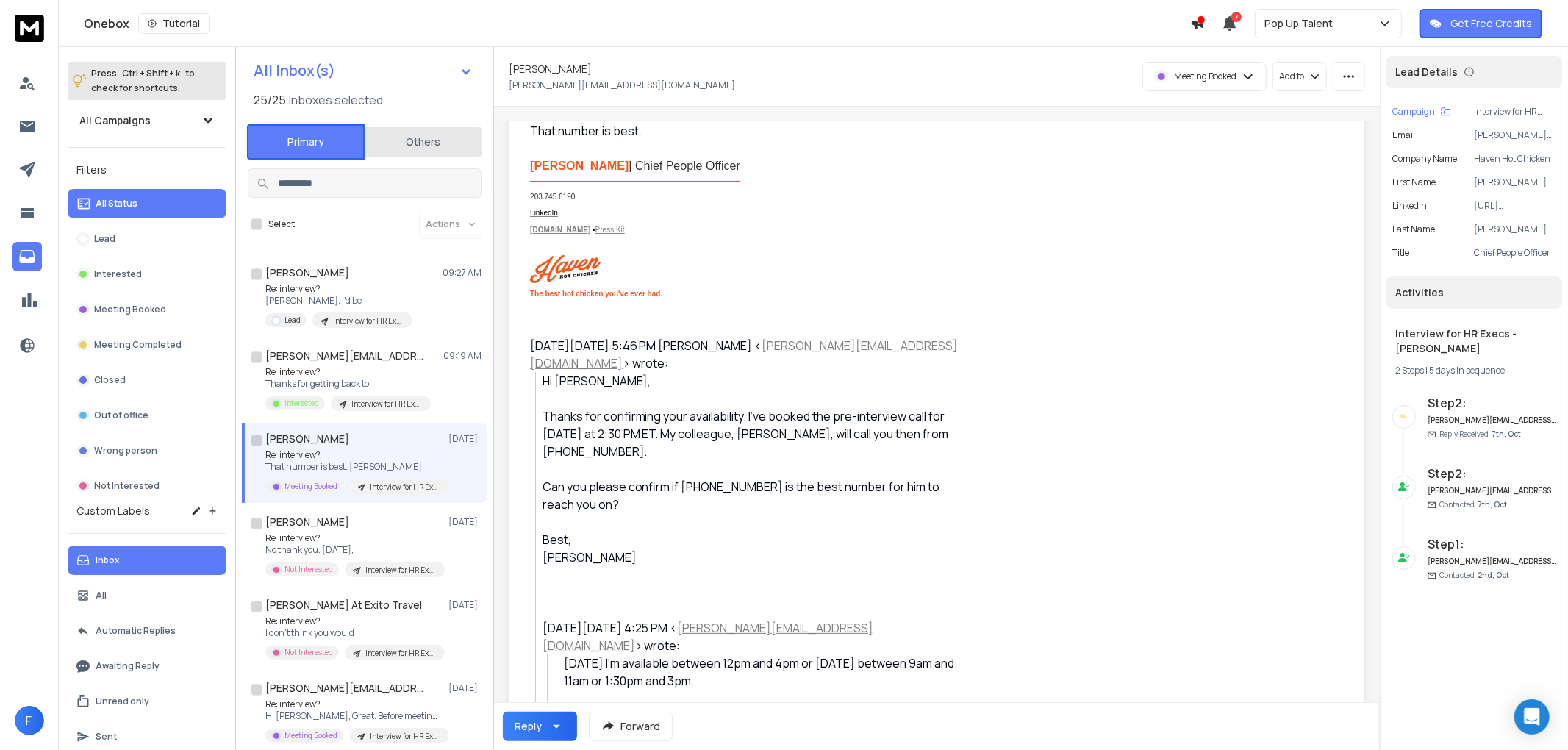
scroll to position [196, 0]
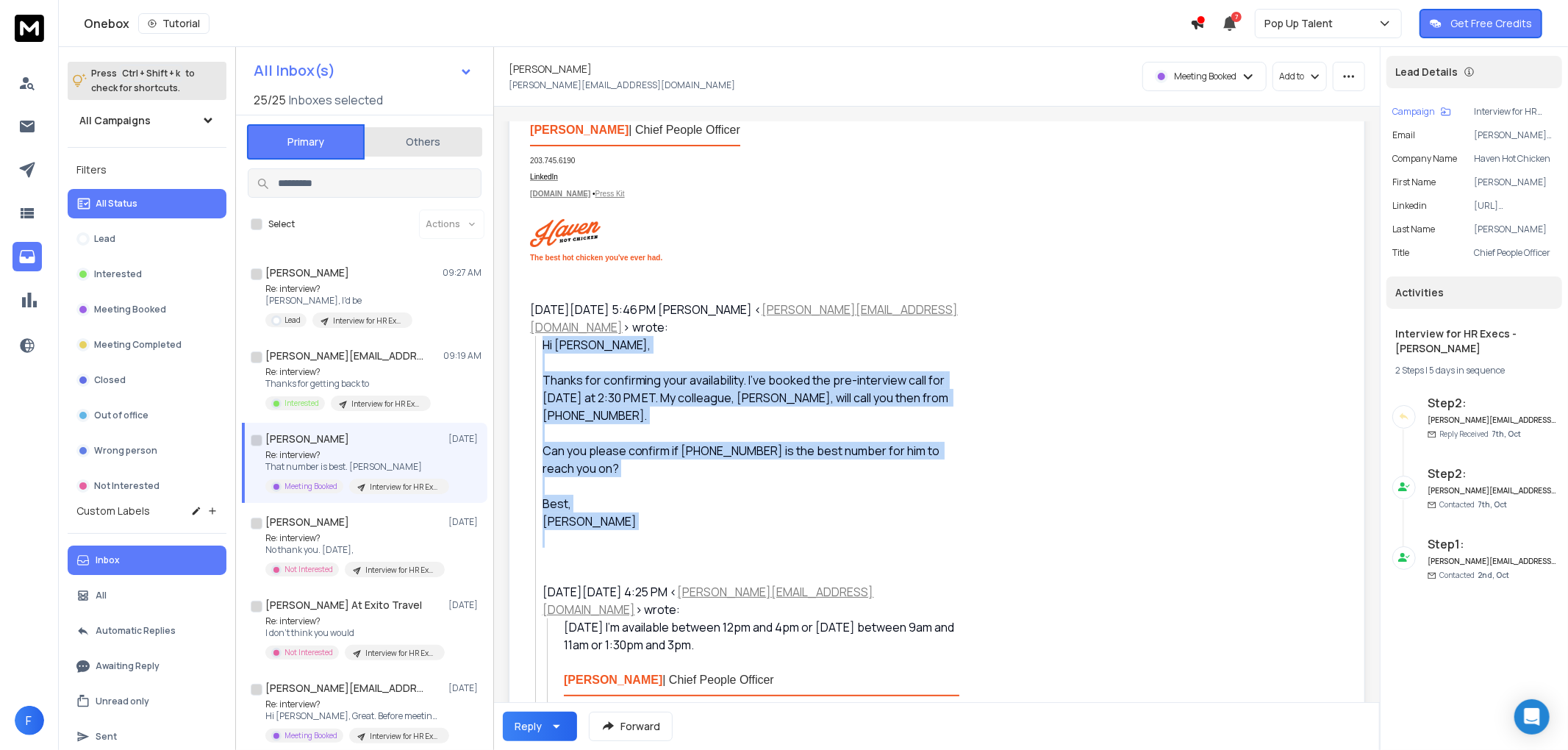
drag, startPoint x: 540, startPoint y: 344, endPoint x: 635, endPoint y: 543, distance: 220.5
copy div "Hi Gretchen, Thanks for confirming your availability. I’ve booked the pre-inter…"
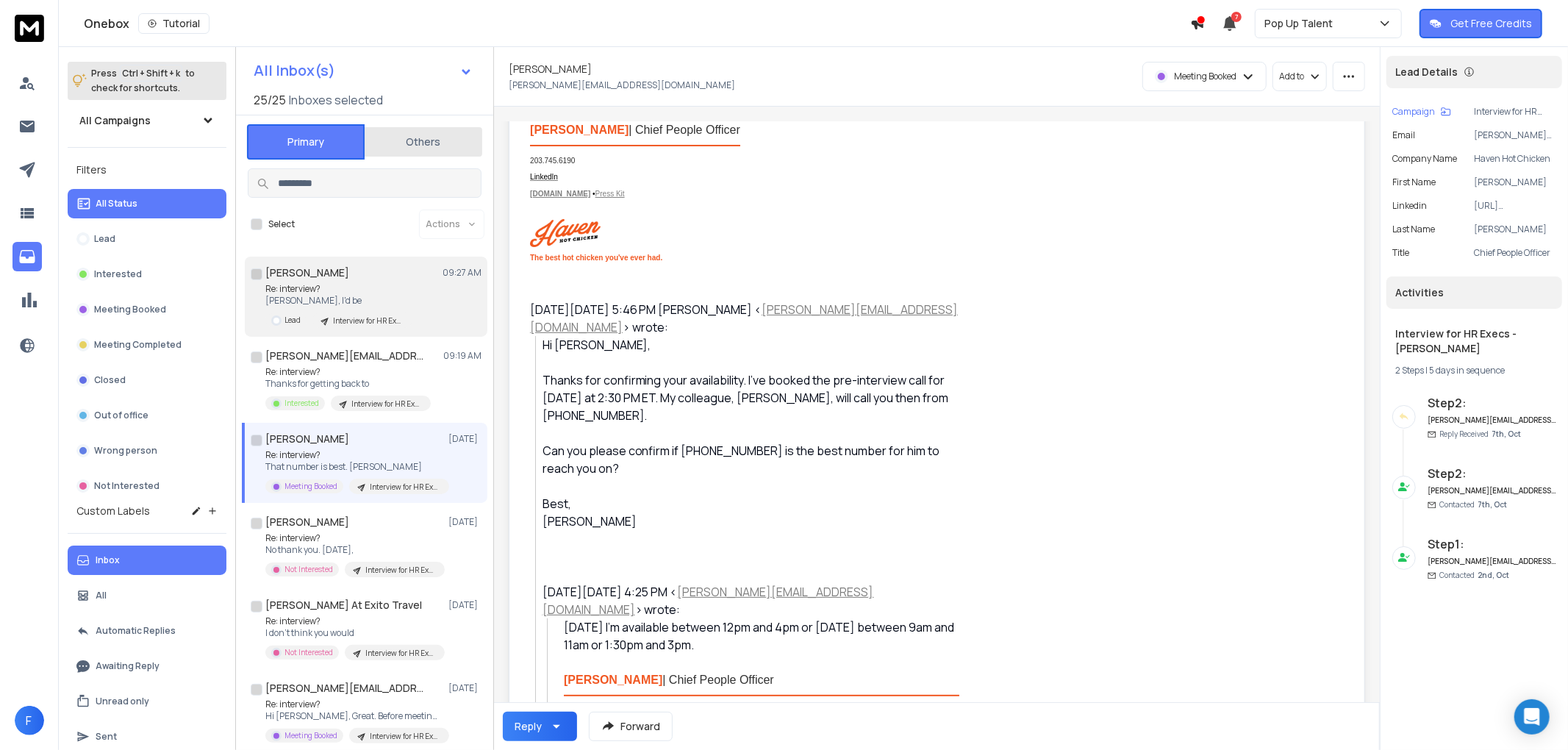
click at [354, 280] on div "Cathy Ellwood 09:27 AM" at bounding box center [372, 272] width 216 height 15
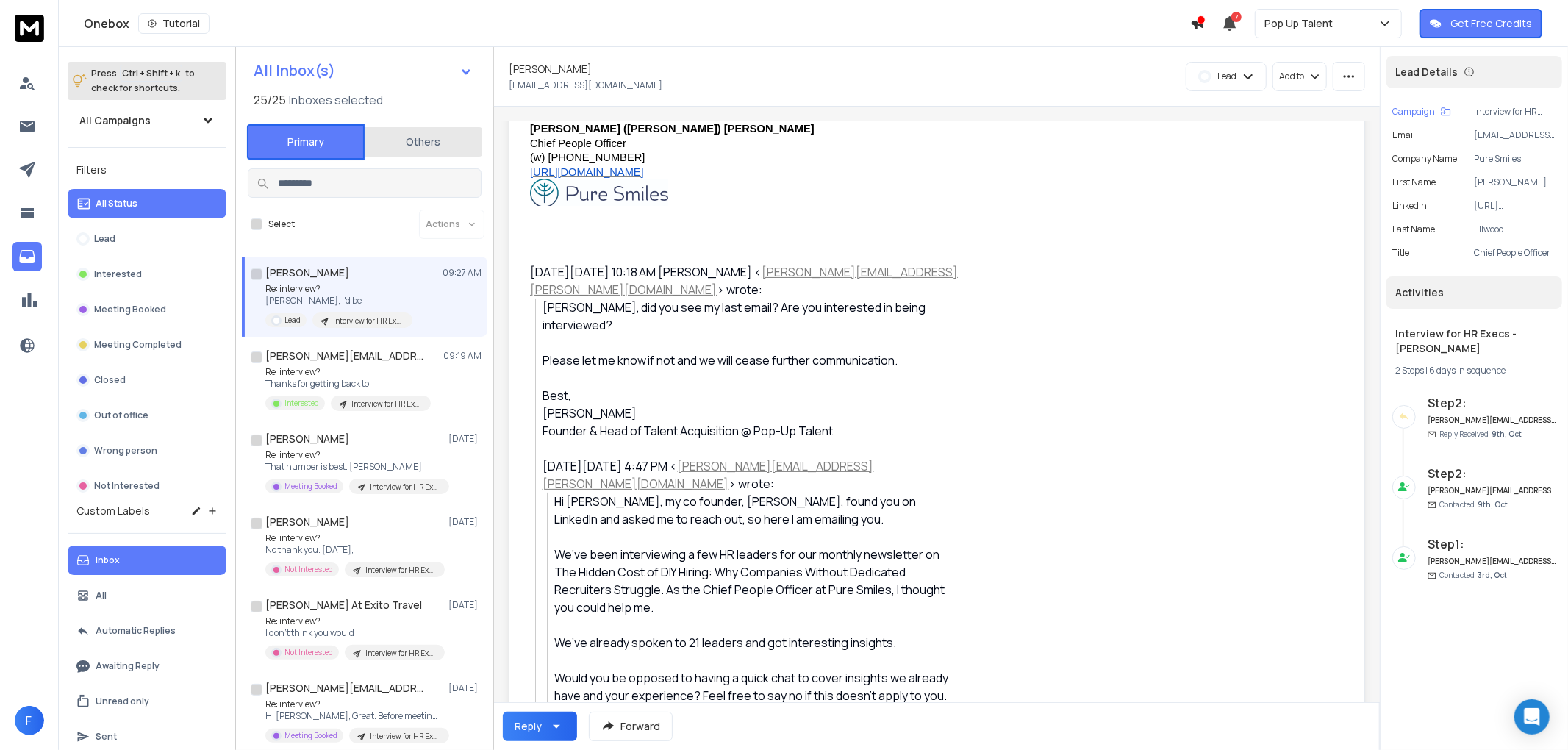
click at [1229, 80] on p "Lead" at bounding box center [1226, 77] width 19 height 12
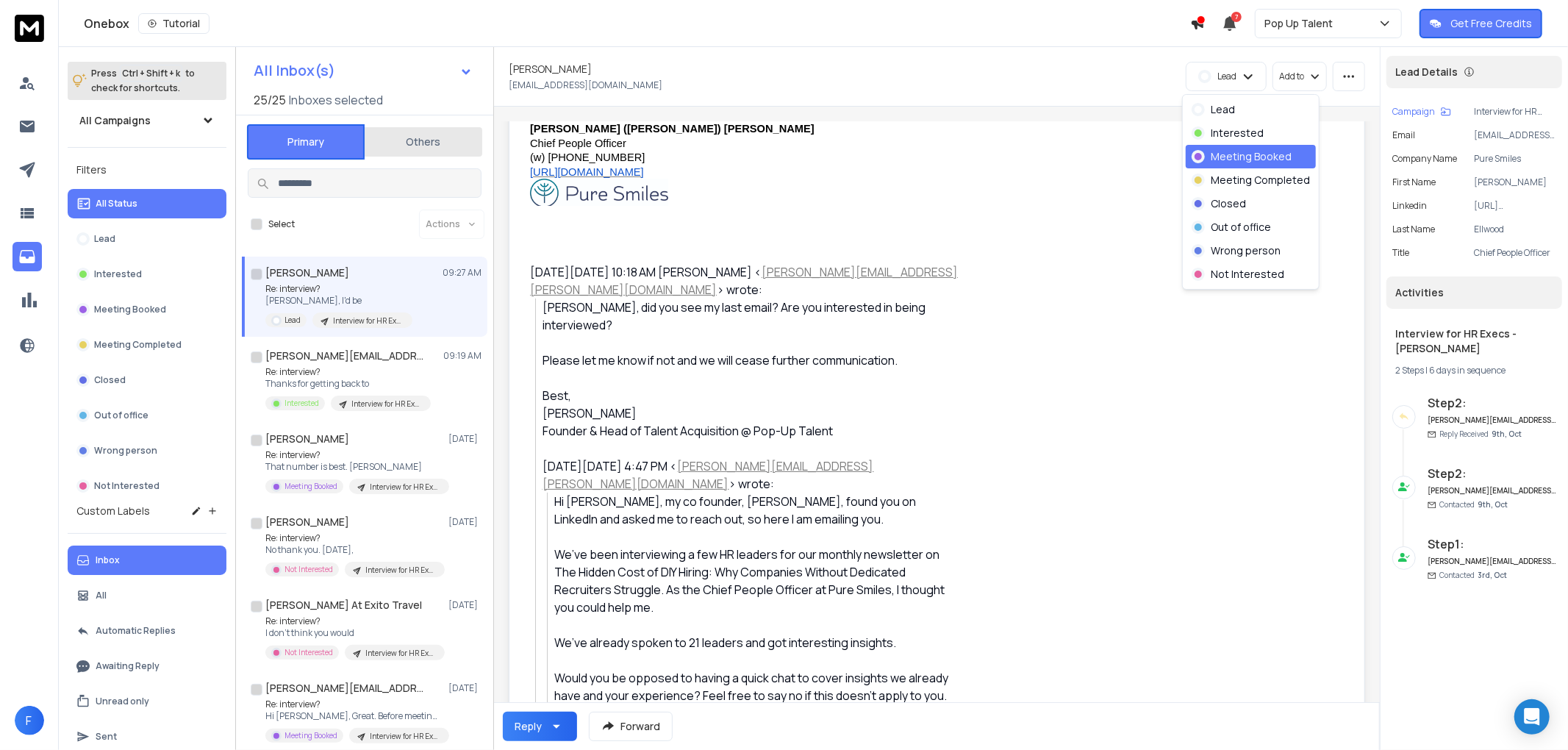
click at [1241, 159] on p "Meeting Booked" at bounding box center [1251, 157] width 81 height 15
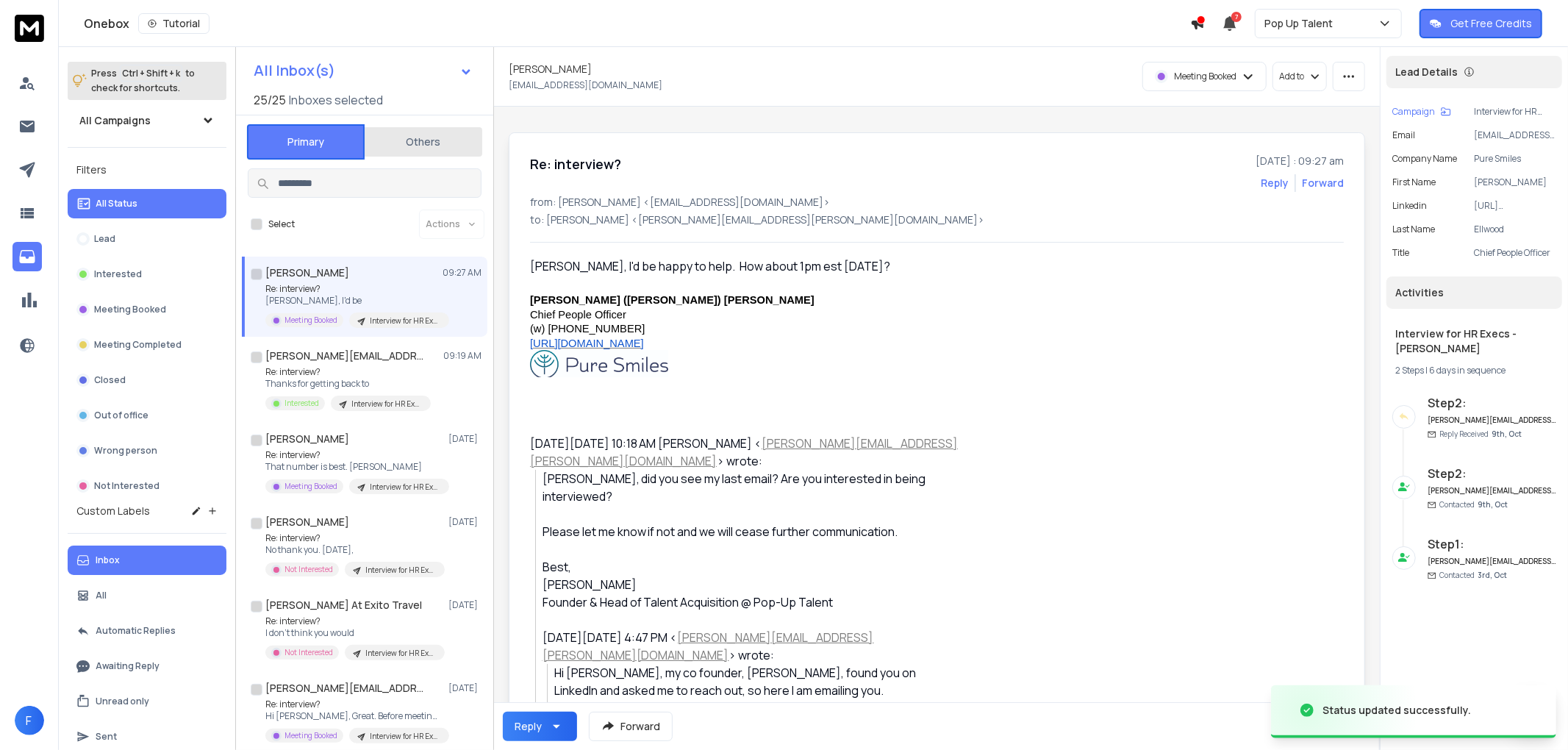
scroll to position [0, 0]
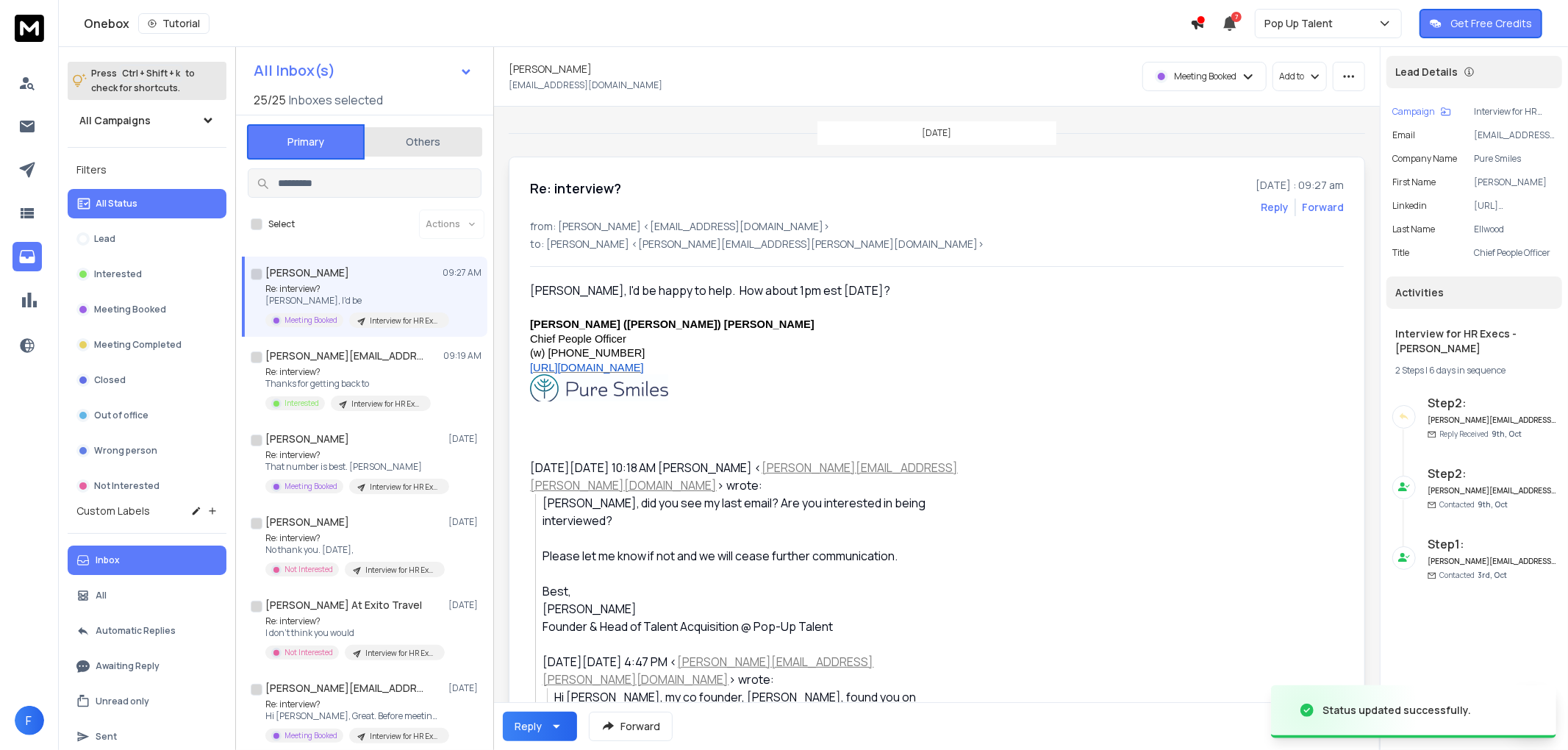
click at [527, 716] on button "Reply" at bounding box center [540, 727] width 74 height 30
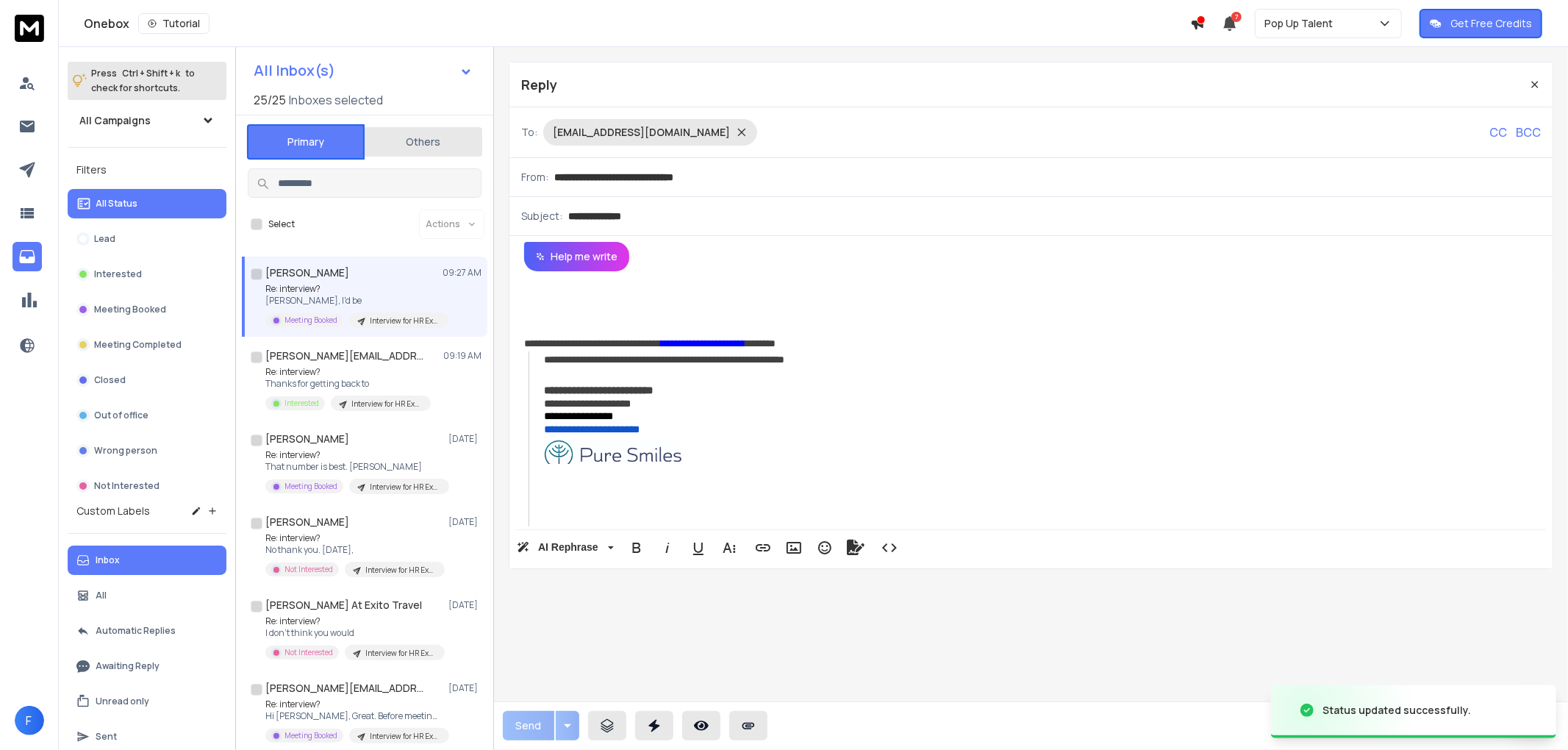
click at [630, 299] on div at bounding box center [1030, 294] width 1013 height 16
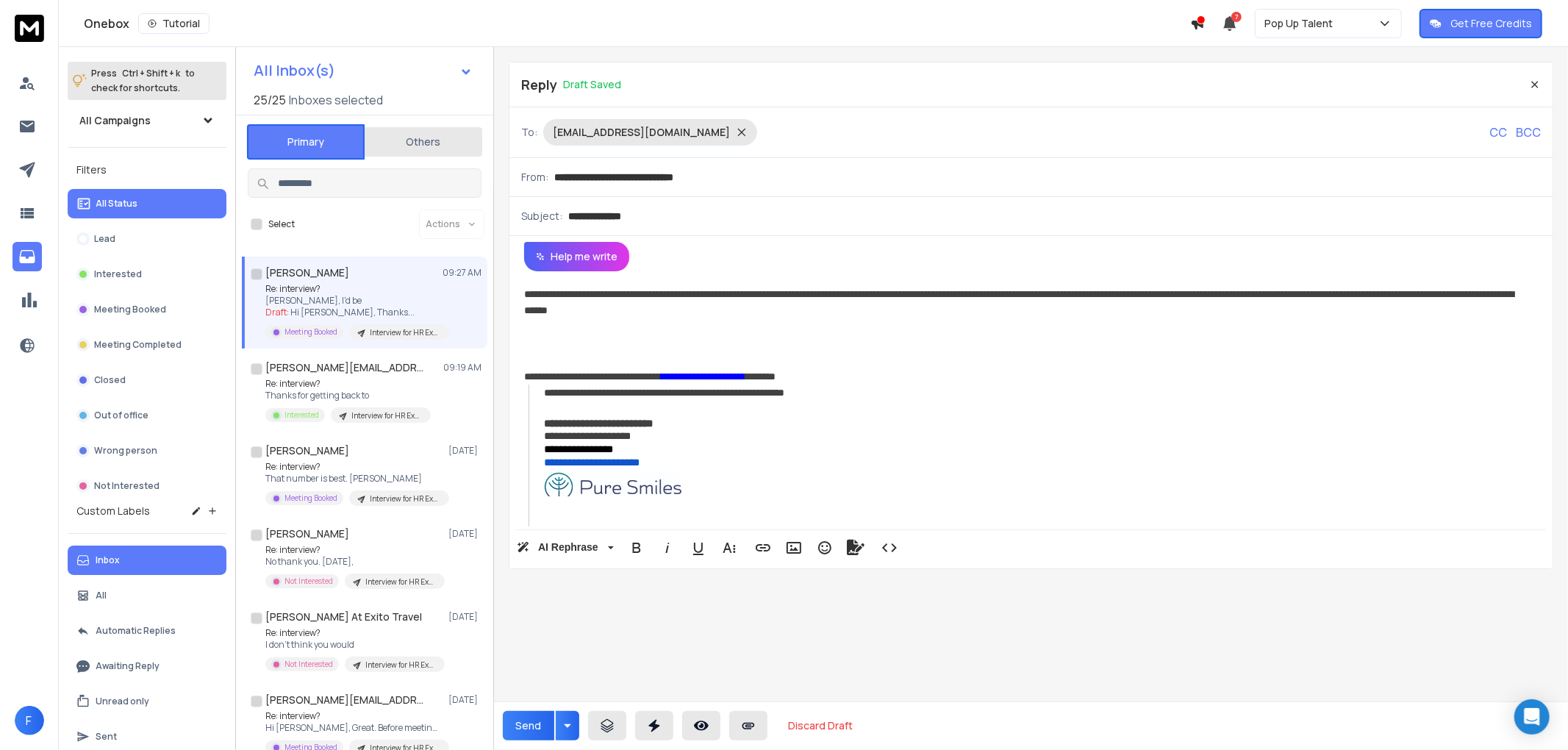
click at [584, 301] on div "**********" at bounding box center [1021, 303] width 995 height 34
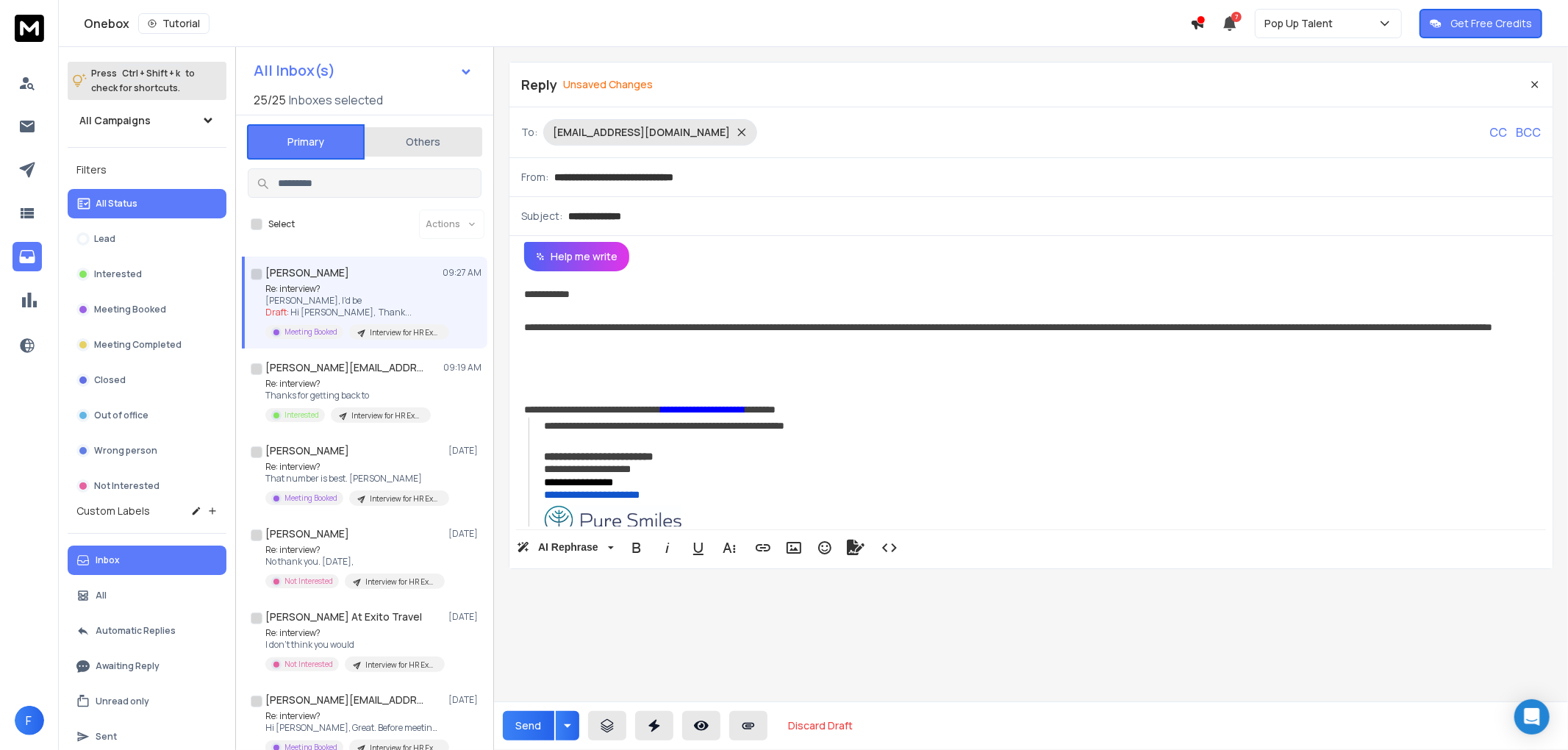
click at [700, 327] on div "**********" at bounding box center [1021, 318] width 995 height 66
click at [1283, 323] on div "**********" at bounding box center [1021, 318] width 995 height 66
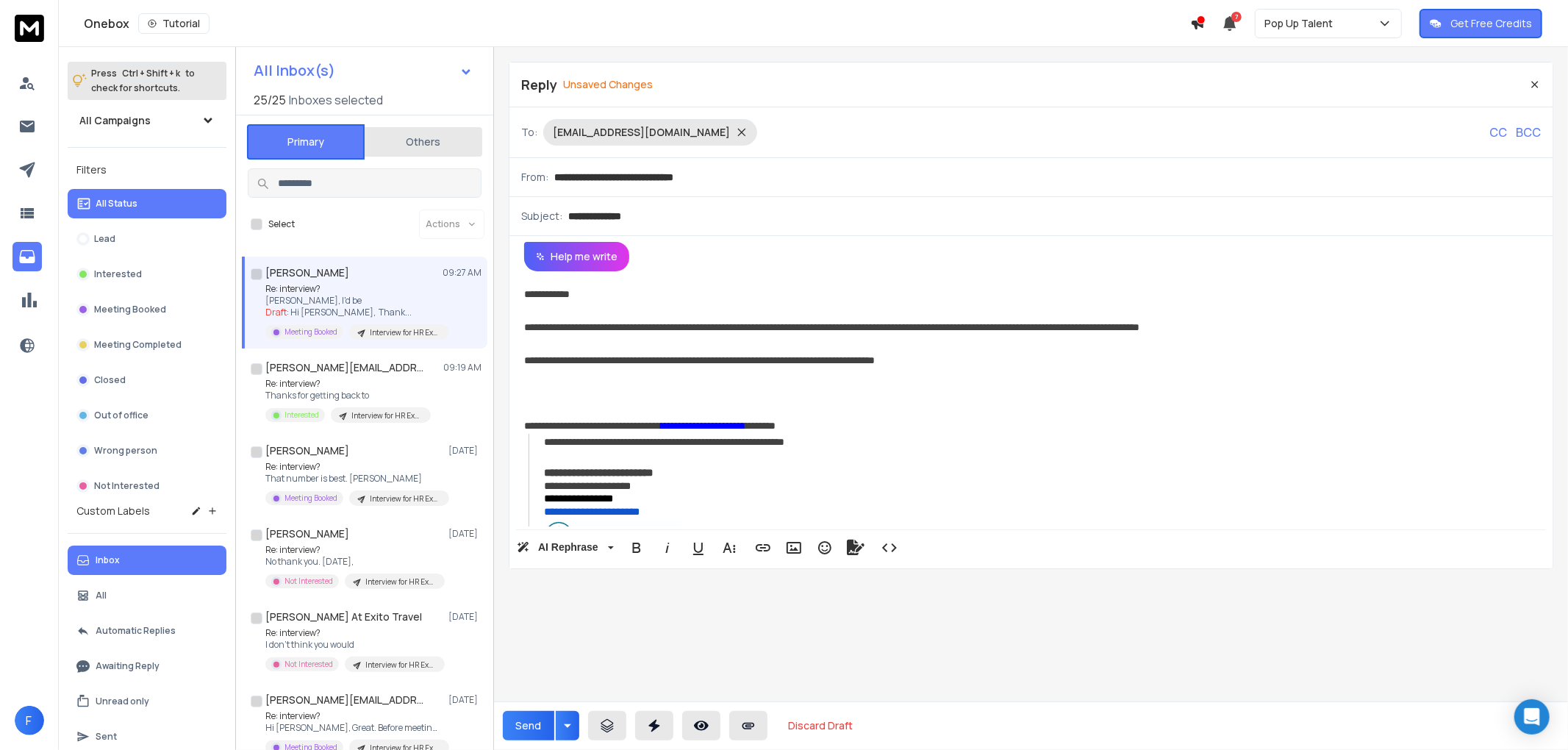
click at [912, 357] on div "**********" at bounding box center [1021, 327] width 995 height 83
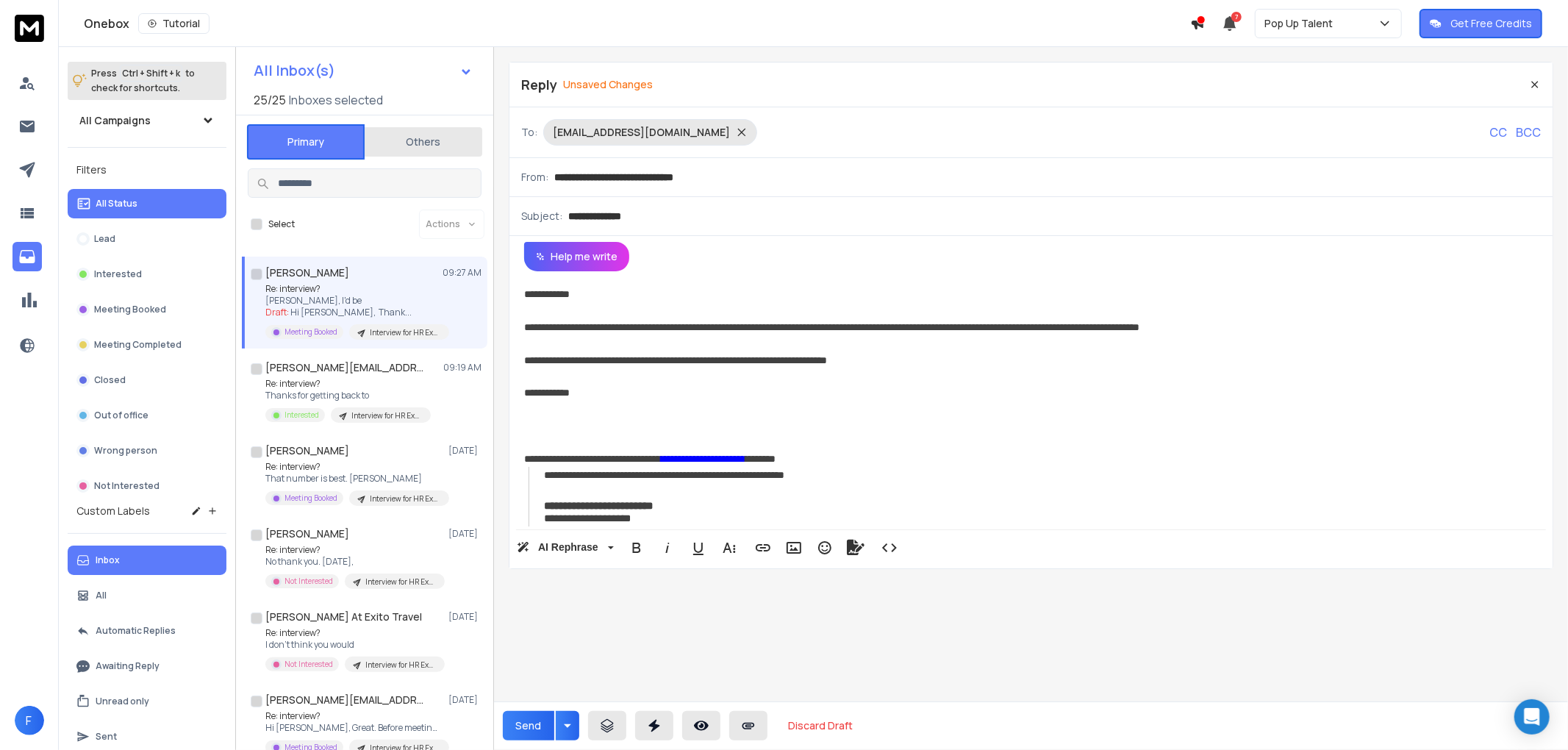
click at [555, 394] on div "**********" at bounding box center [1021, 343] width 995 height 115
click at [548, 395] on div "**********" at bounding box center [1021, 343] width 995 height 115
click at [553, 395] on div "**********" at bounding box center [1021, 343] width 995 height 115
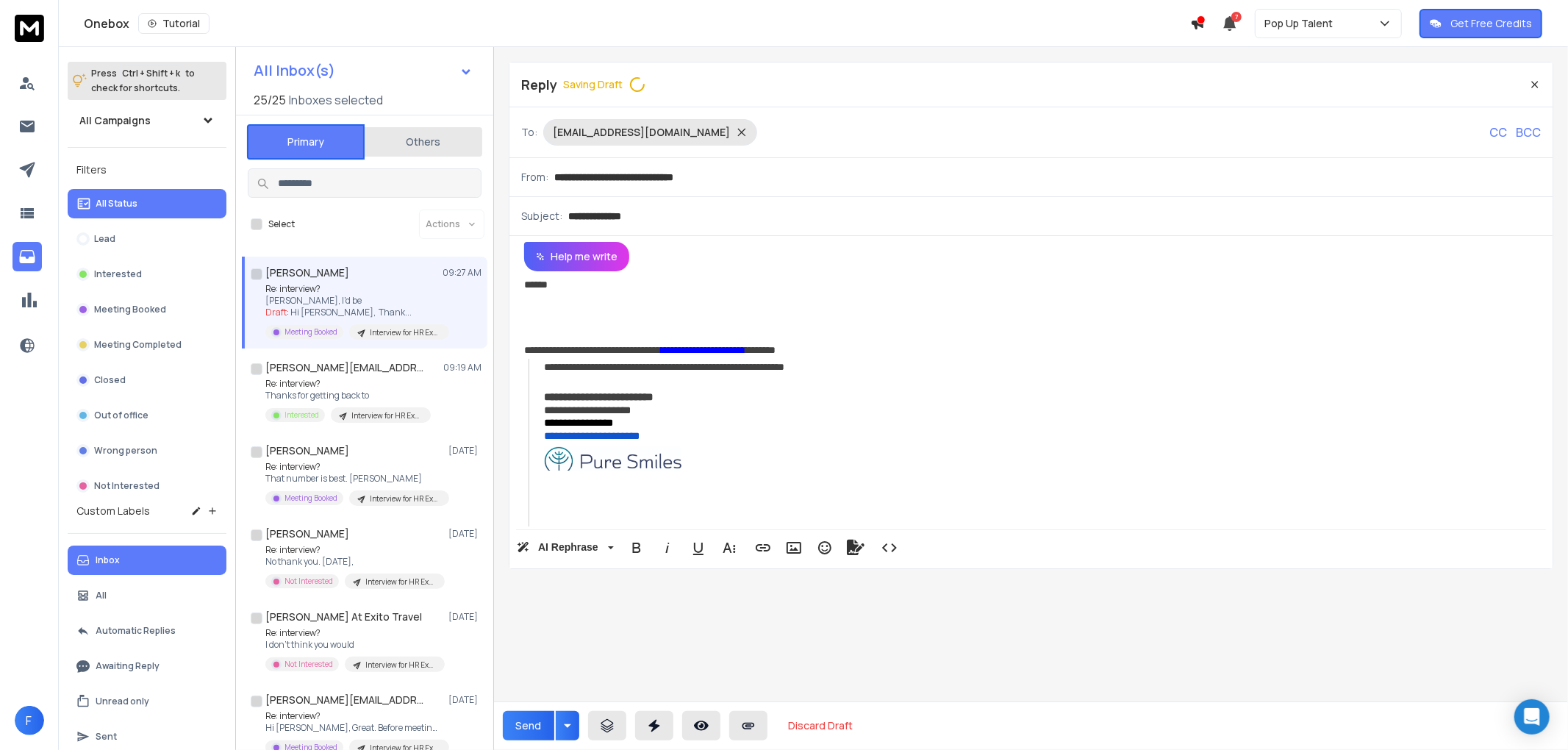
scroll to position [98, 0]
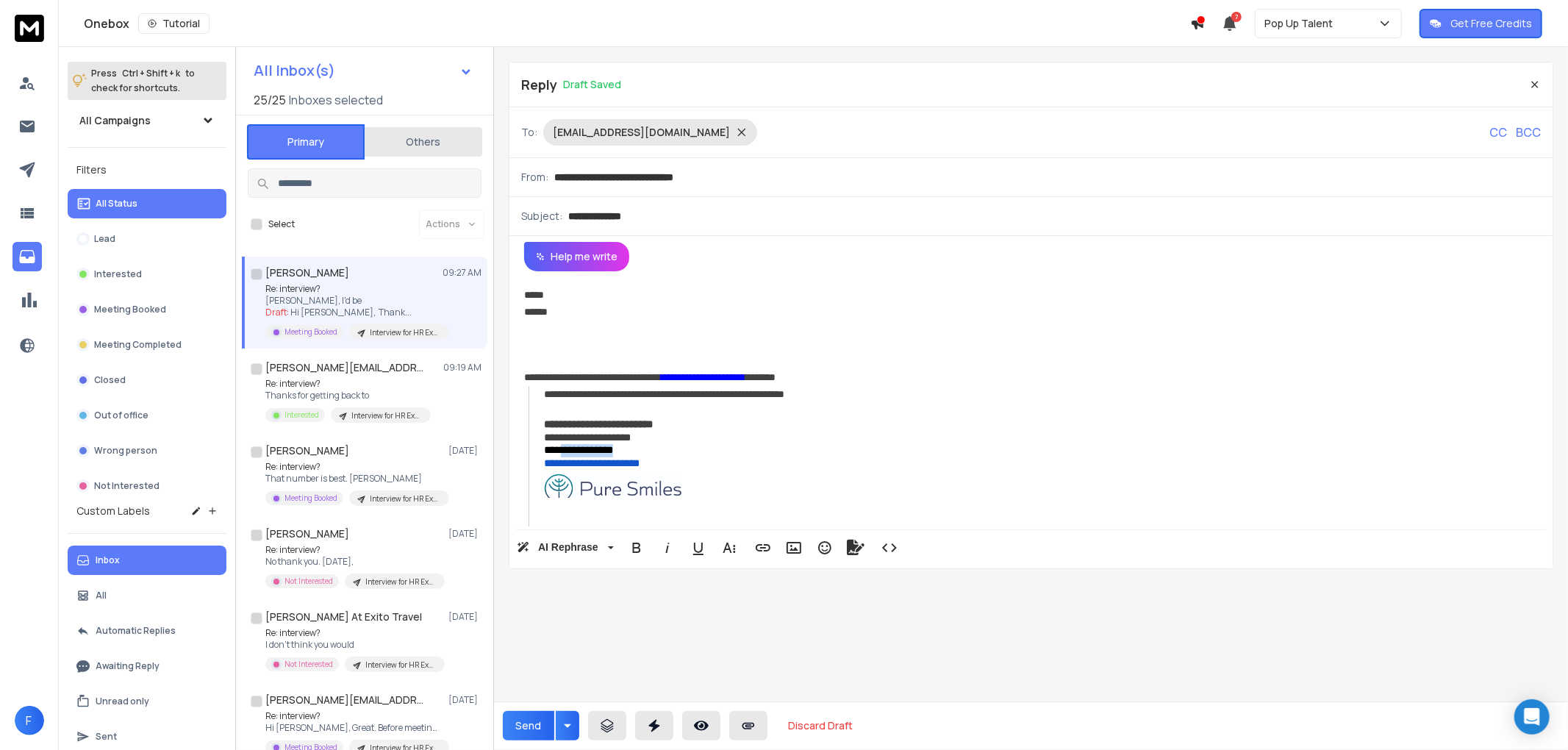
drag, startPoint x: 621, startPoint y: 454, endPoint x: 560, endPoint y: 451, distance: 61.1
click at [560, 451] on p "**********" at bounding box center [1038, 450] width 990 height 13
copy span "**********"
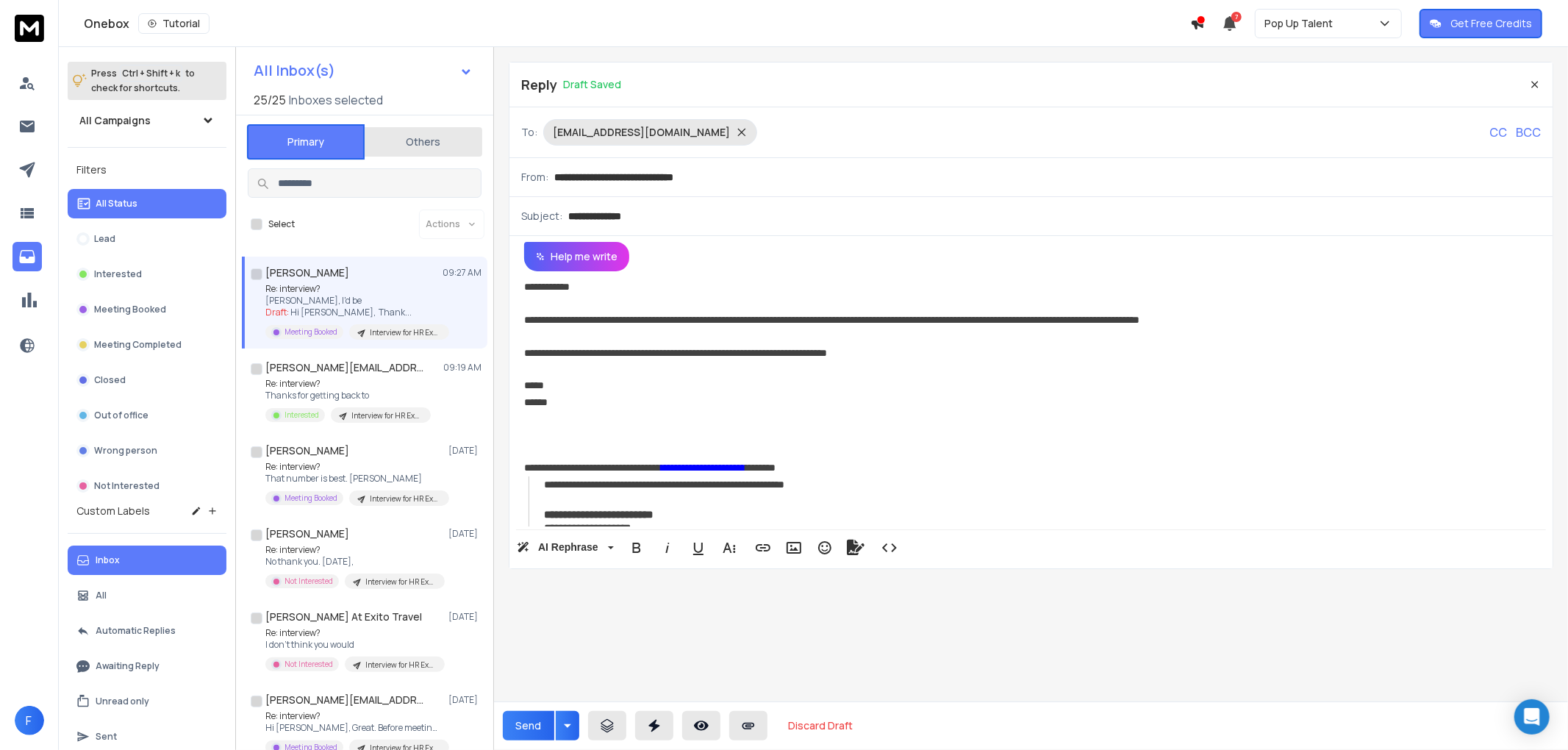
scroll to position [0, 0]
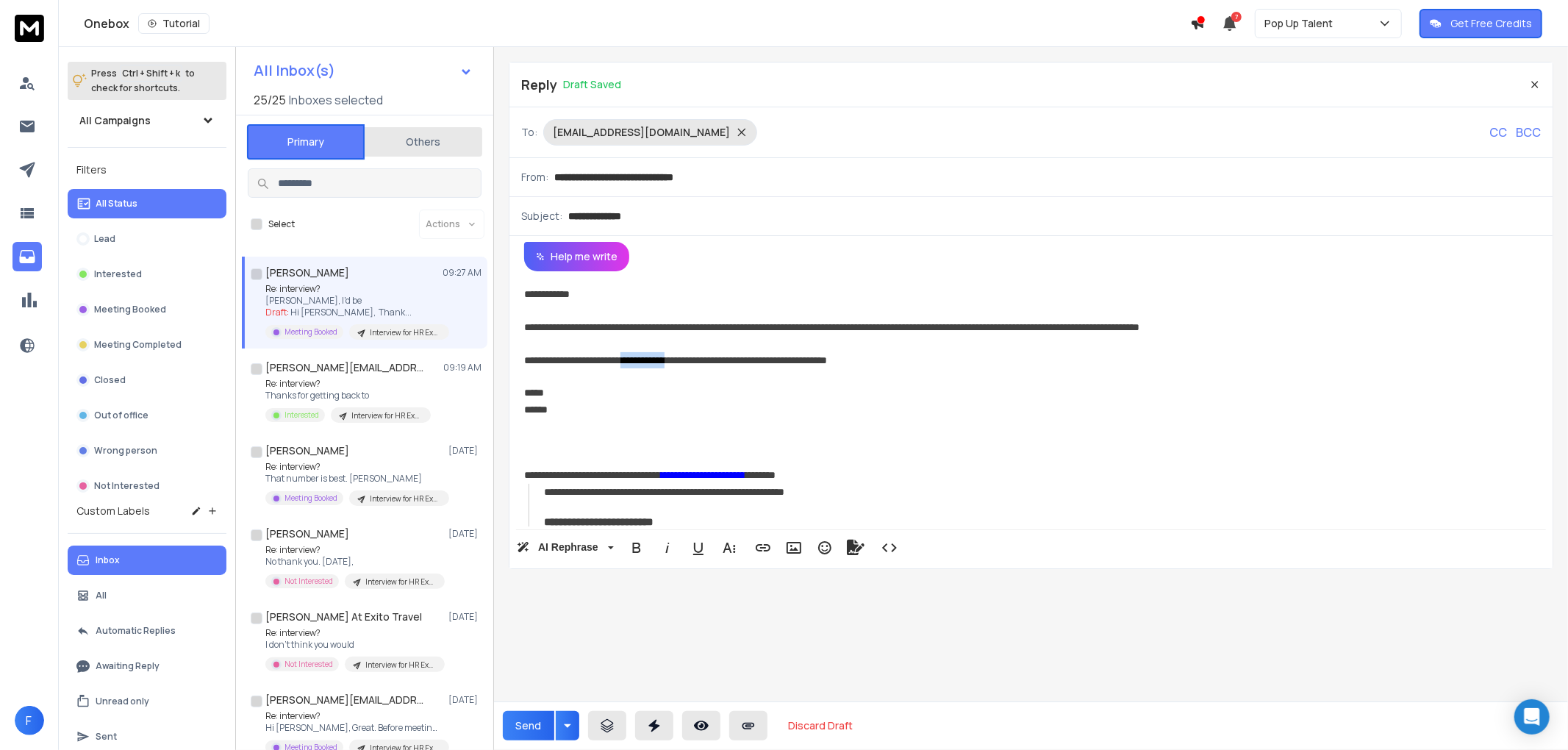
drag, startPoint x: 645, startPoint y: 362, endPoint x: 704, endPoint y: 359, distance: 59.1
click at [704, 359] on div "**********" at bounding box center [1021, 352] width 995 height 132
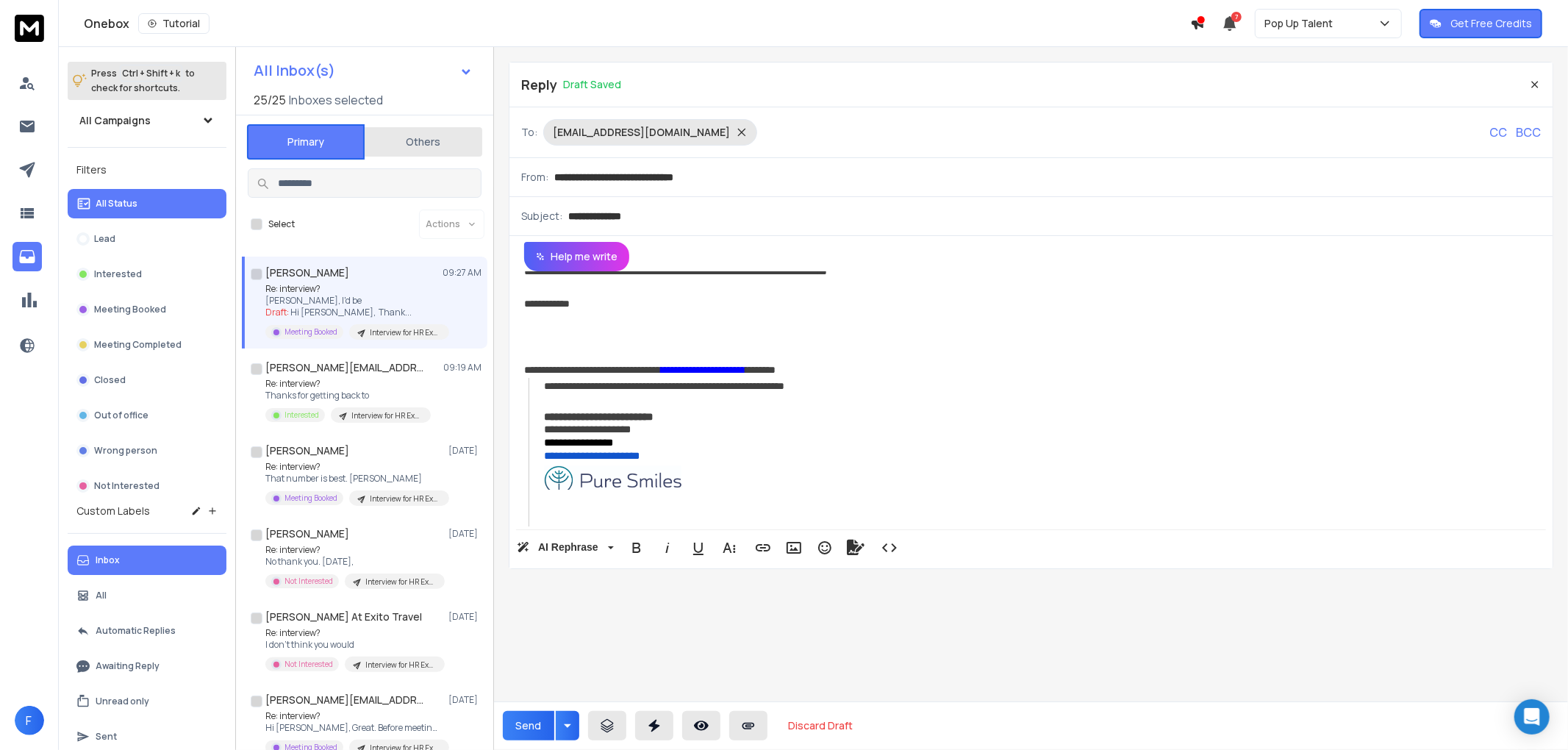
scroll to position [98, 0]
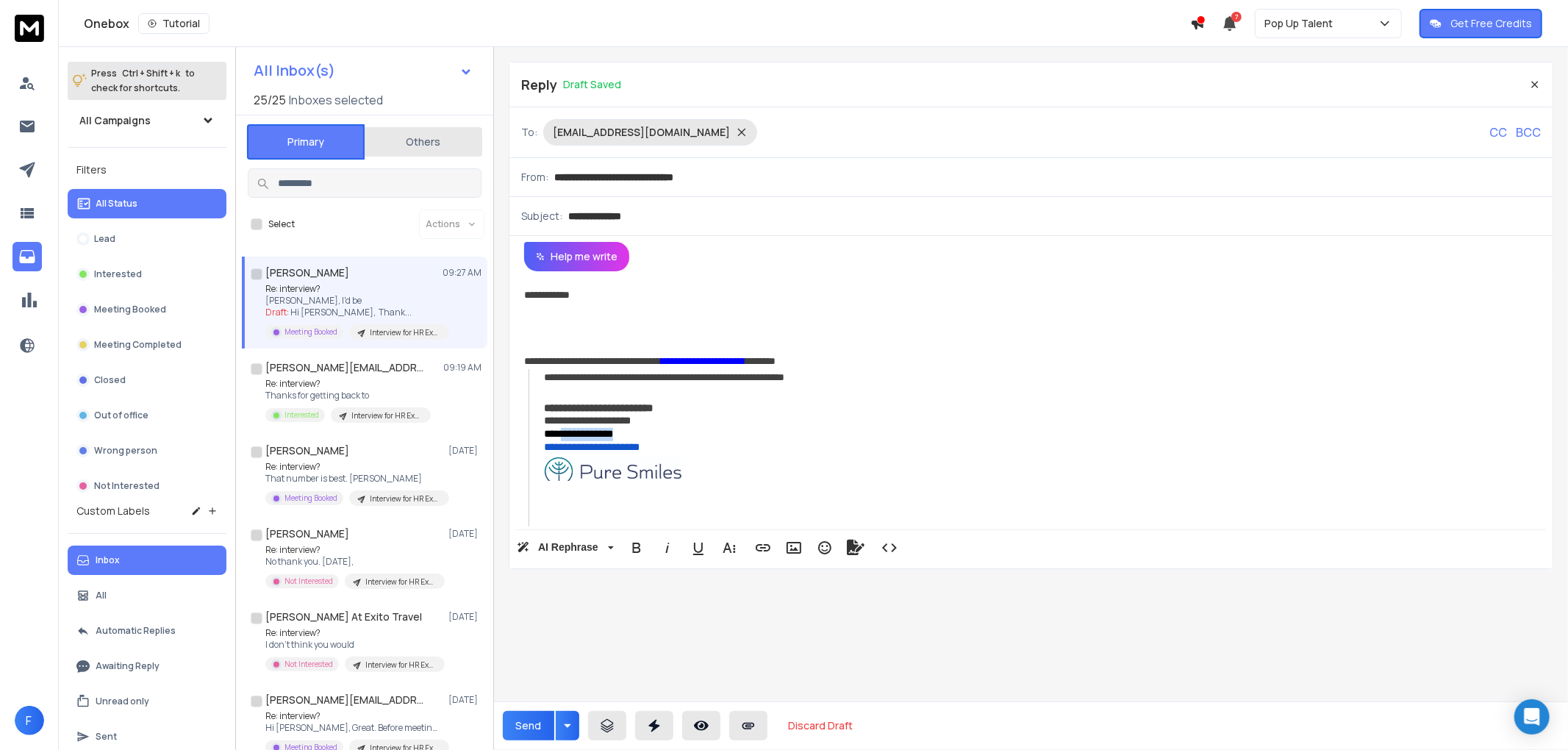
drag, startPoint x: 624, startPoint y: 434, endPoint x: 560, endPoint y: 433, distance: 64.0
click at [560, 433] on p "**********" at bounding box center [1038, 434] width 990 height 13
copy span "**********"
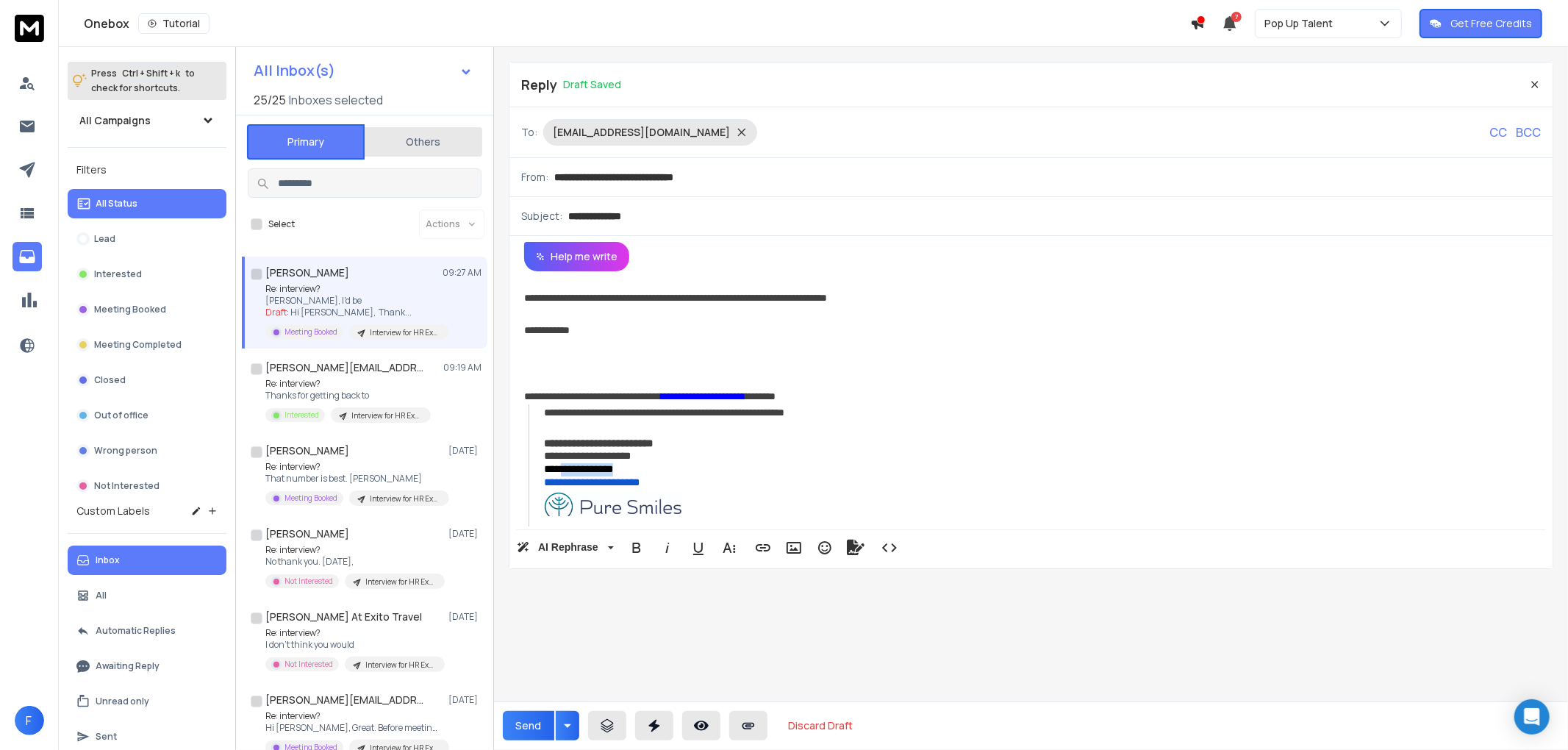
scroll to position [0, 0]
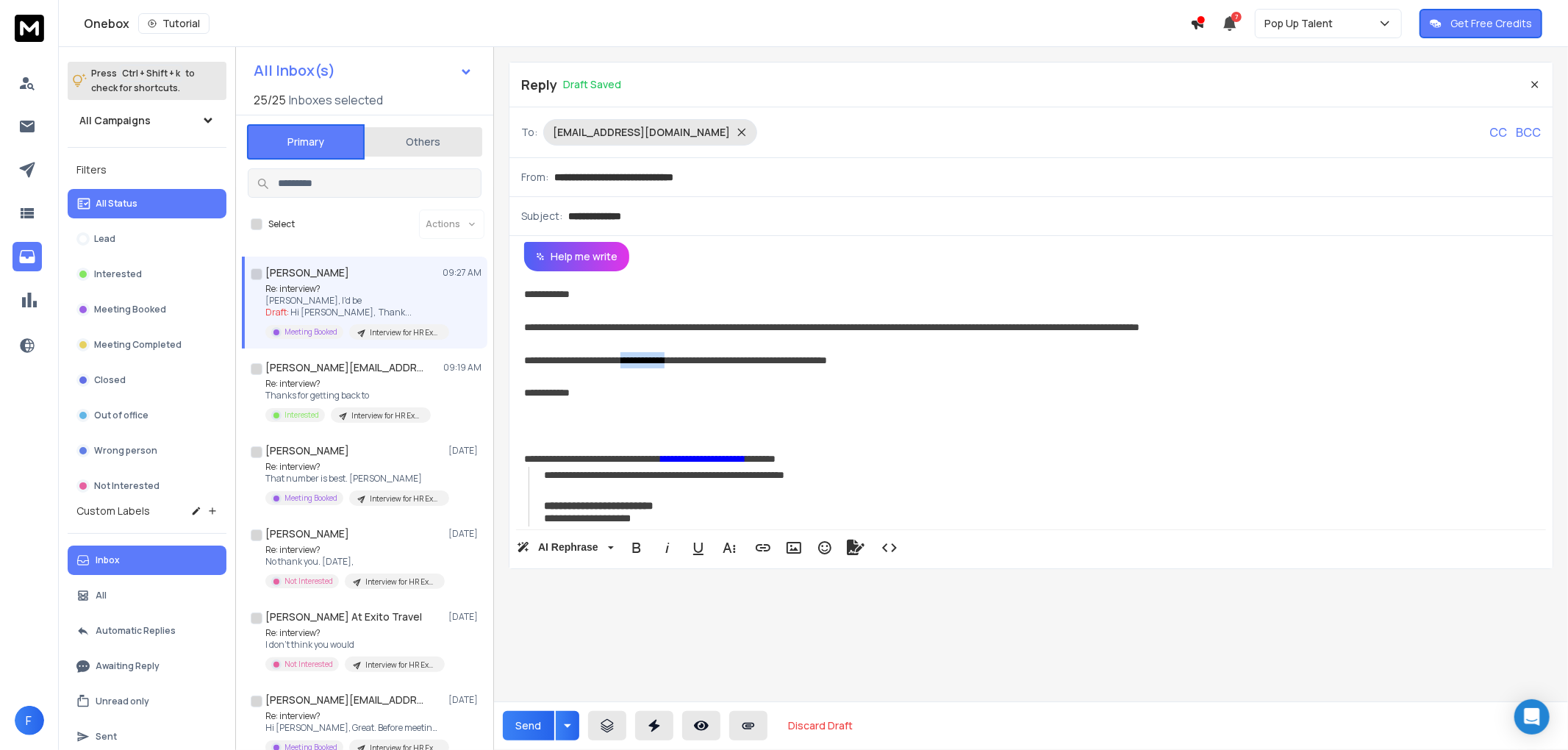
drag, startPoint x: 644, startPoint y: 359, endPoint x: 706, endPoint y: 367, distance: 62.5
click at [706, 367] on div "**********" at bounding box center [1021, 343] width 995 height 115
click at [891, 328] on div "**********" at bounding box center [1021, 343] width 995 height 115
click at [559, 289] on div "**********" at bounding box center [1021, 343] width 995 height 115
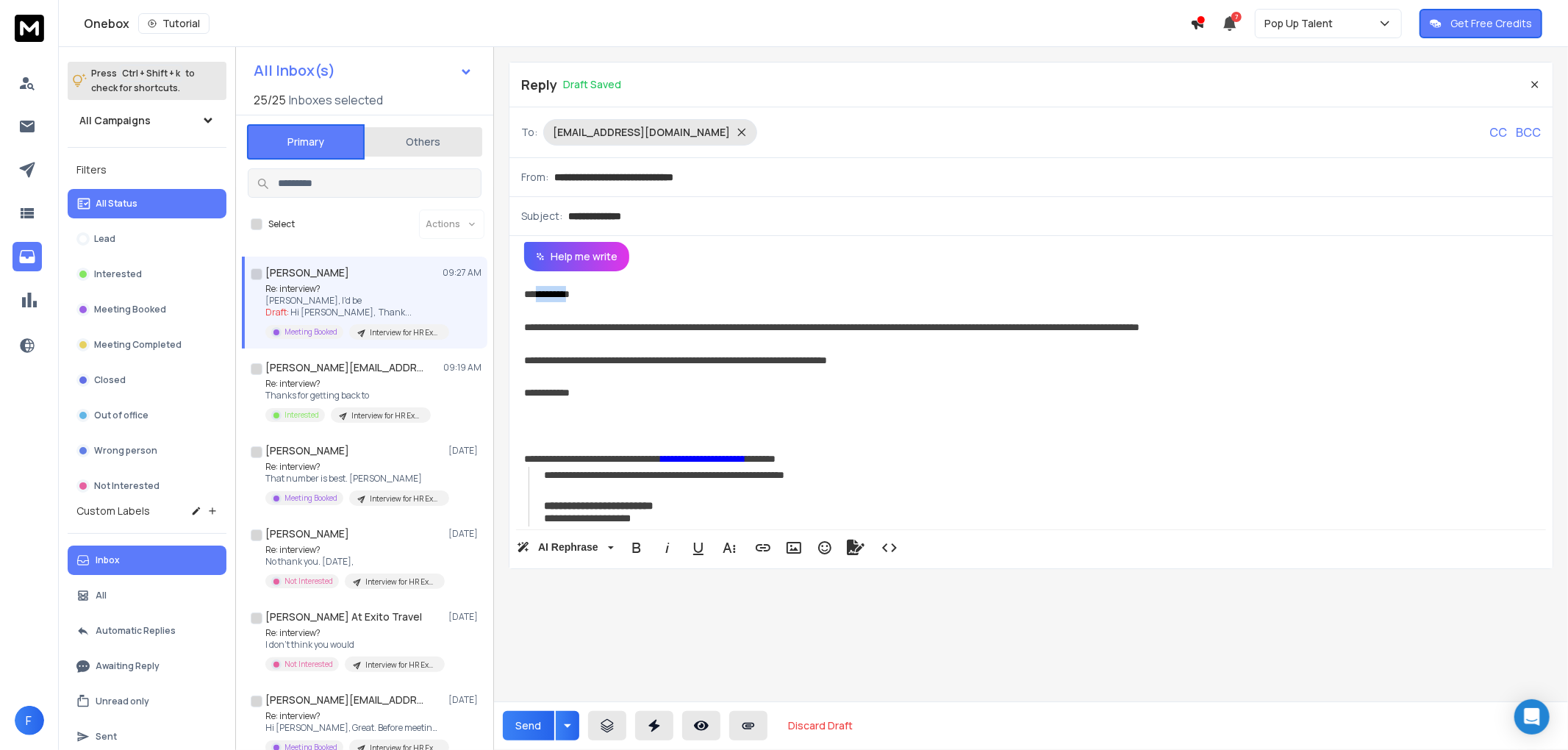
click at [559, 289] on div "**********" at bounding box center [1021, 343] width 995 height 115
click at [545, 722] on button "Send" at bounding box center [529, 726] width 51 height 30
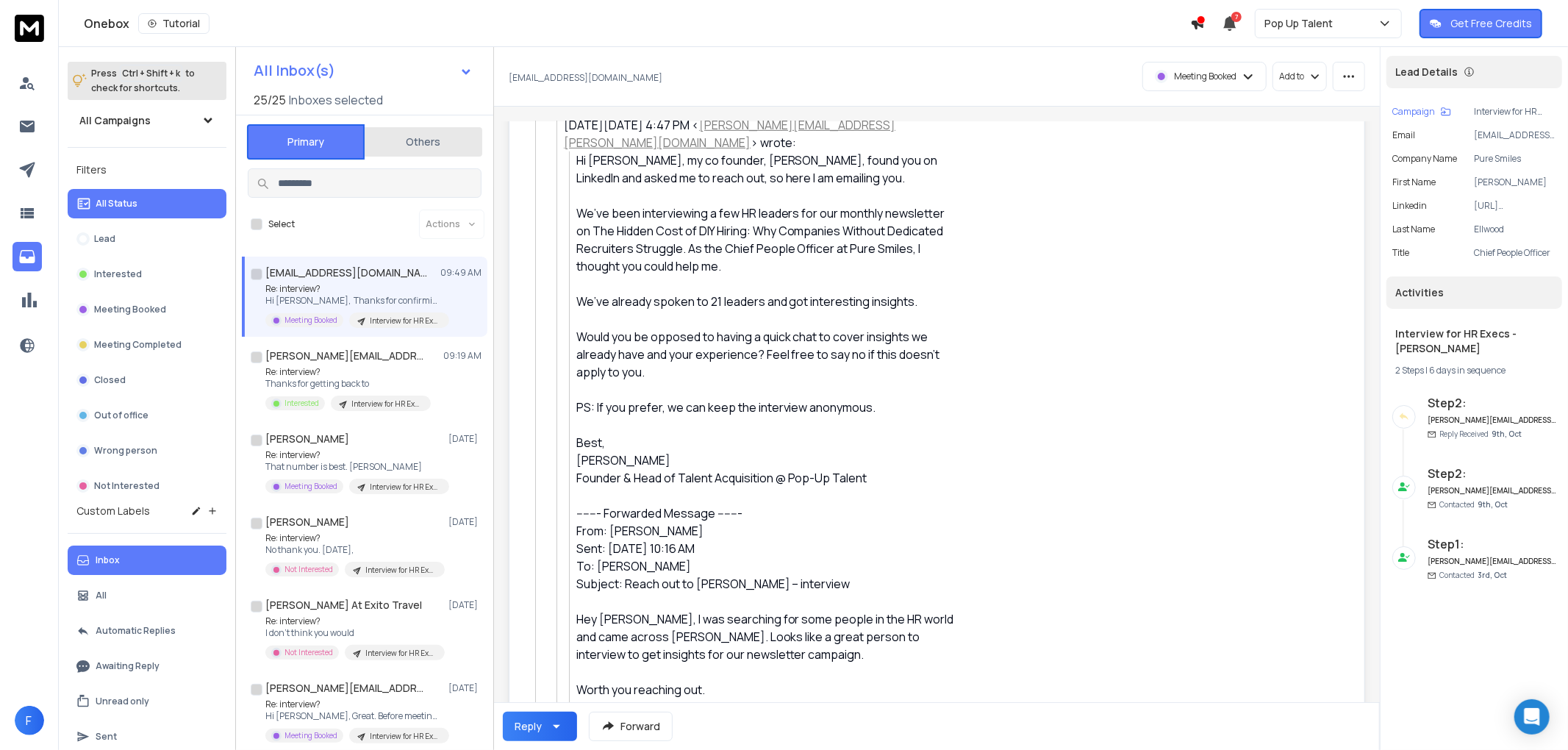
scroll to position [807, 0]
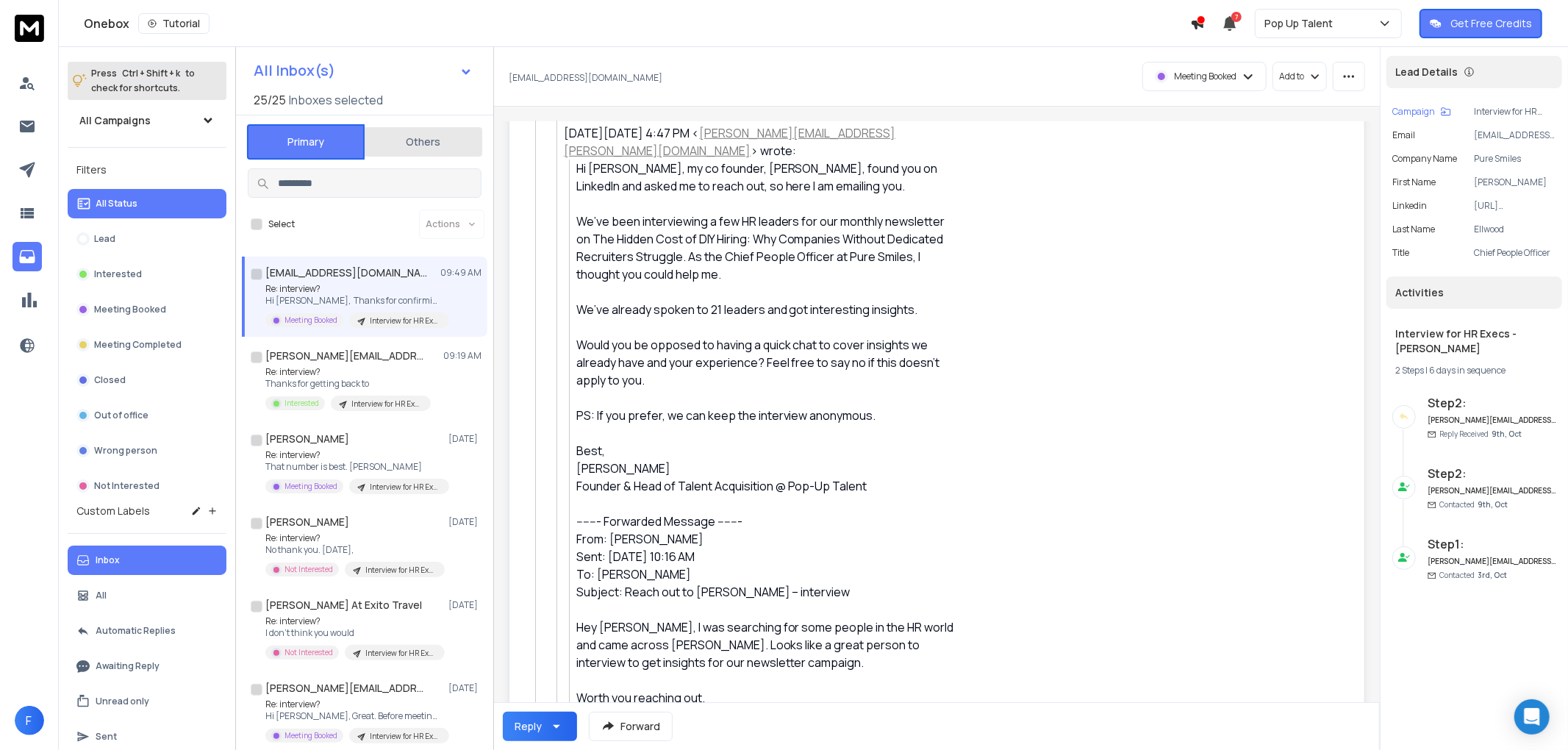
click at [1379, 459] on div "All Inbox(s) 25 / 25 Inboxes selected Primary Others Select Actions cellwood@pu…" at bounding box center [901, 422] width 1333 height 750
click at [1298, 442] on div "Re: interview? 9 October 2025 : 09:49 am Reply Forward from: Andrew <andrew.ade…" at bounding box center [937, 195] width 814 height 1648
drag, startPoint x: 1374, startPoint y: 457, endPoint x: 1375, endPoint y: 448, distance: 9.1
click at [1375, 448] on div "Today Re: interview? 9 October 2025 : 09:49 am Reply Forward from: Andrew <andr…" at bounding box center [937, 176] width 885 height 1726
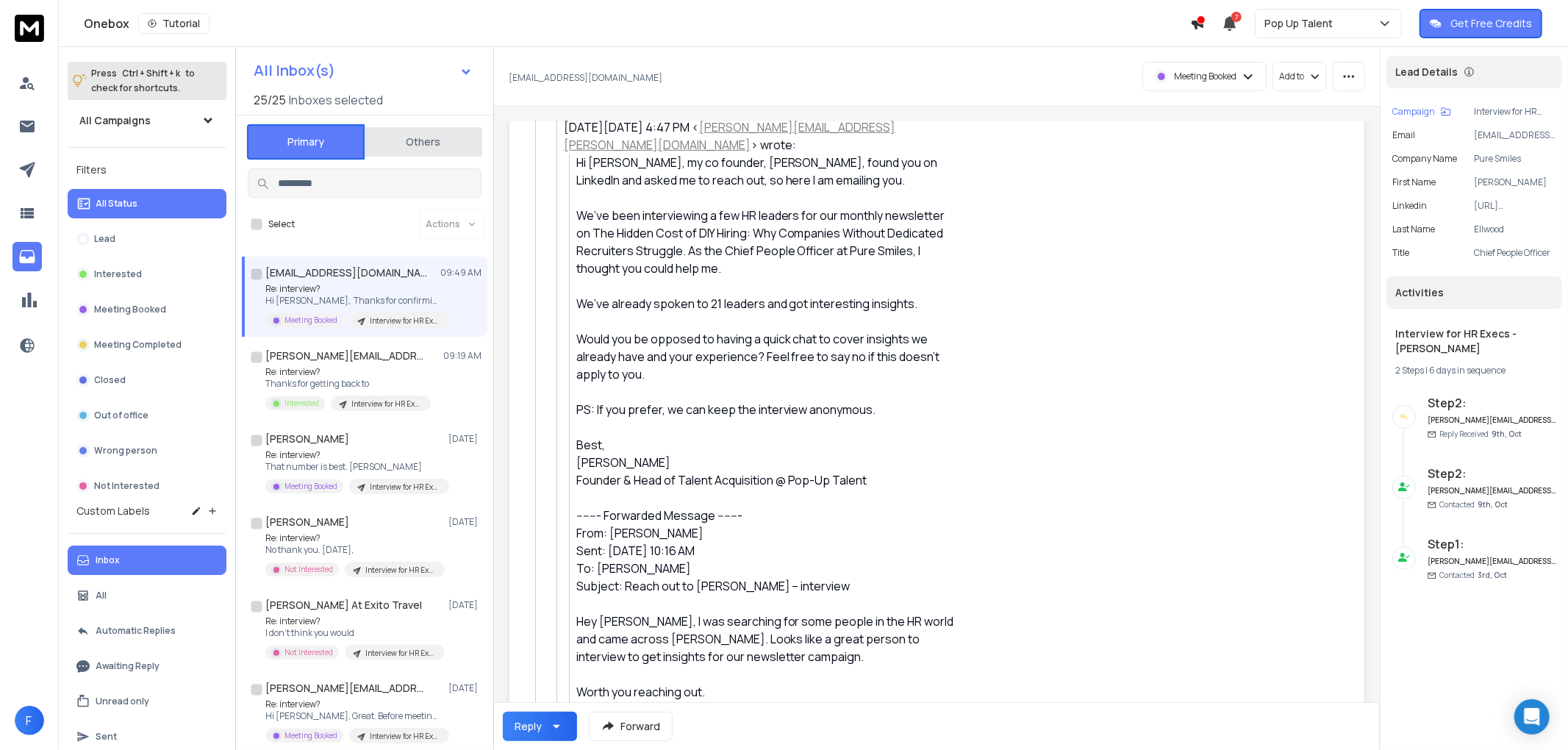
scroll to position [816, 0]
click at [1334, 440] on div "Re: interview? 9 October 2025 : 09:49 am Reply Forward from: Andrew <andrew.ade…" at bounding box center [937, 186] width 814 height 1648
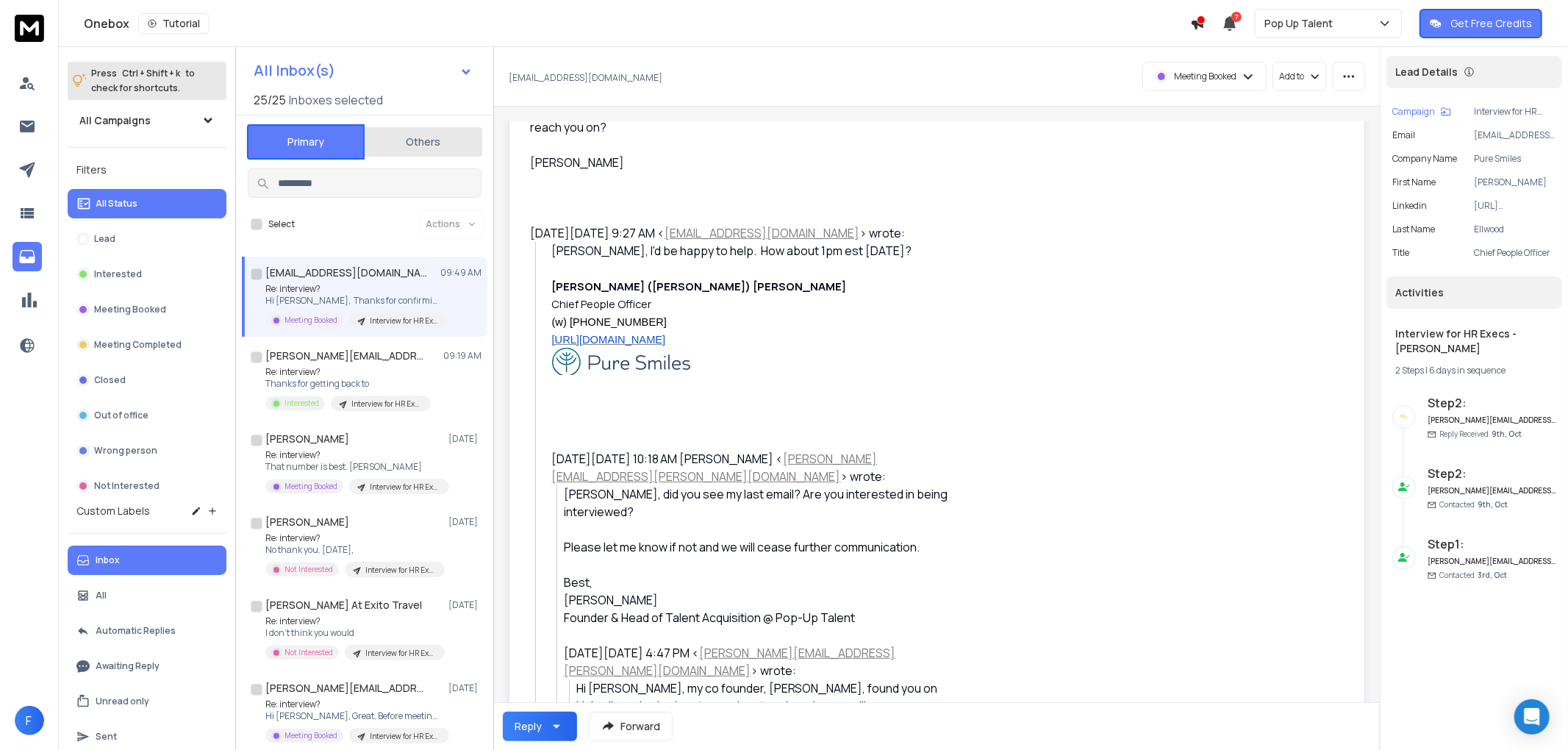
scroll to position [284, 0]
drag, startPoint x: 1380, startPoint y: 342, endPoint x: 1380, endPoint y: 363, distance: 21.0
click at [1380, 363] on div "Lead Details Campaign Interview for HR Execs - Andrew Email cellwood@puresmiles…" at bounding box center [1473, 422] width 188 height 750
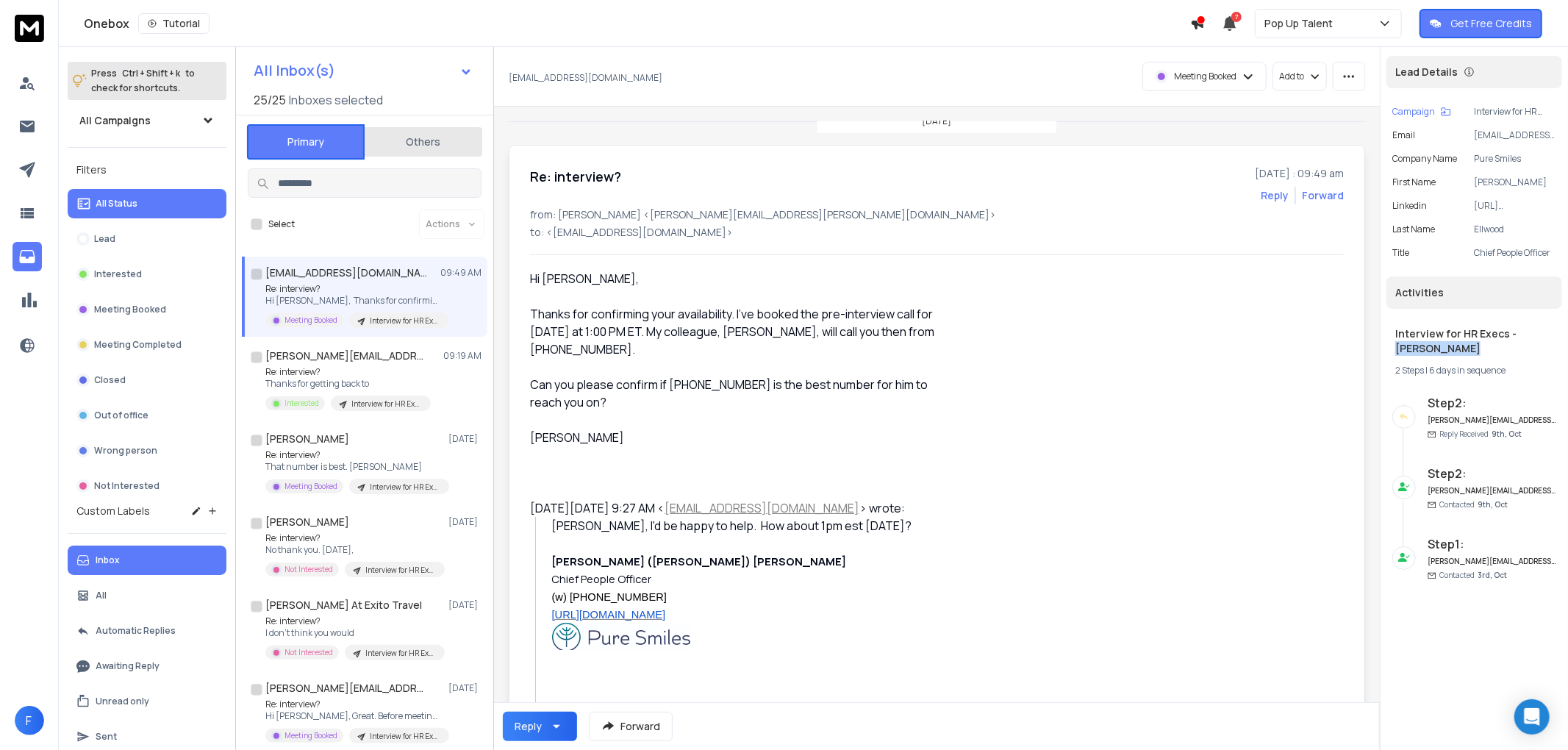
scroll to position [0, 0]
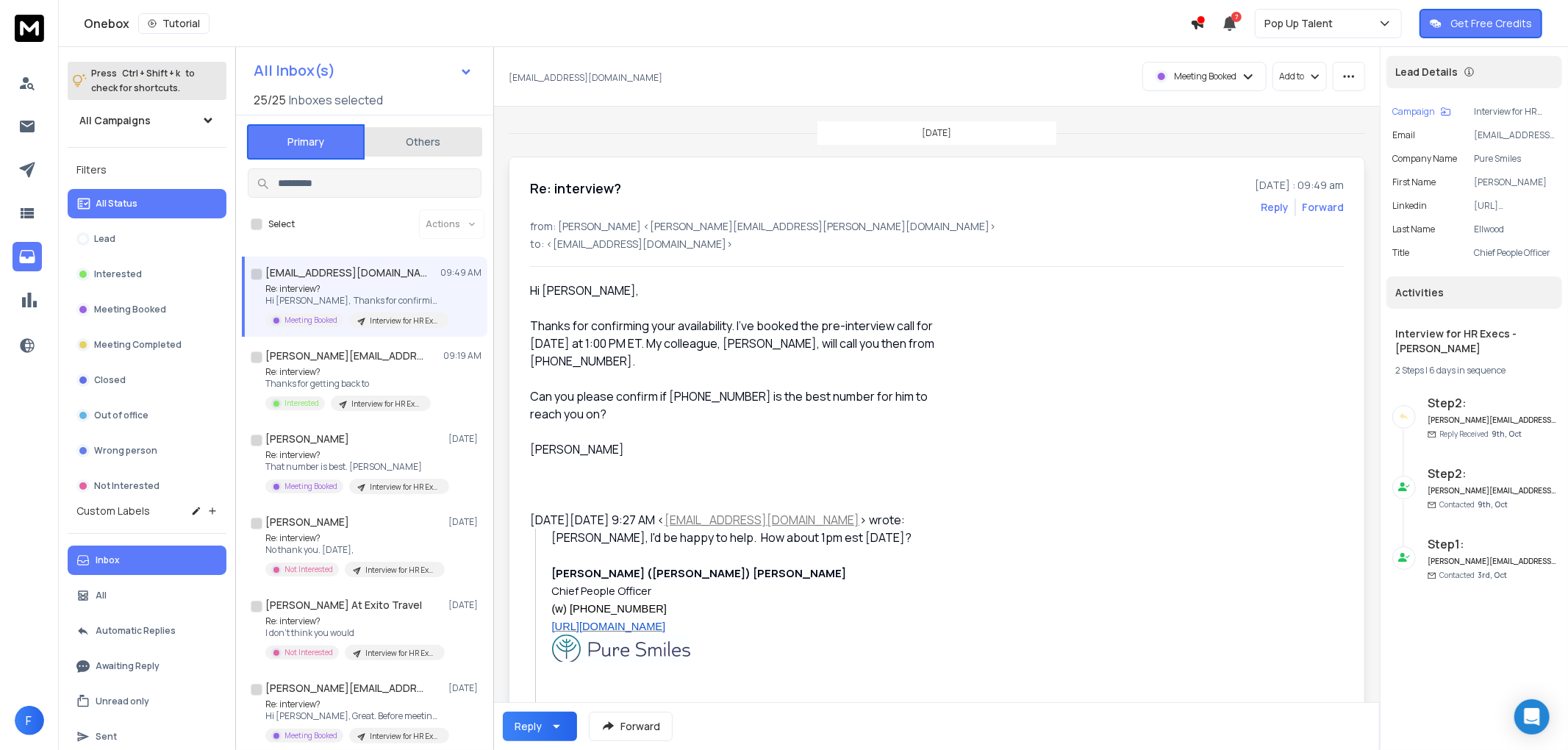
click at [1506, 133] on p "[EMAIL_ADDRESS][DOMAIN_NAME]" at bounding box center [1516, 135] width 83 height 12
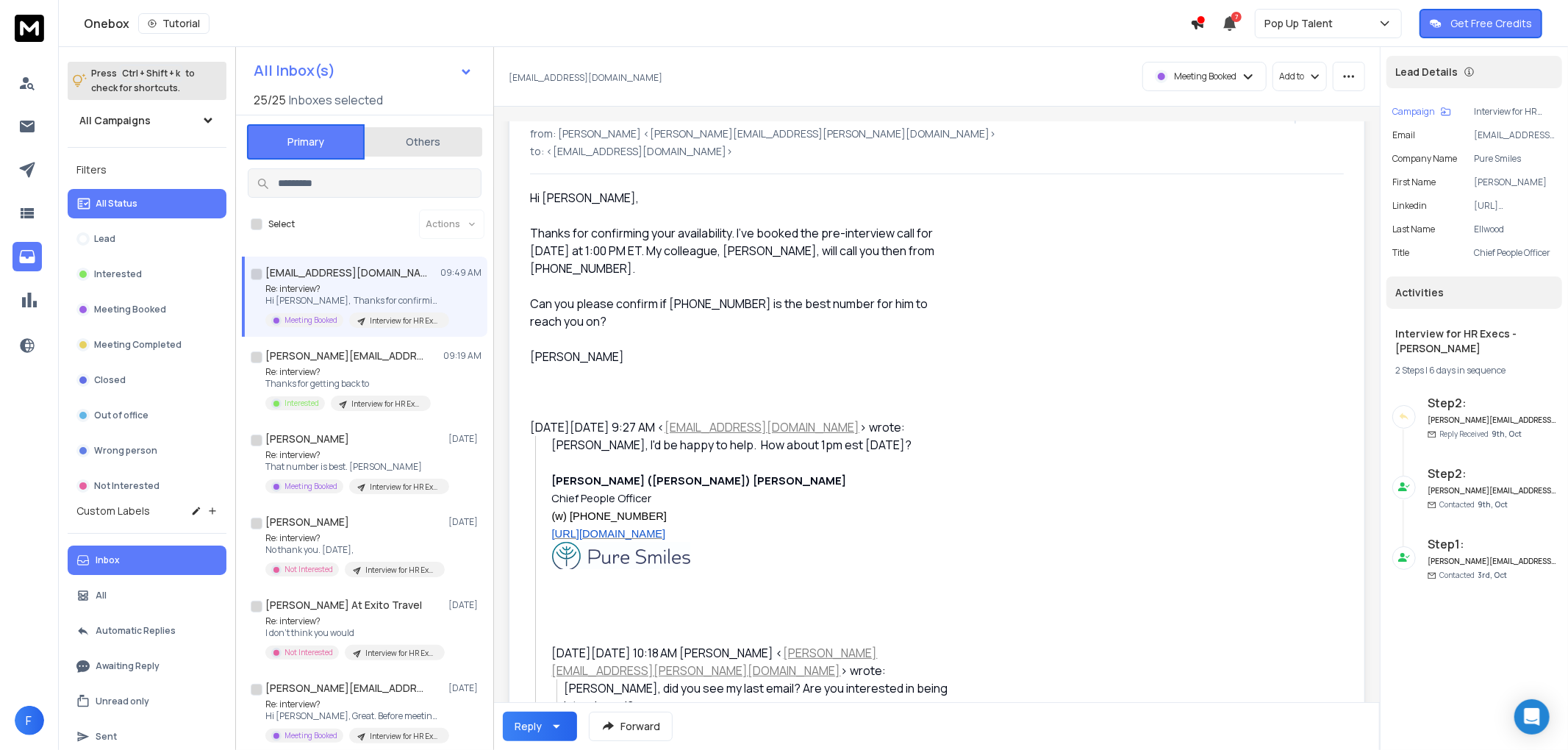
scroll to position [98, 0]
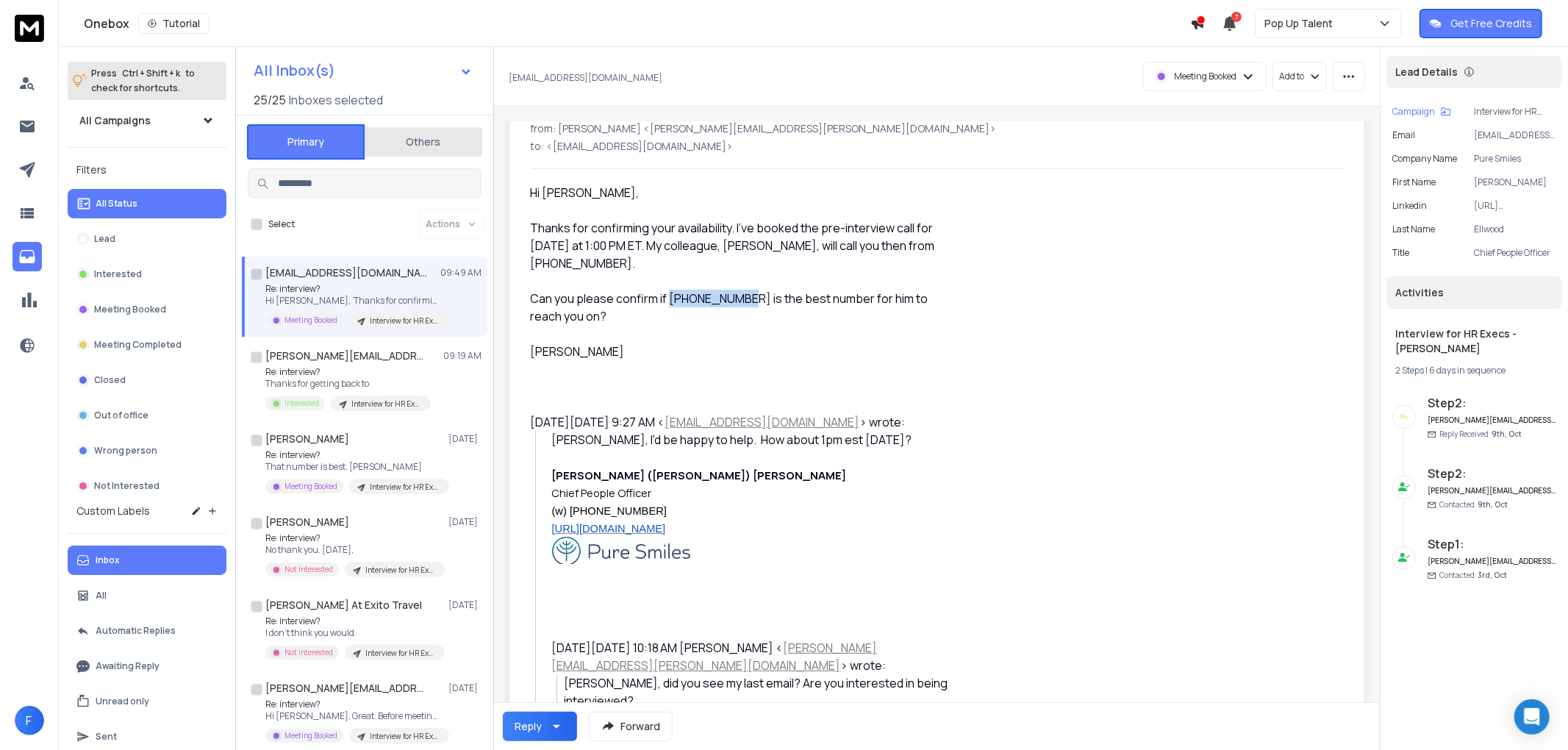
drag, startPoint x: 669, startPoint y: 293, endPoint x: 744, endPoint y: 307, distance: 76.3
click at [744, 307] on div "Hi Cathy, Thanks for confirming your availability. I’ve booked the pre-intervie…" at bounding box center [745, 272] width 429 height 176
click at [1495, 158] on p "Pure Smiles" at bounding box center [1516, 159] width 83 height 12
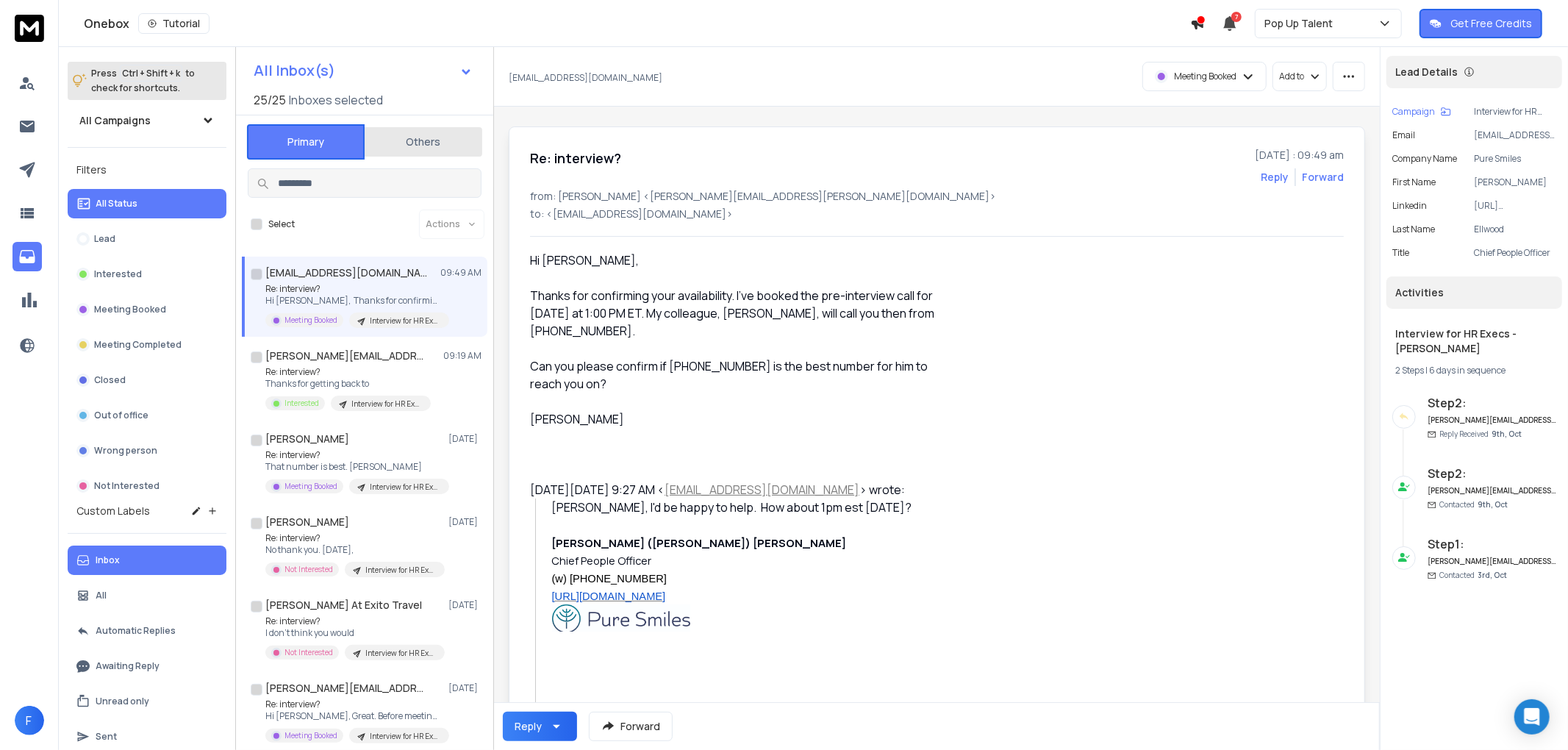
scroll to position [0, 0]
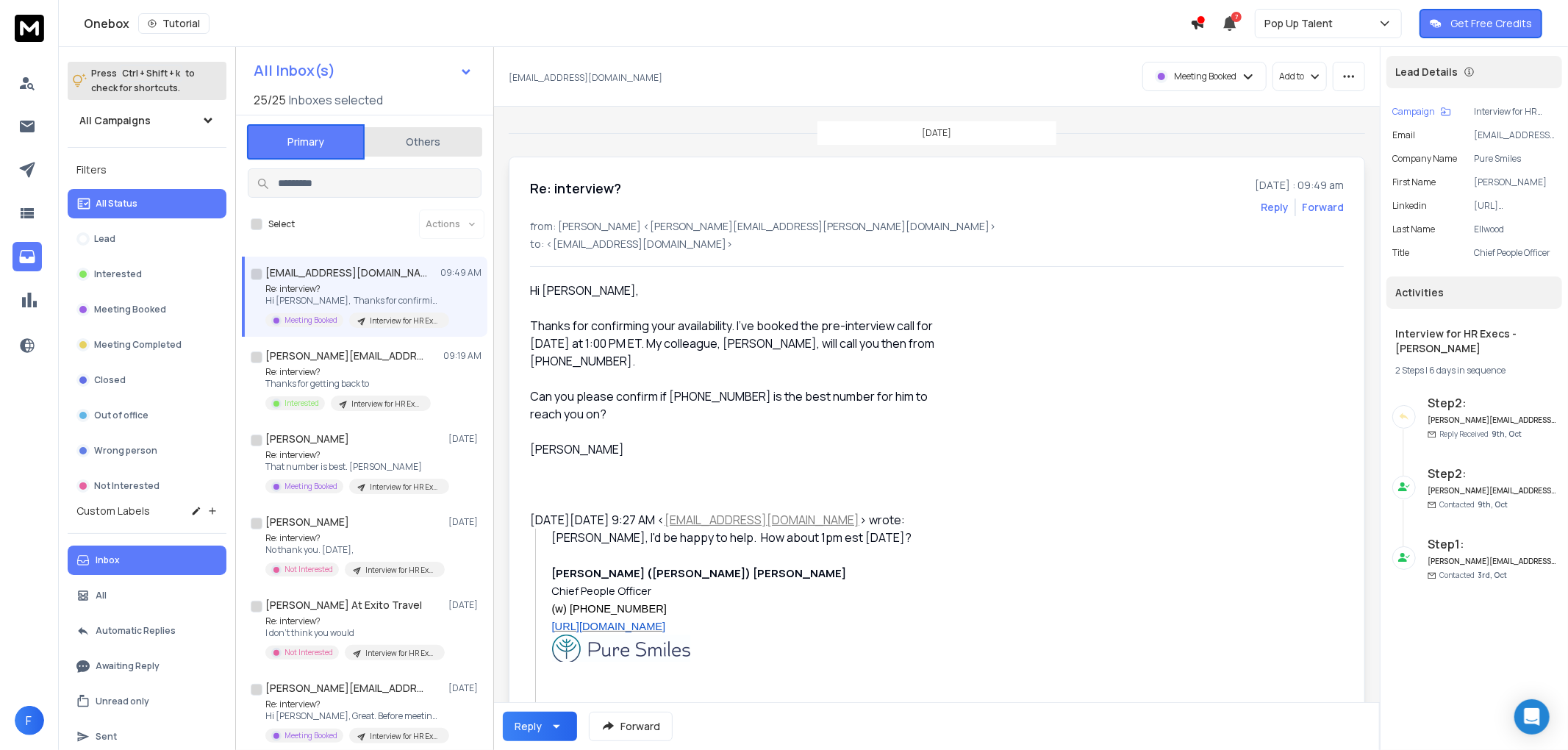
drag, startPoint x: 120, startPoint y: 271, endPoint x: 196, endPoint y: 256, distance: 77.5
click at [119, 271] on p "Interested" at bounding box center [118, 274] width 48 height 12
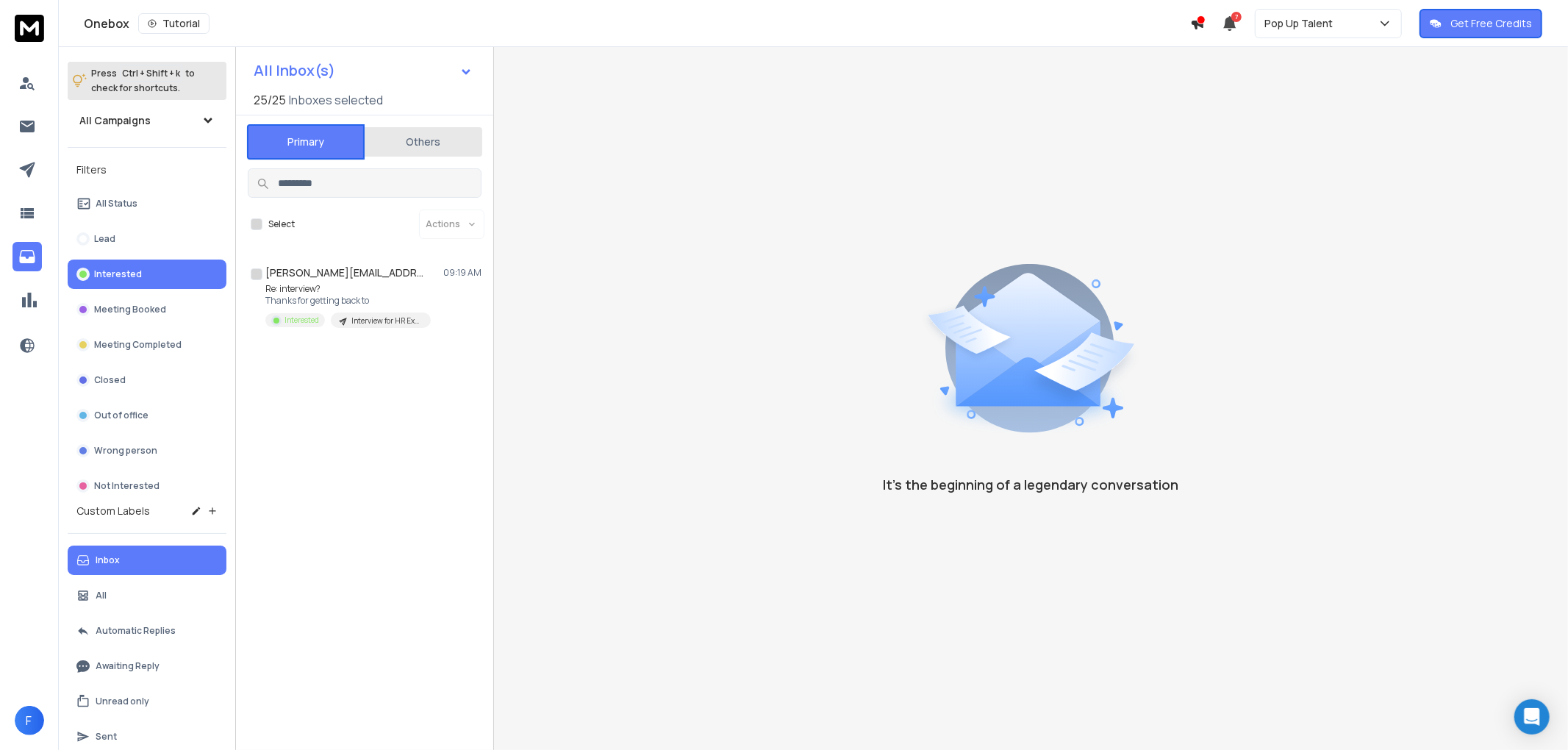
drag, startPoint x: 1294, startPoint y: 28, endPoint x: 1304, endPoint y: 39, distance: 14.9
click at [1294, 30] on p "Pop Up Talent" at bounding box center [1301, 23] width 74 height 15
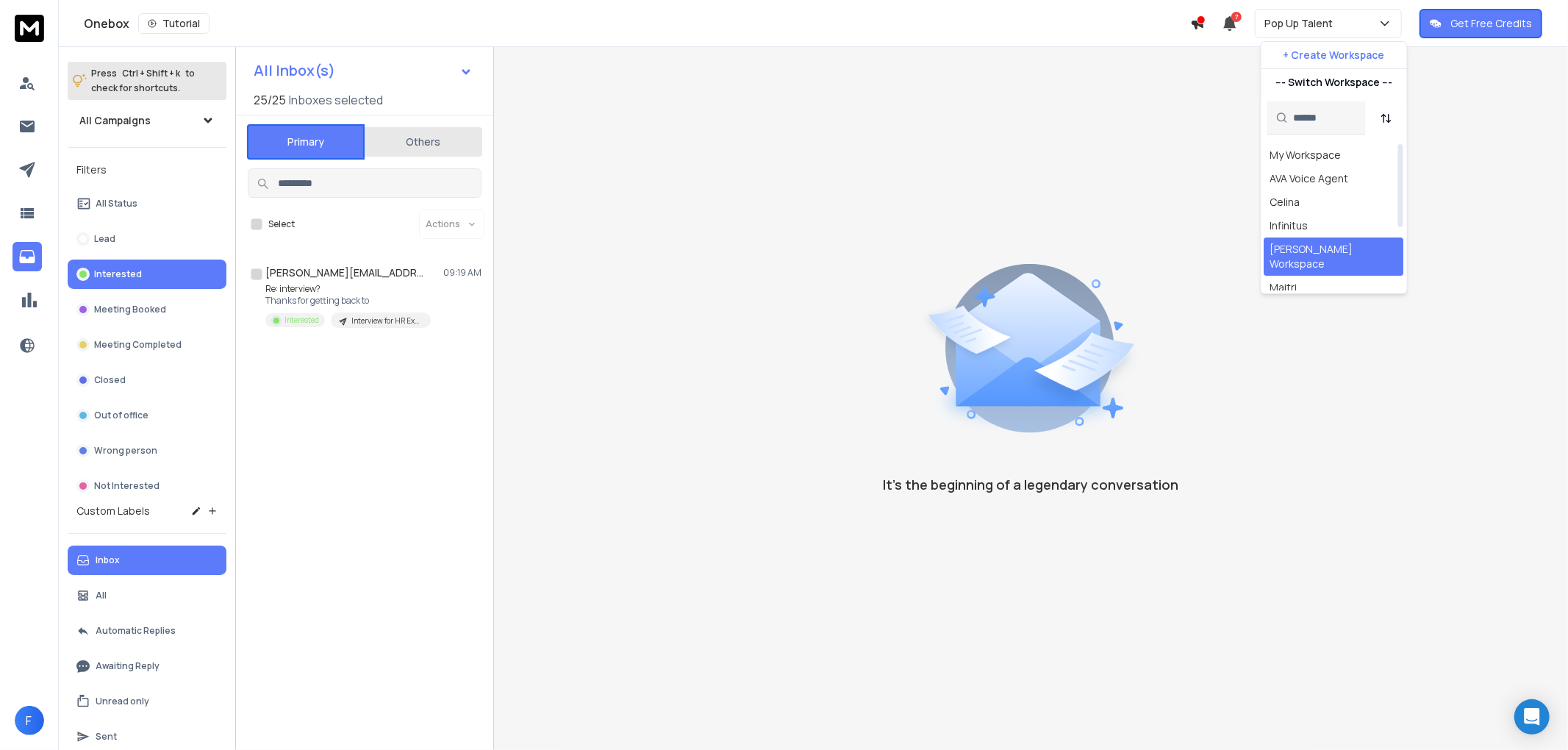
click at [1336, 248] on div "[PERSON_NAME] Workspace" at bounding box center [1335, 257] width 128 height 30
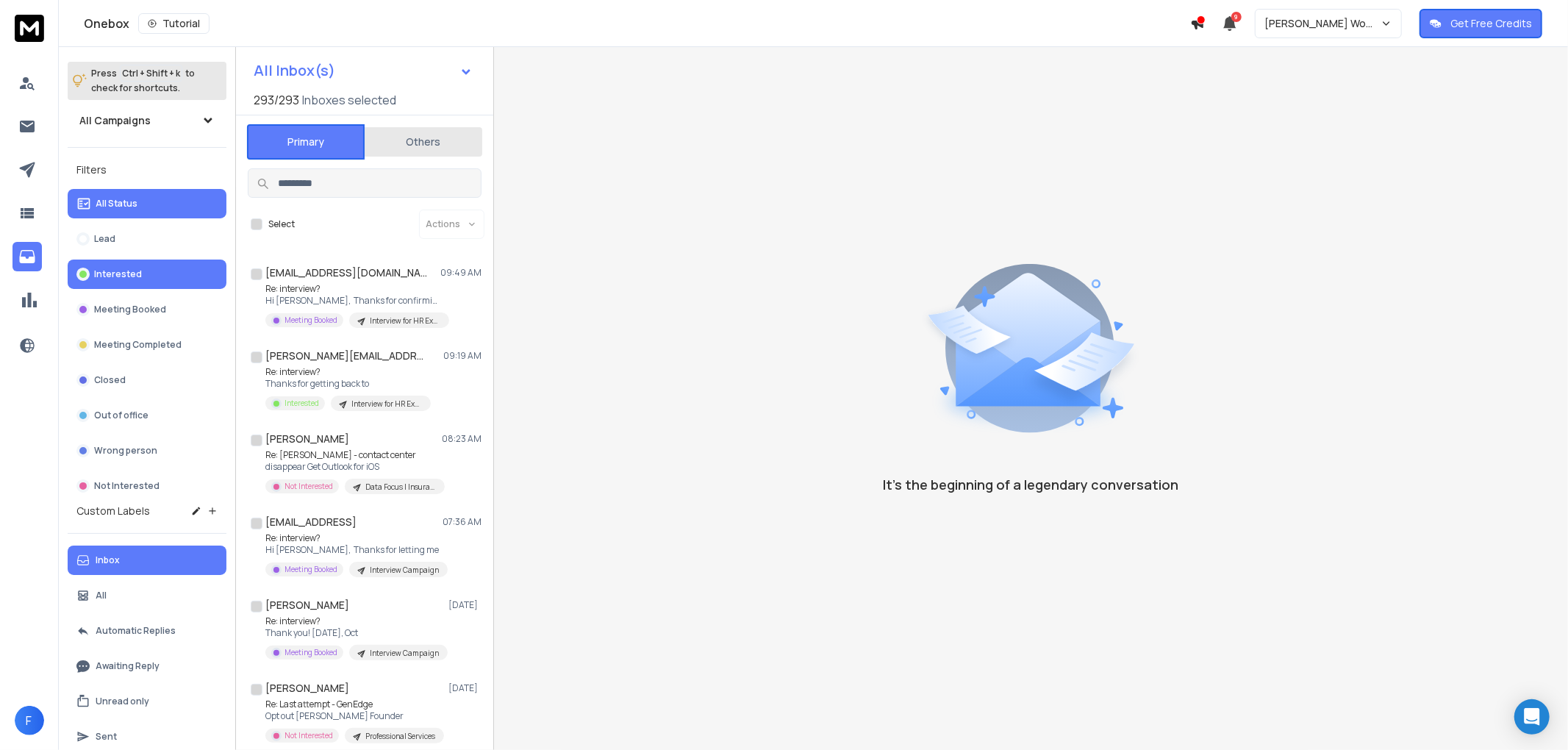
click at [122, 266] on button "Interested" at bounding box center [147, 274] width 159 height 30
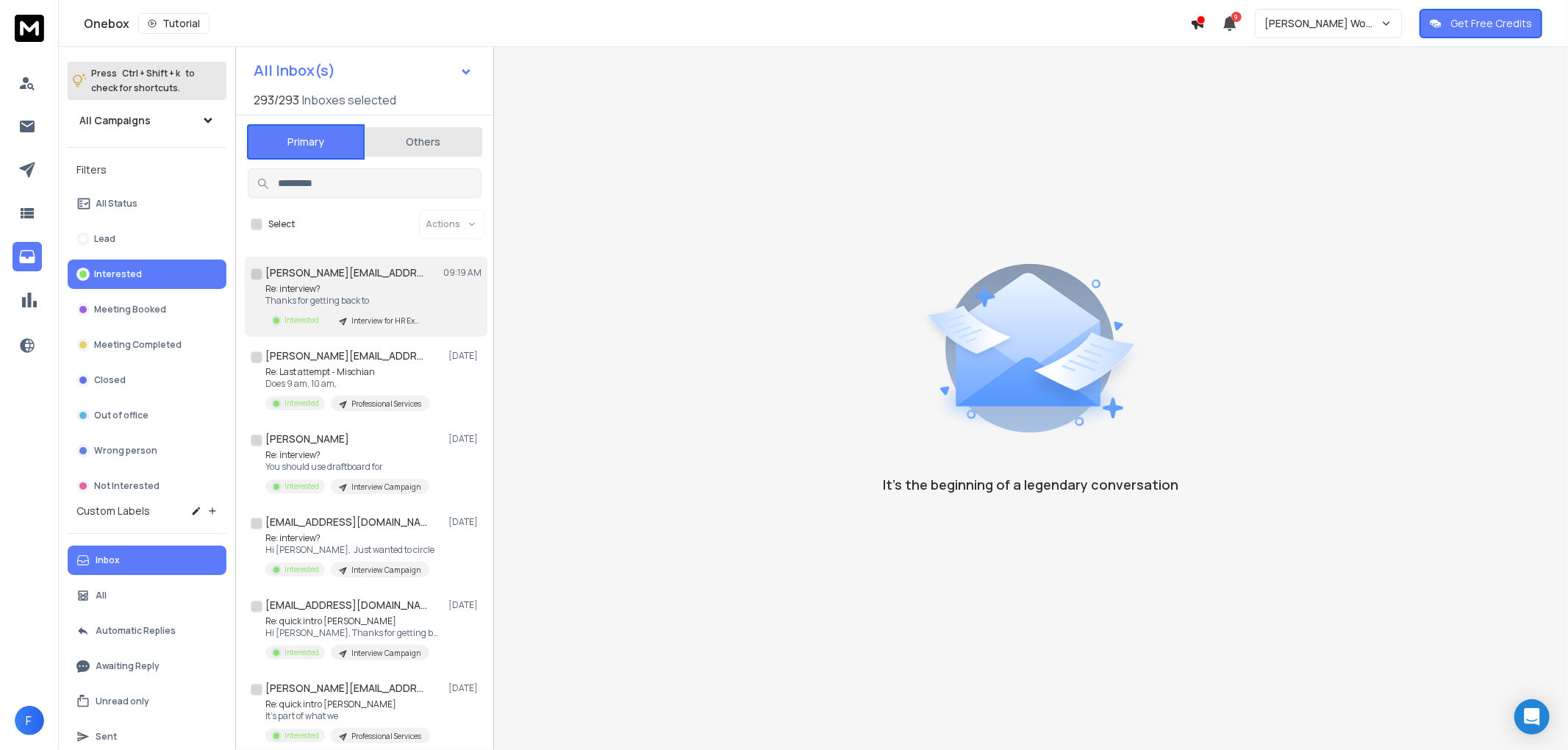
click at [345, 277] on h1 "[PERSON_NAME][EMAIL_ADDRESS][DOMAIN_NAME]" at bounding box center [346, 272] width 162 height 15
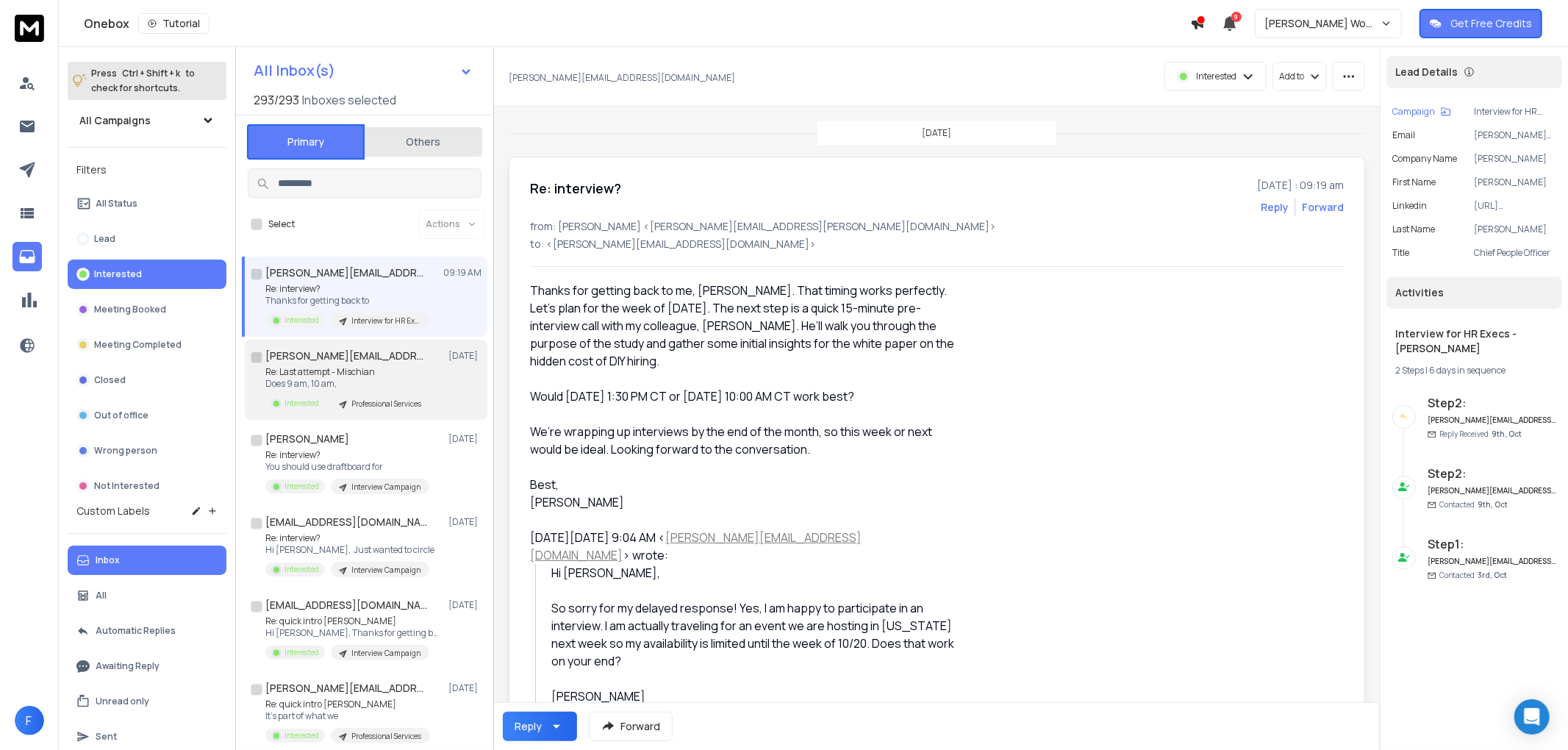
click at [346, 380] on p "Does 9 am, 10 am," at bounding box center [347, 384] width 164 height 12
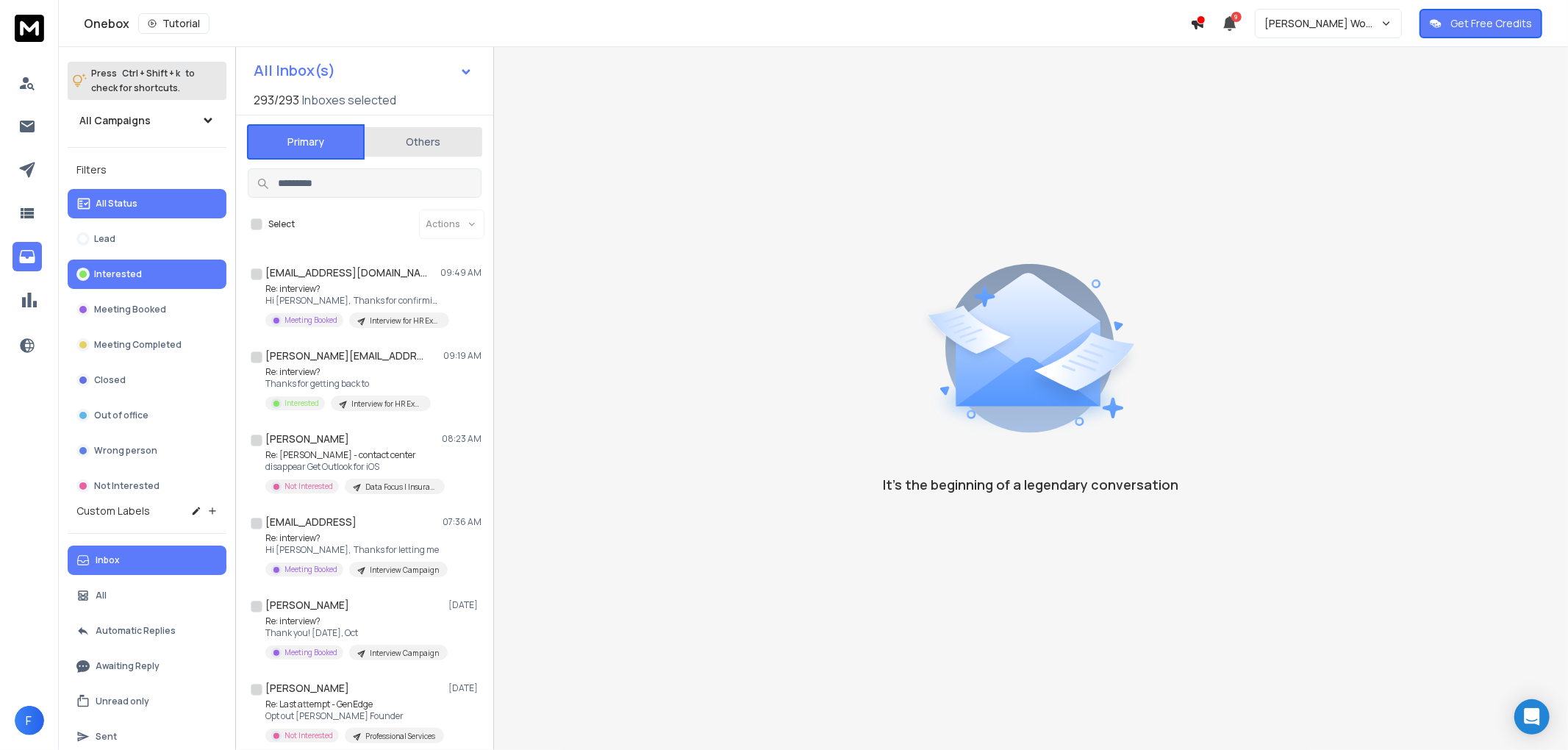
click at [104, 268] on p "Interested" at bounding box center [118, 274] width 48 height 12
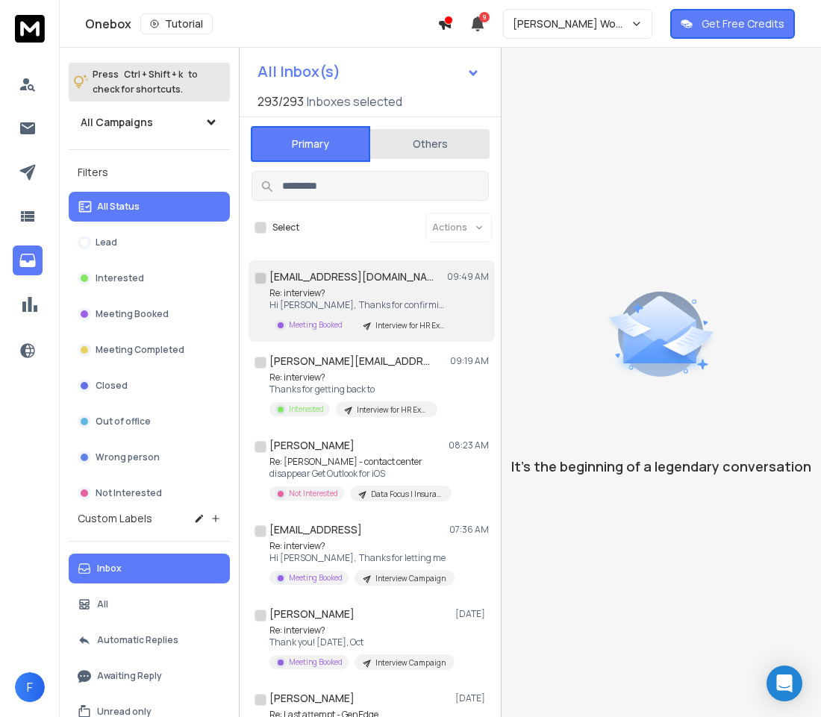
click at [392, 293] on p "Re: interview?" at bounding box center [358, 293] width 179 height 12
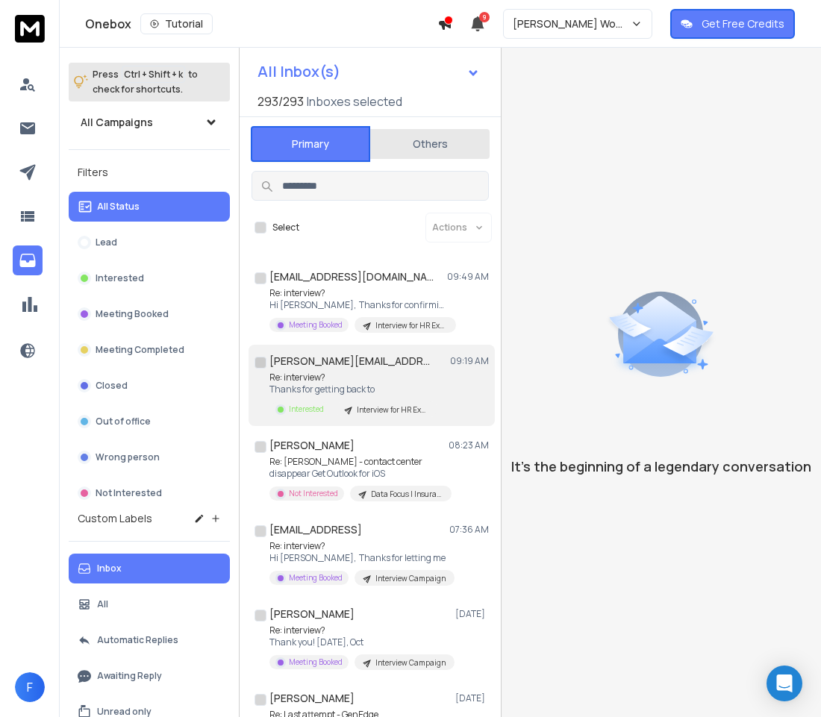
click at [412, 357] on div "[PERSON_NAME][EMAIL_ADDRESS][DOMAIN_NAME] 09:19 AM" at bounding box center [378, 361] width 219 height 15
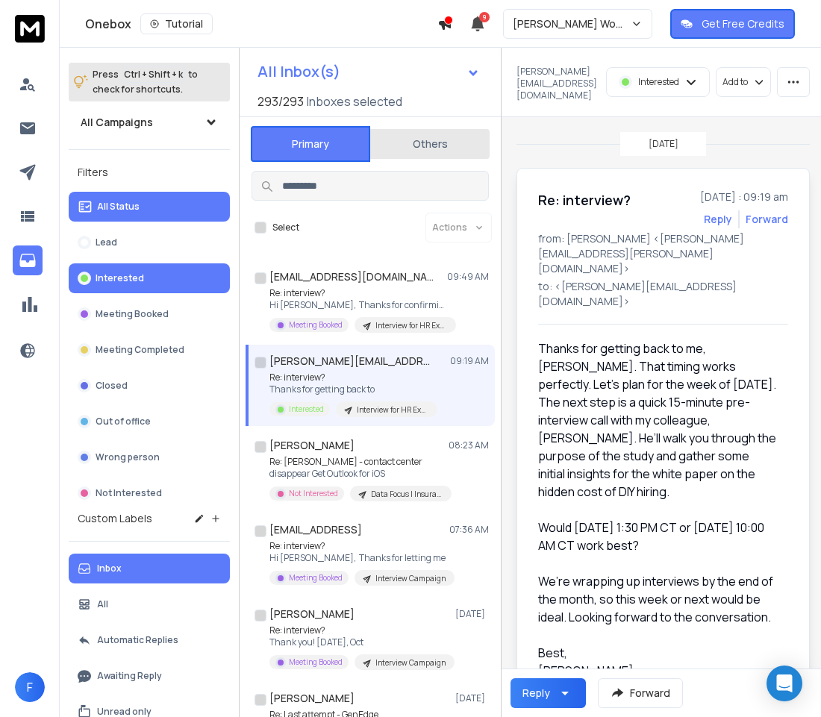
click at [122, 263] on button "Interested" at bounding box center [149, 278] width 161 height 30
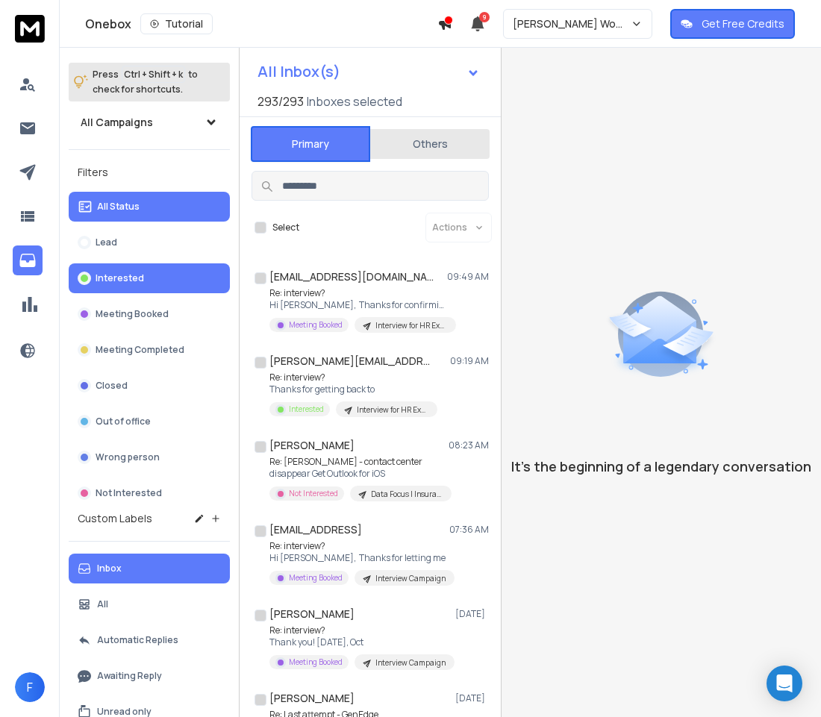
click at [126, 272] on p "Interested" at bounding box center [120, 278] width 49 height 12
click at [119, 269] on button "Interested" at bounding box center [149, 278] width 161 height 30
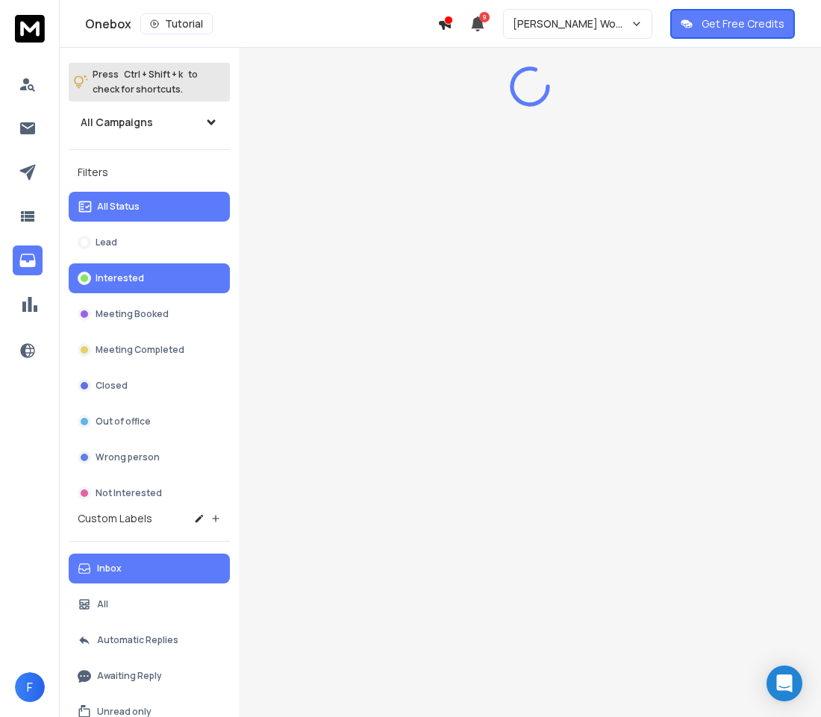
click at [147, 291] on div "All Status Lead Interested Meeting Booked Meeting Completed Closed Out of offic…" at bounding box center [149, 350] width 161 height 316
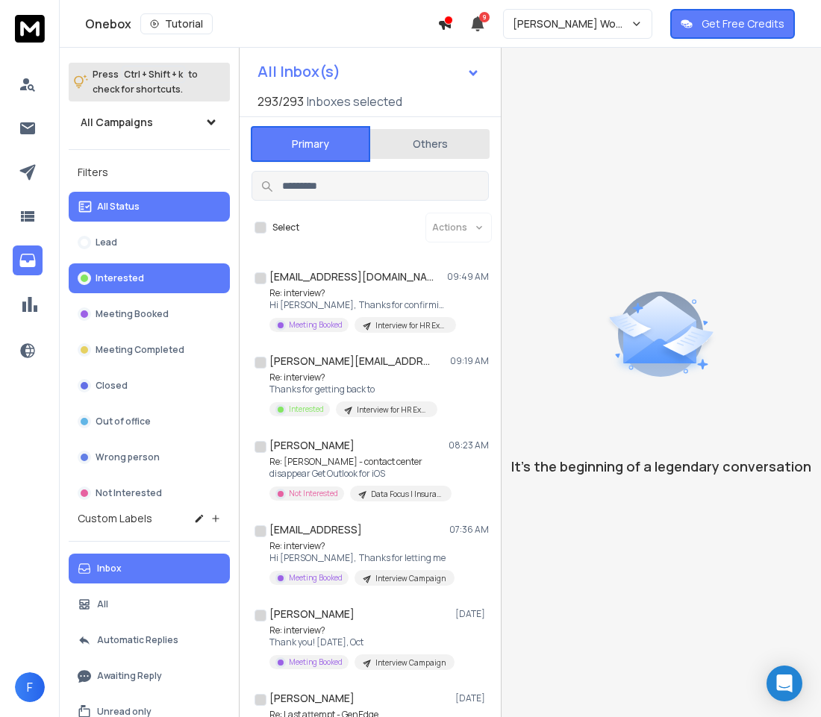
click at [103, 278] on p "Interested" at bounding box center [120, 278] width 49 height 12
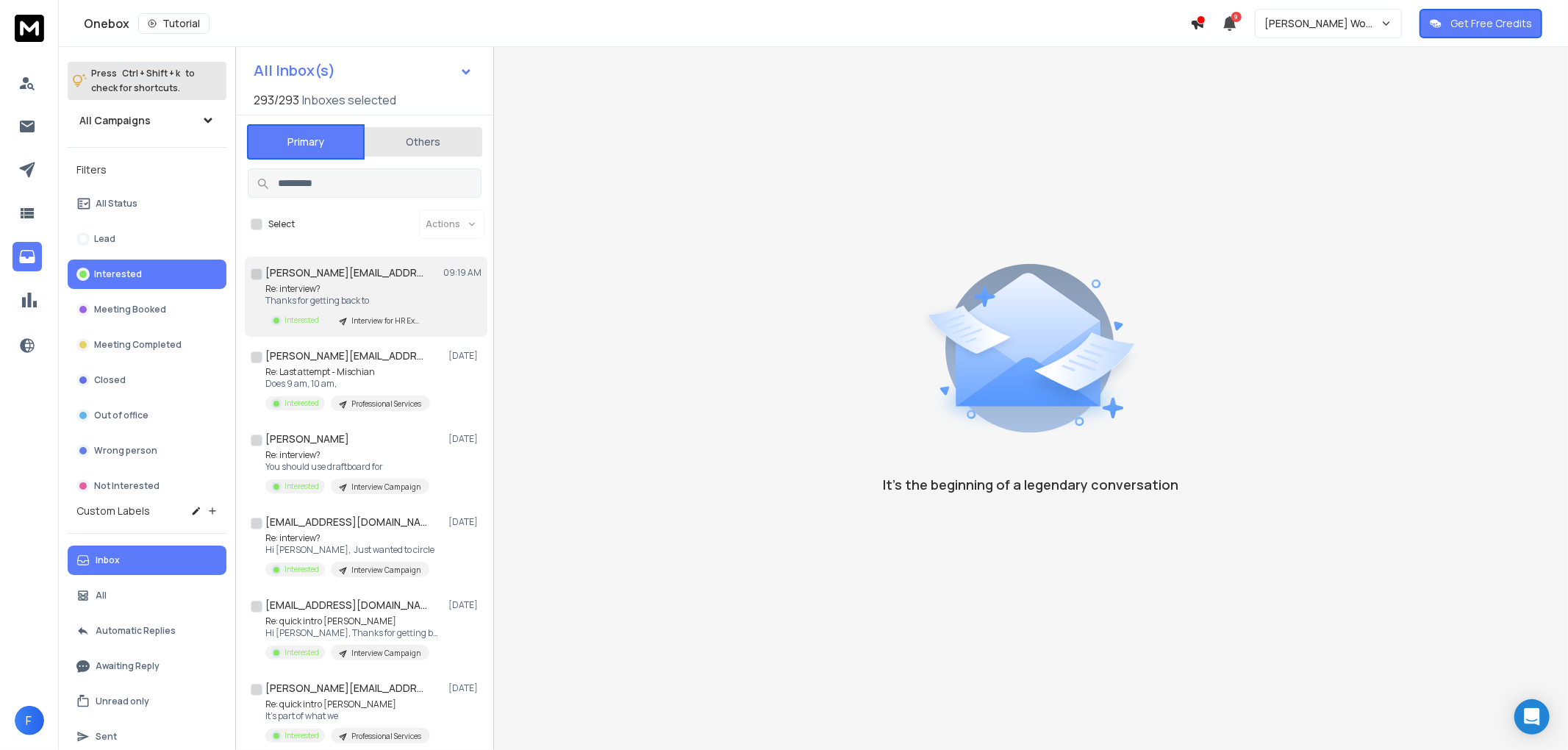
click at [371, 293] on p "Re: interview?" at bounding box center [348, 289] width 165 height 12
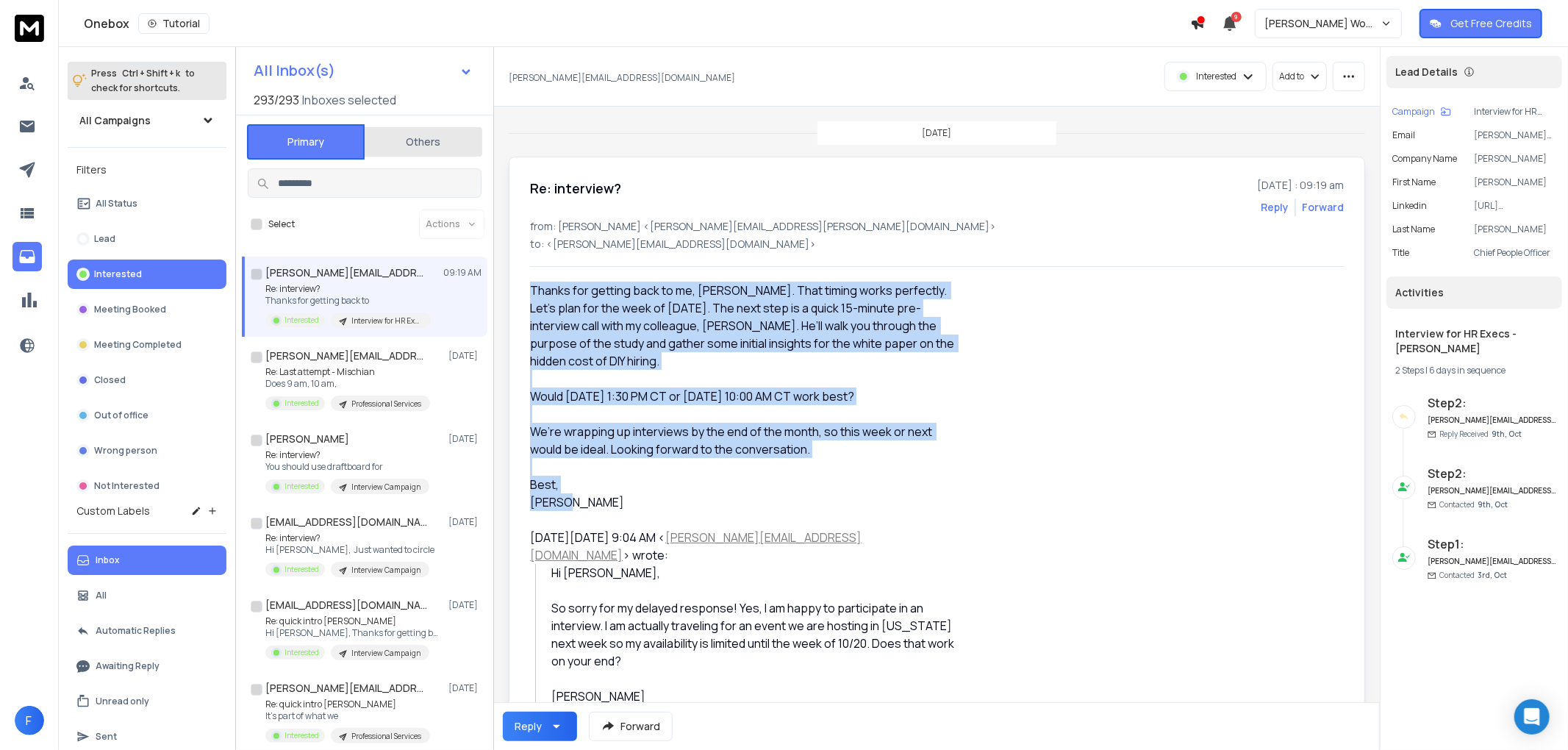
drag, startPoint x: 531, startPoint y: 283, endPoint x: 694, endPoint y: 520, distance: 287.6
copy div "Thanks for getting back to me, Irina. That timing works perfectly. Let’s plan f…"
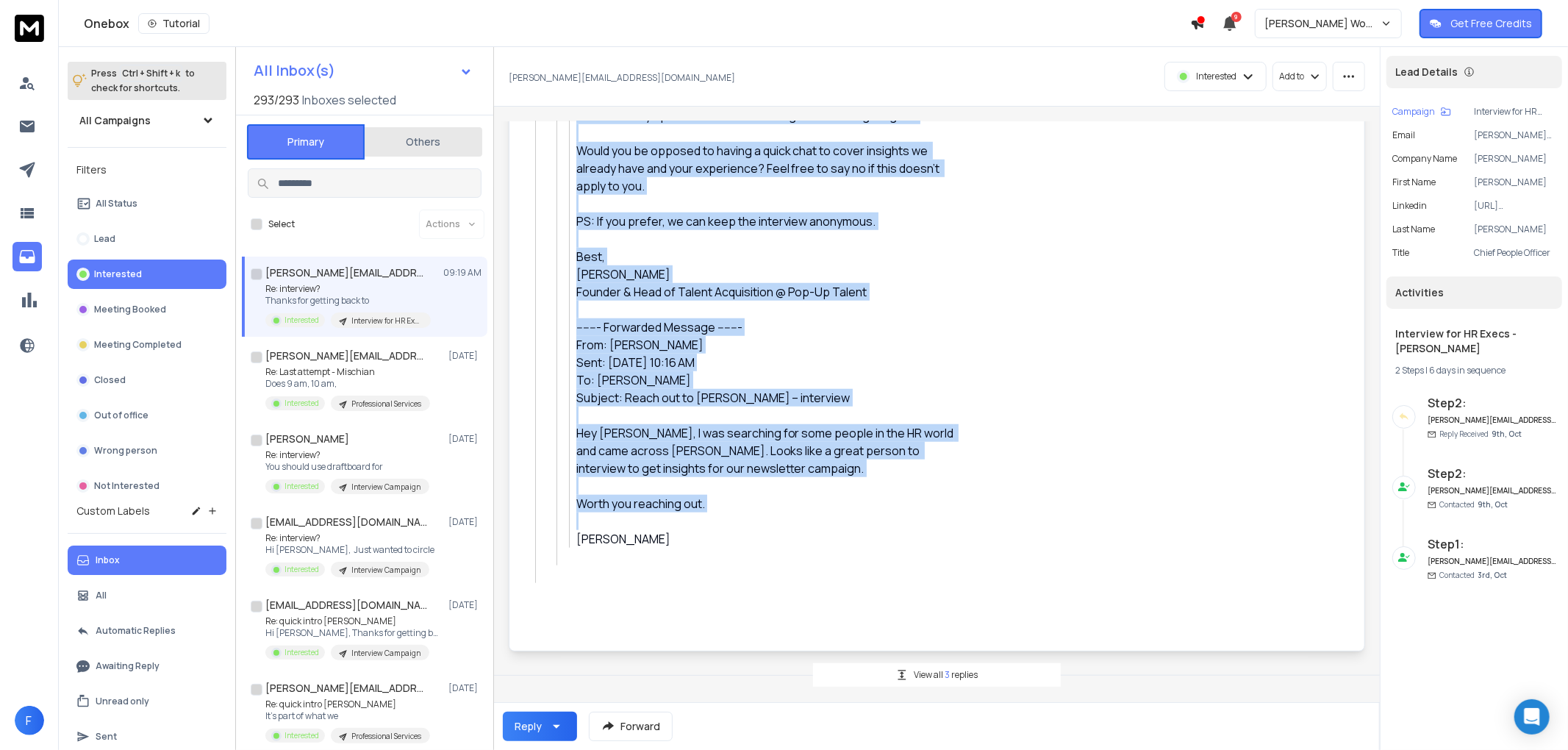
scroll to position [1078, 0]
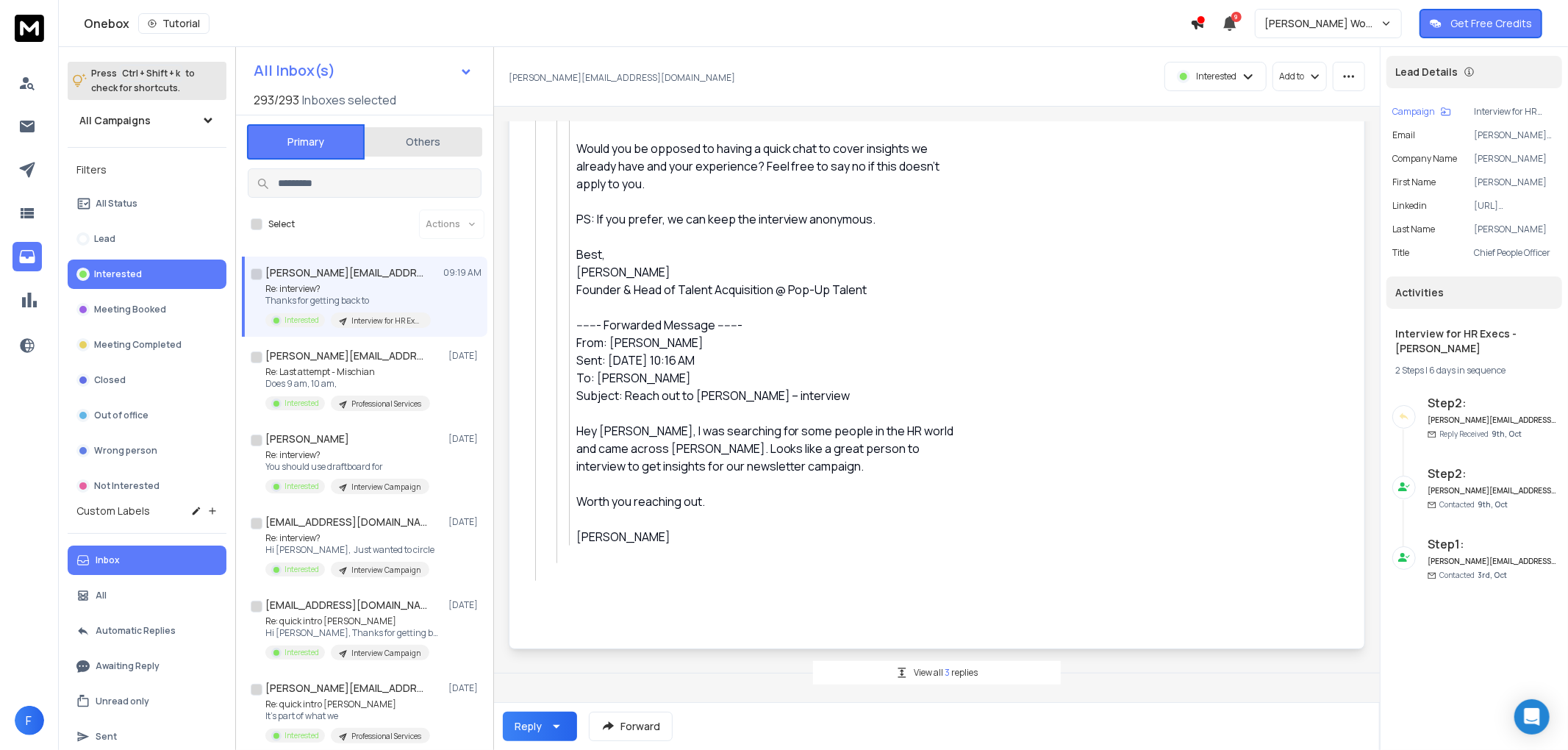
drag, startPoint x: 533, startPoint y: 286, endPoint x: 1056, endPoint y: 535, distance: 579.2
copy div "Thanks for getting back to me, Irina. That timing works perfectly. Let’s plan f…"
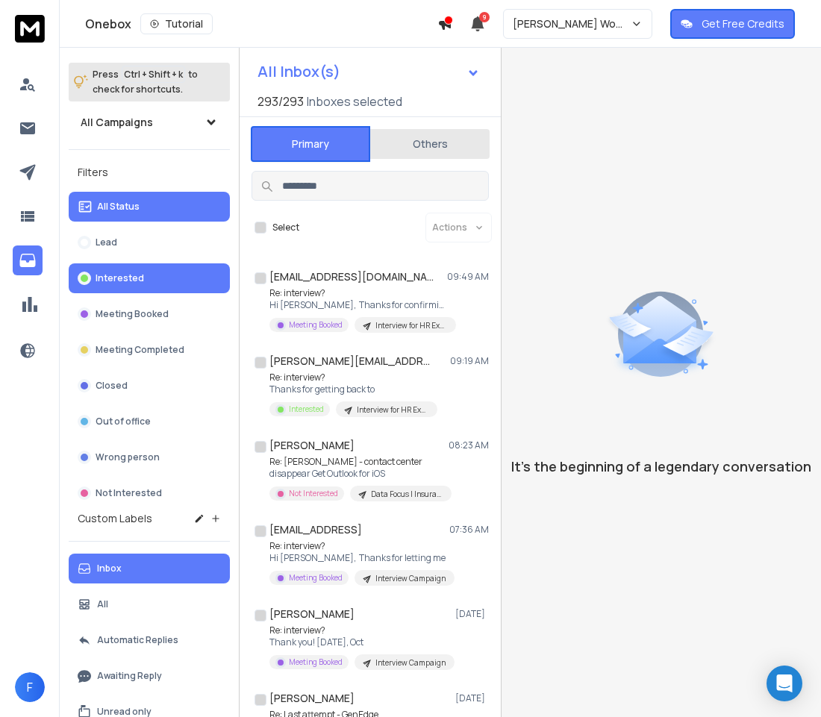
click at [142, 288] on button "Interested" at bounding box center [149, 278] width 161 height 30
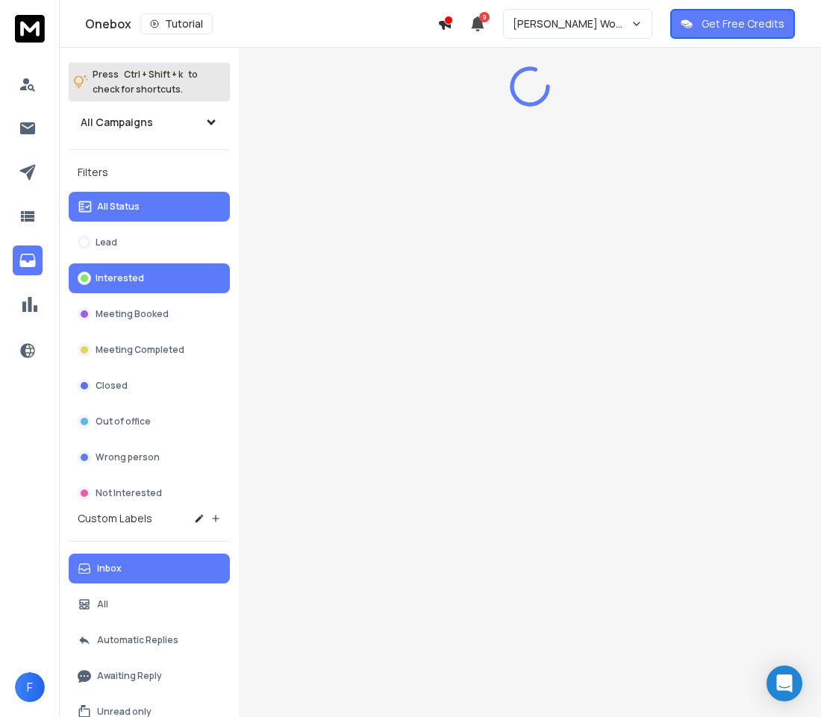
click at [154, 275] on button "Interested" at bounding box center [149, 278] width 161 height 30
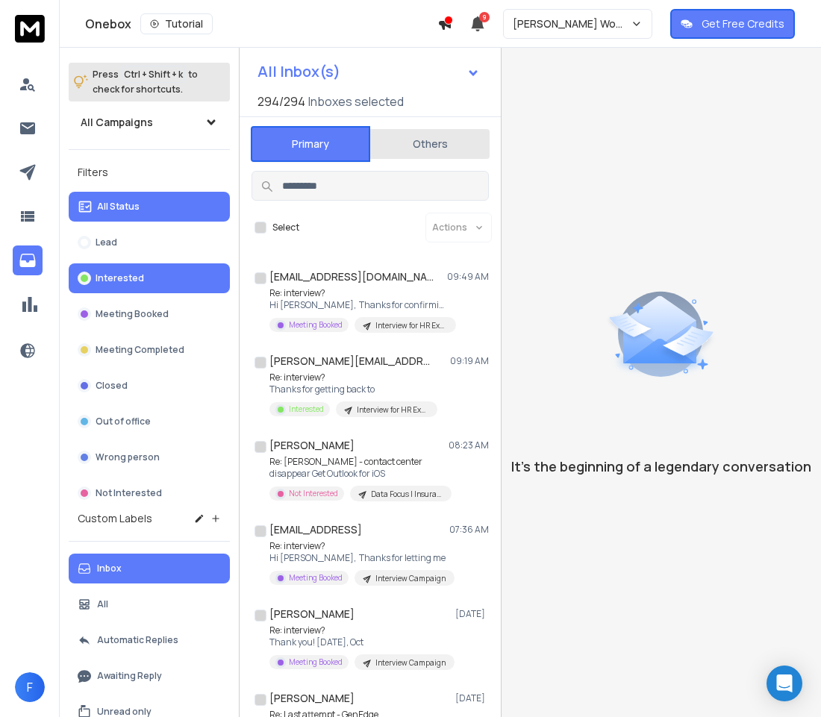
click at [99, 276] on p "Interested" at bounding box center [120, 278] width 49 height 12
click at [173, 278] on button "Interested" at bounding box center [149, 278] width 161 height 30
click at [128, 269] on button "Interested" at bounding box center [149, 278] width 161 height 30
